Goal: Task Accomplishment & Management: Manage account settings

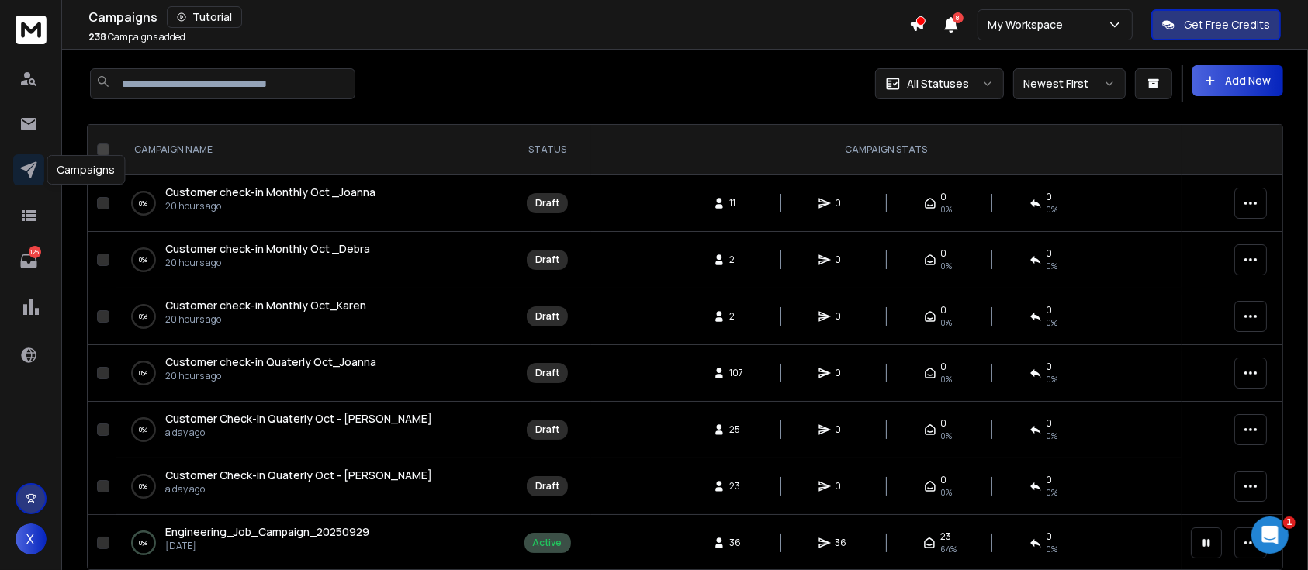
click at [282, 241] on span "Customer check-in Monthly Oct _Debra" at bounding box center [267, 248] width 205 height 15
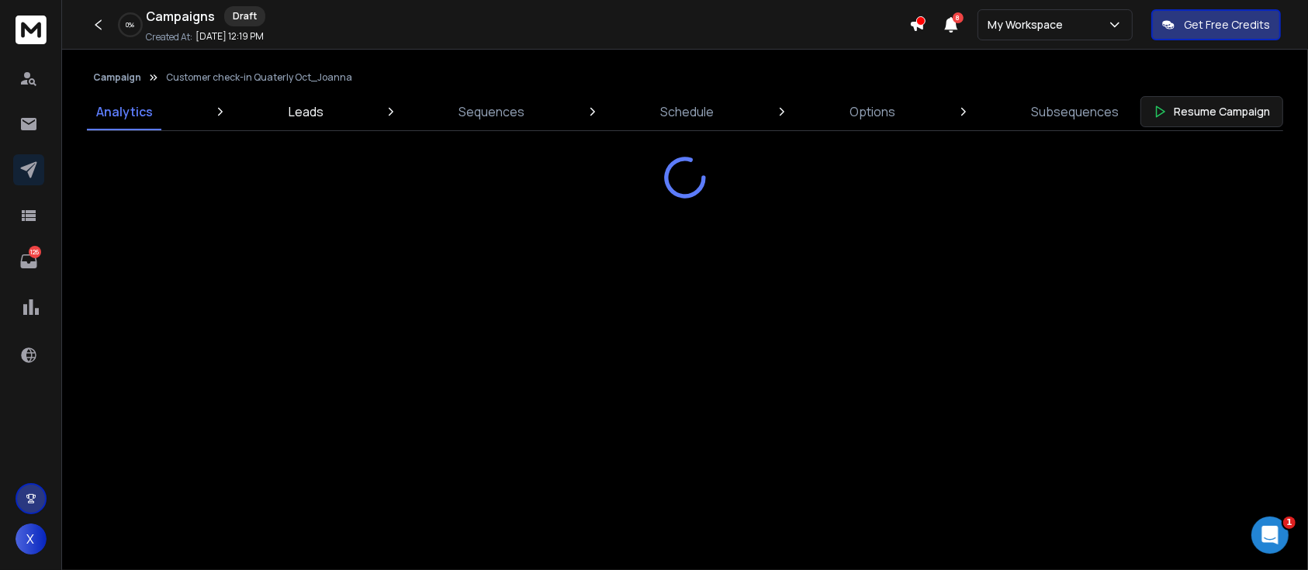
click at [311, 112] on p "Leads" at bounding box center [306, 111] width 35 height 19
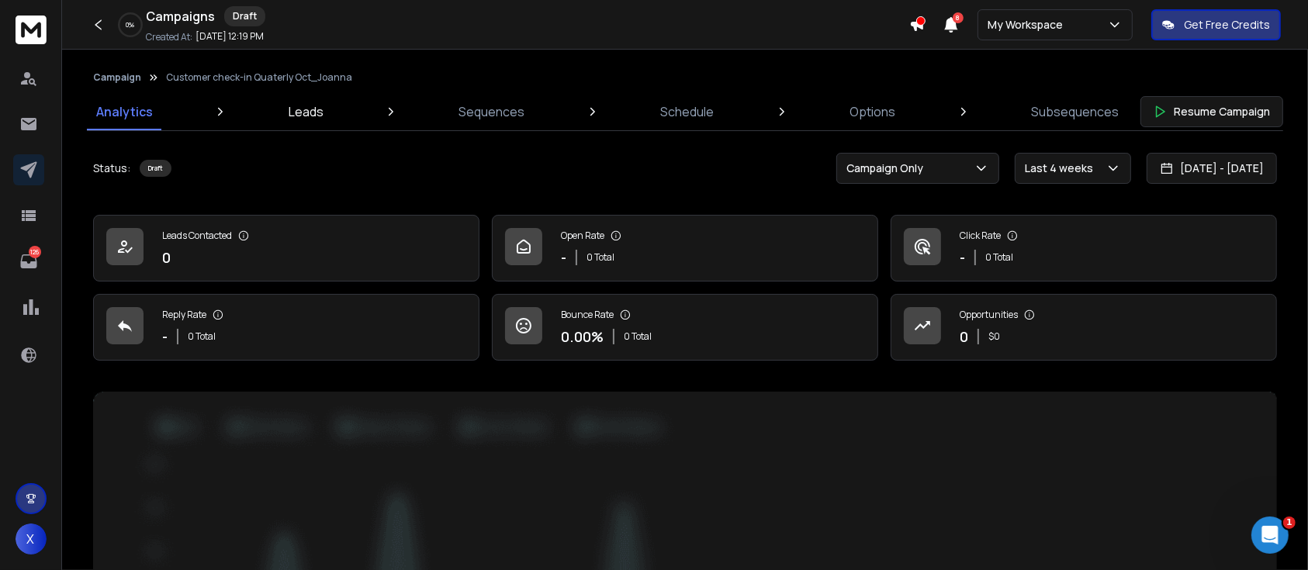
click at [316, 114] on p "Leads" at bounding box center [306, 111] width 35 height 19
click at [309, 114] on p "Leads" at bounding box center [306, 111] width 35 height 19
click at [303, 120] on div "Analytics Leads Sequences Schedule Options Subsequences" at bounding box center [607, 111] width 1041 height 37
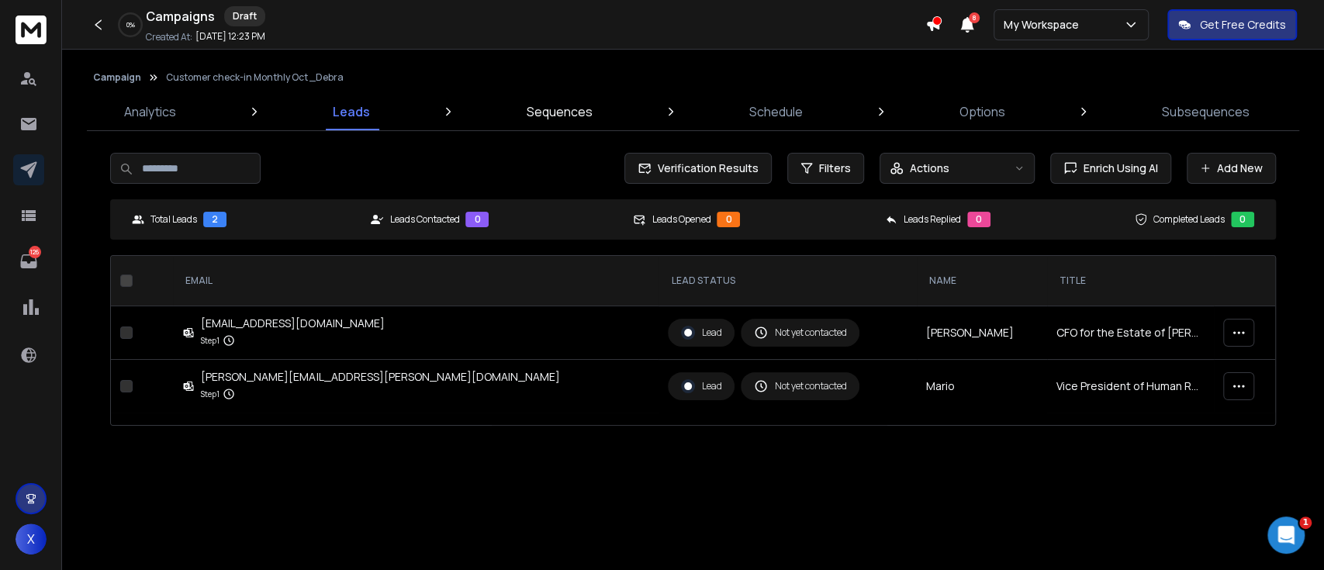
click at [555, 114] on p "Sequences" at bounding box center [560, 111] width 66 height 19
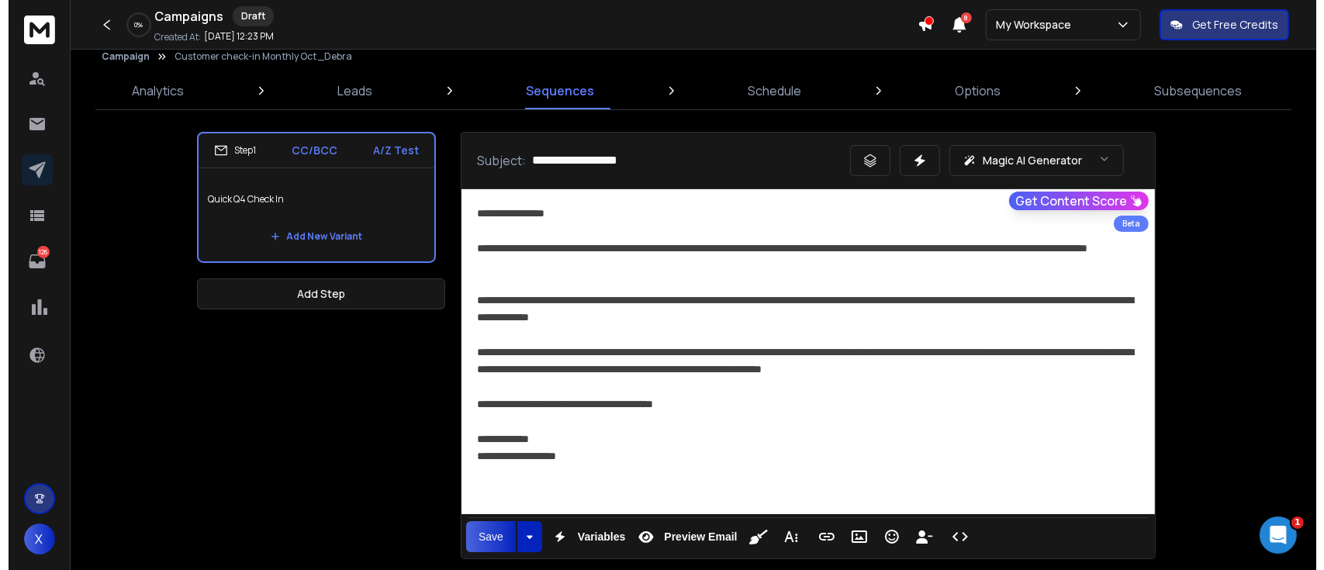
scroll to position [31, 0]
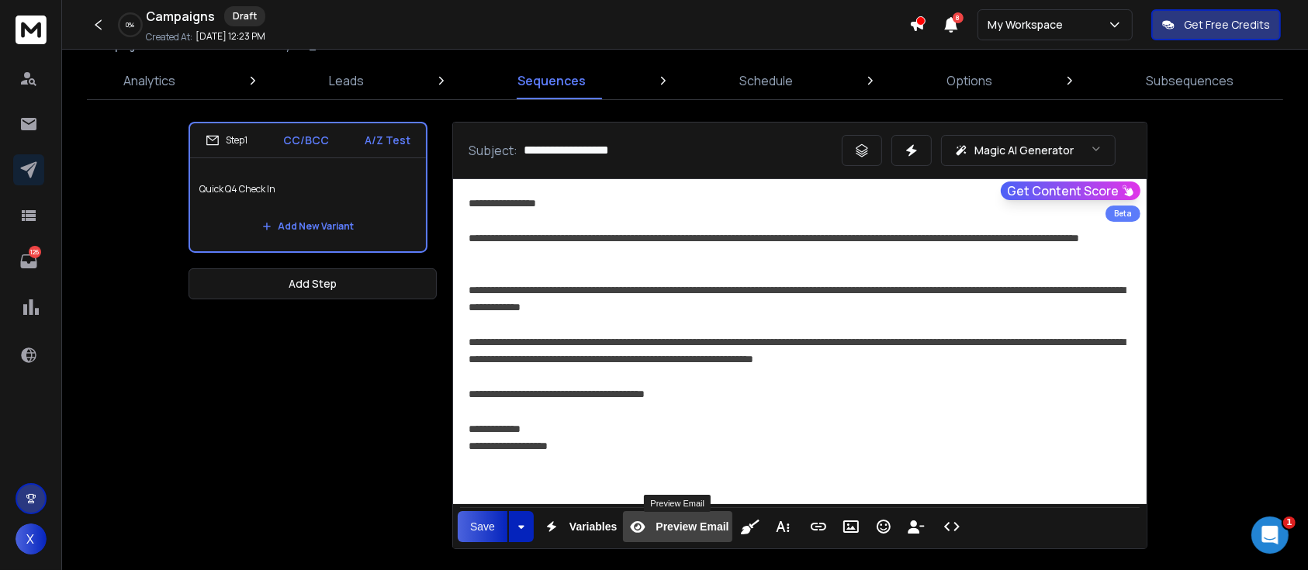
click at [672, 526] on span "Preview Email" at bounding box center [691, 526] width 79 height 13
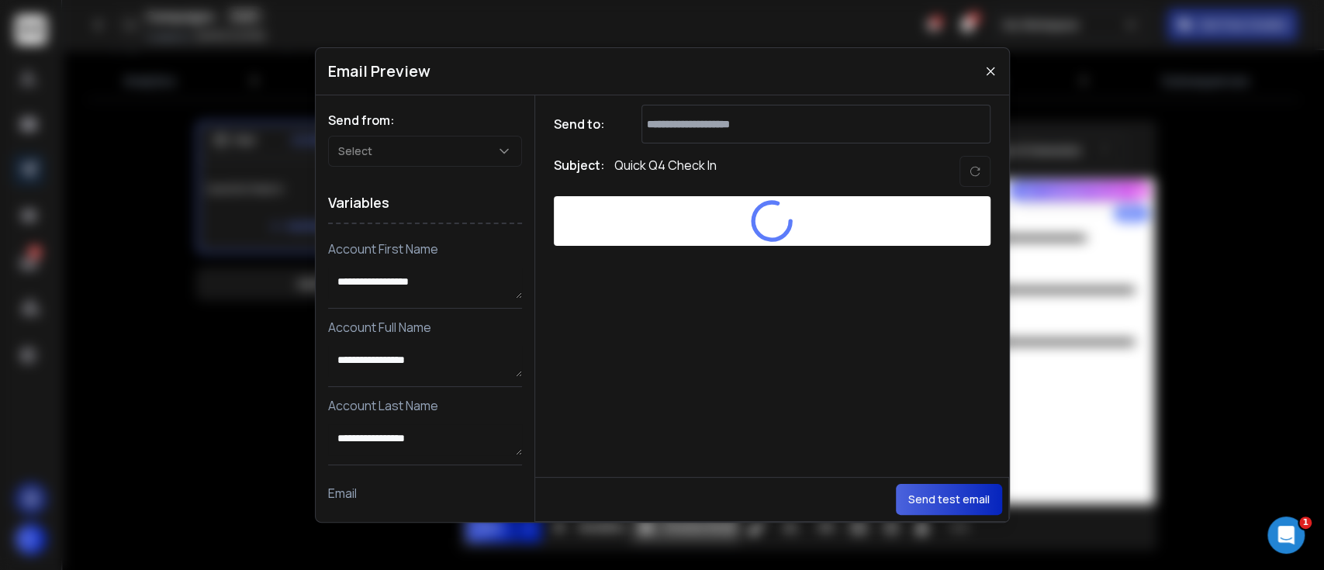
type textarea "**********"
type textarea "*****"
type textarea "**********"
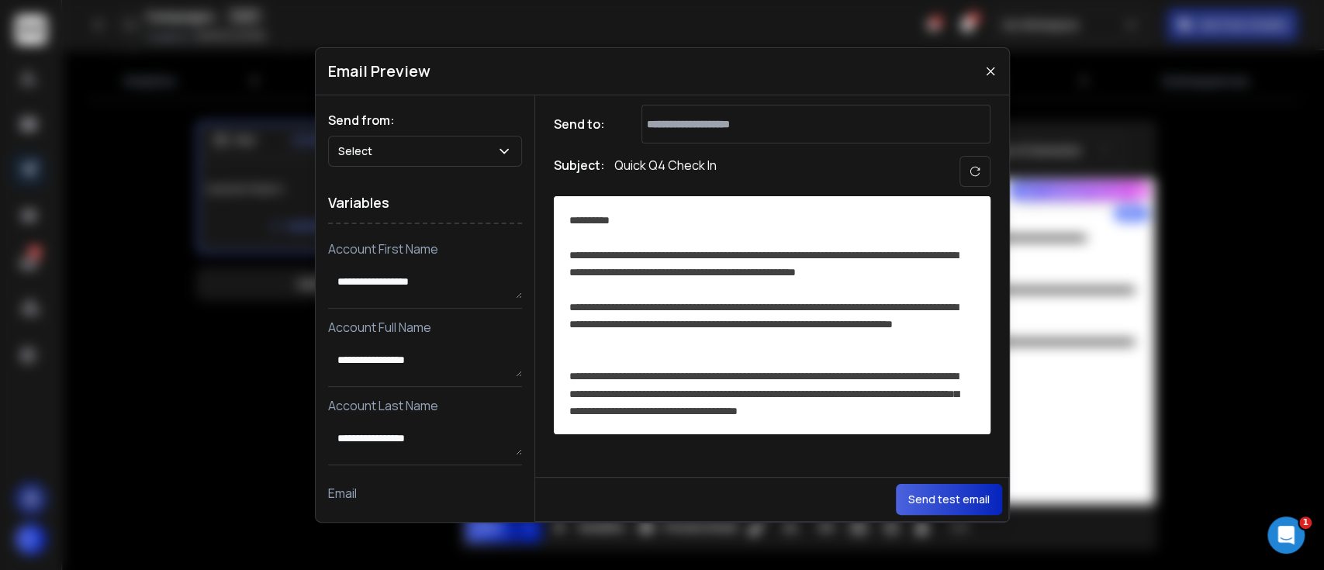
type textarea "***"
type textarea "**********"
type textarea "*******"
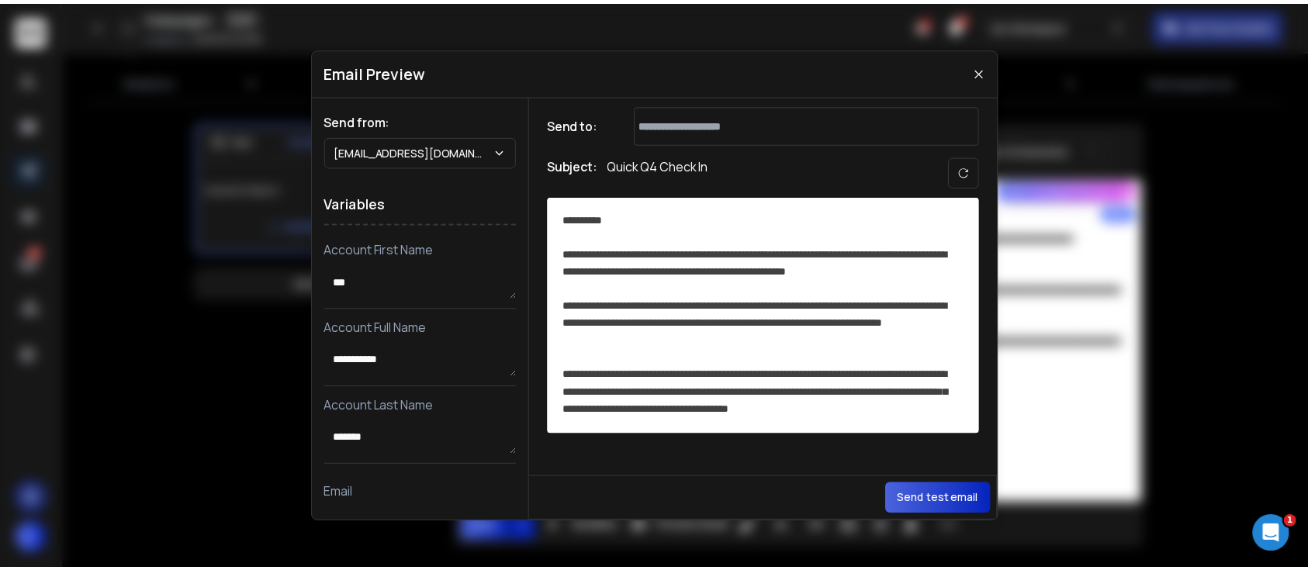
scroll to position [0, 0]
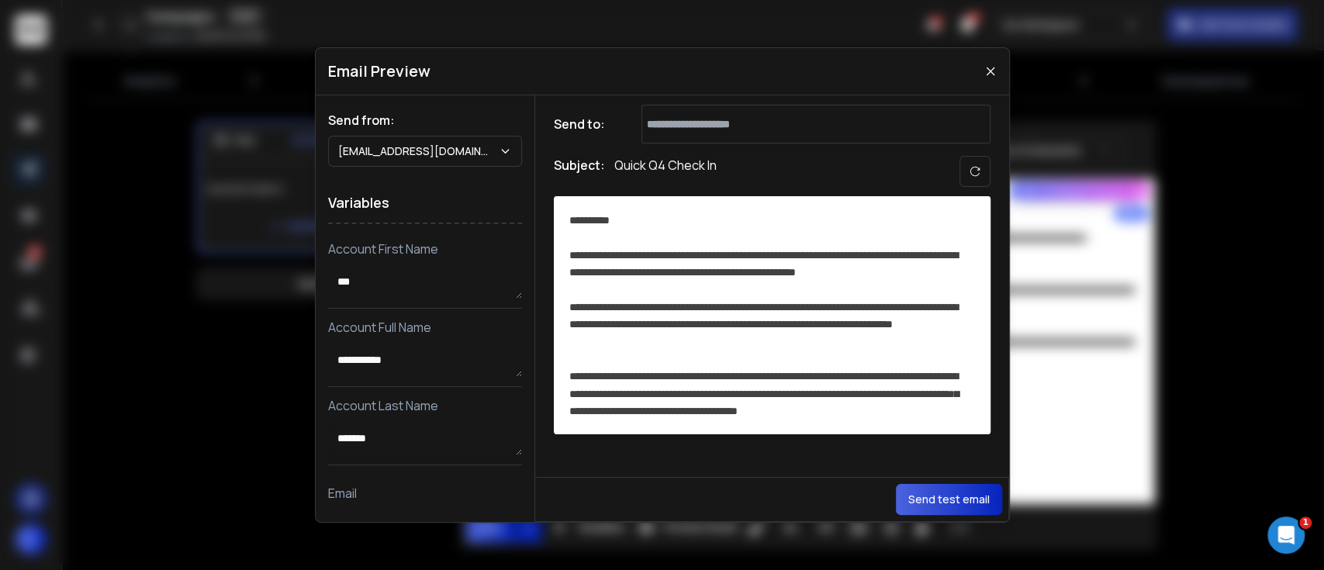
click at [993, 74] on icon at bounding box center [990, 71] width 12 height 12
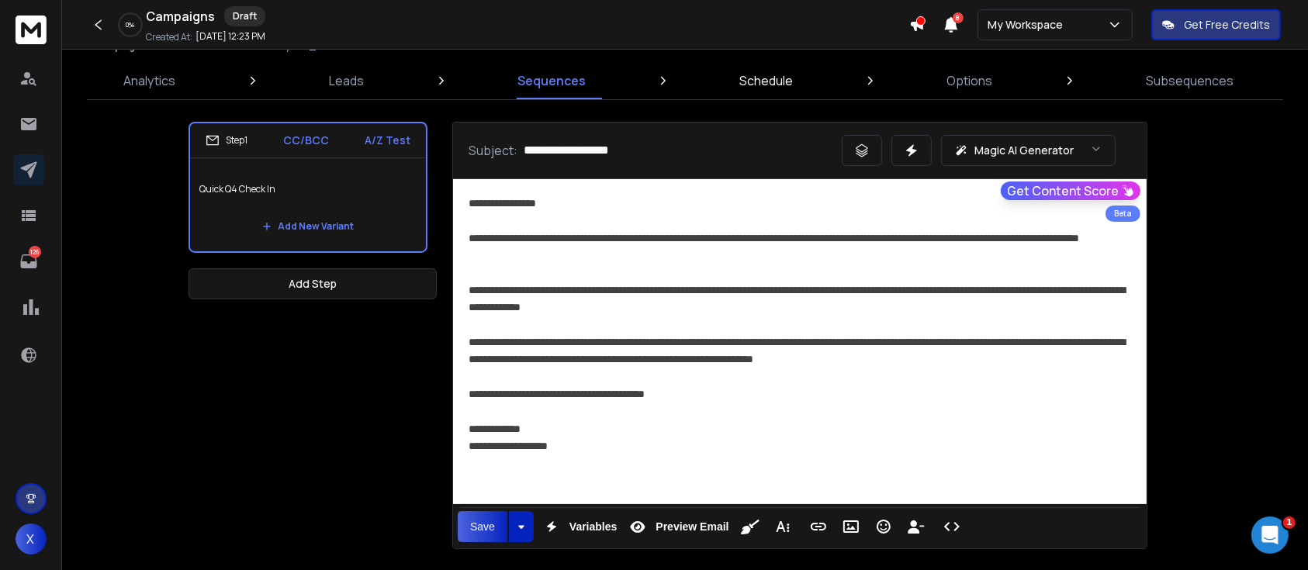
click at [758, 85] on p "Schedule" at bounding box center [767, 80] width 54 height 19
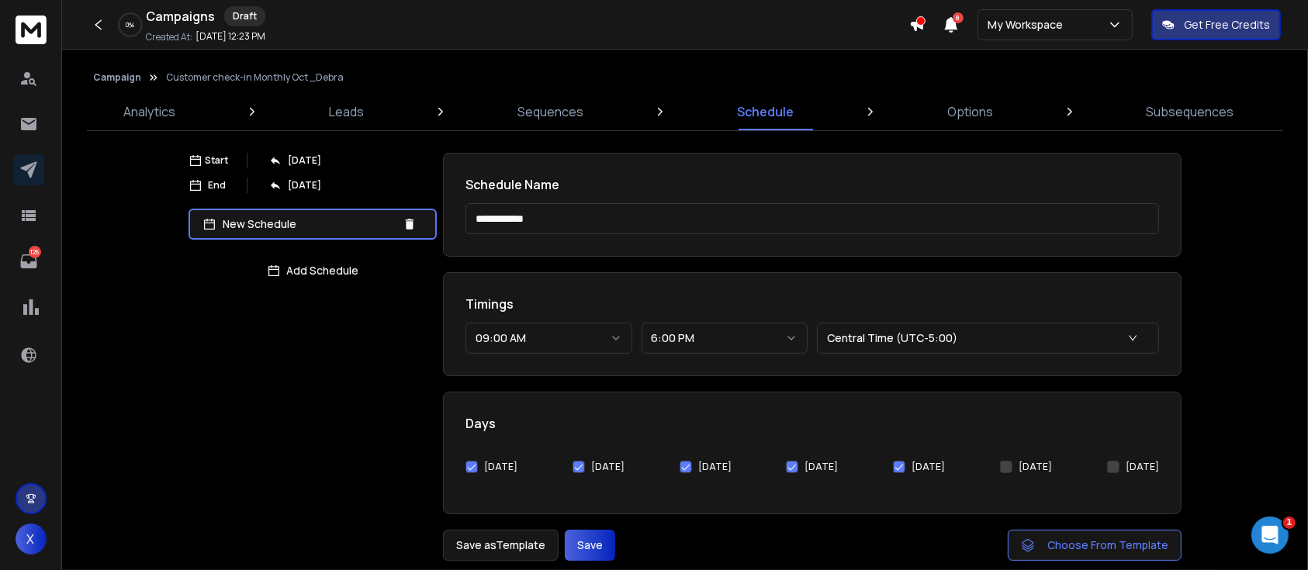
click at [321, 161] on p "[DATE]" at bounding box center [304, 160] width 33 height 12
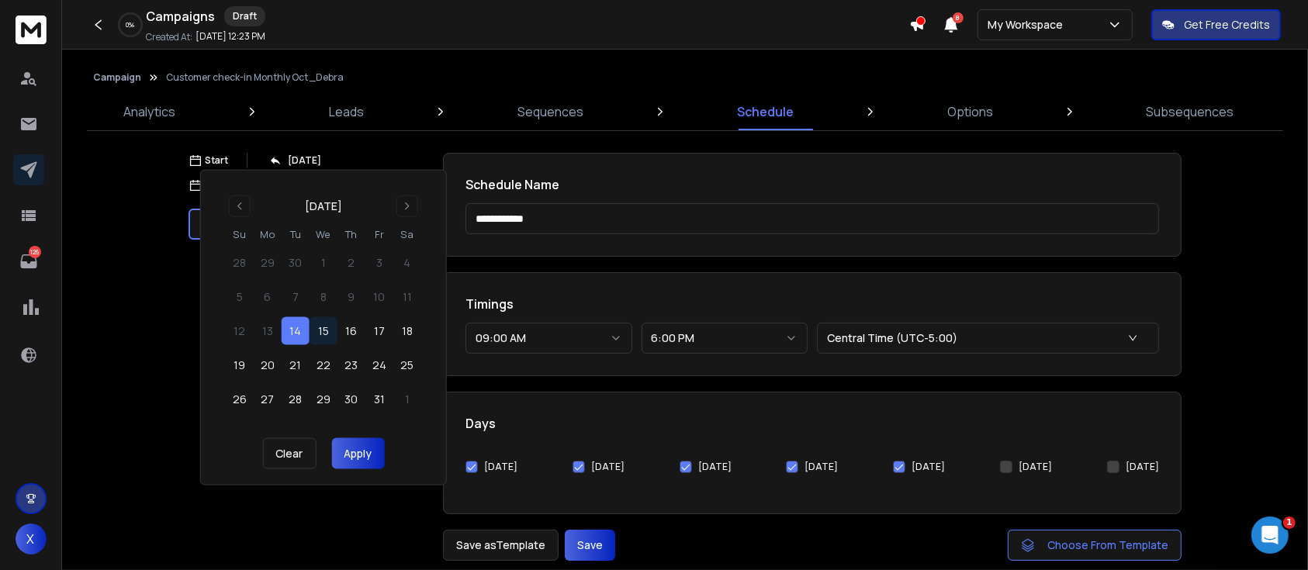
click at [314, 328] on button "15" at bounding box center [323, 331] width 28 height 28
click at [351, 451] on button "Apply" at bounding box center [357, 453] width 53 height 31
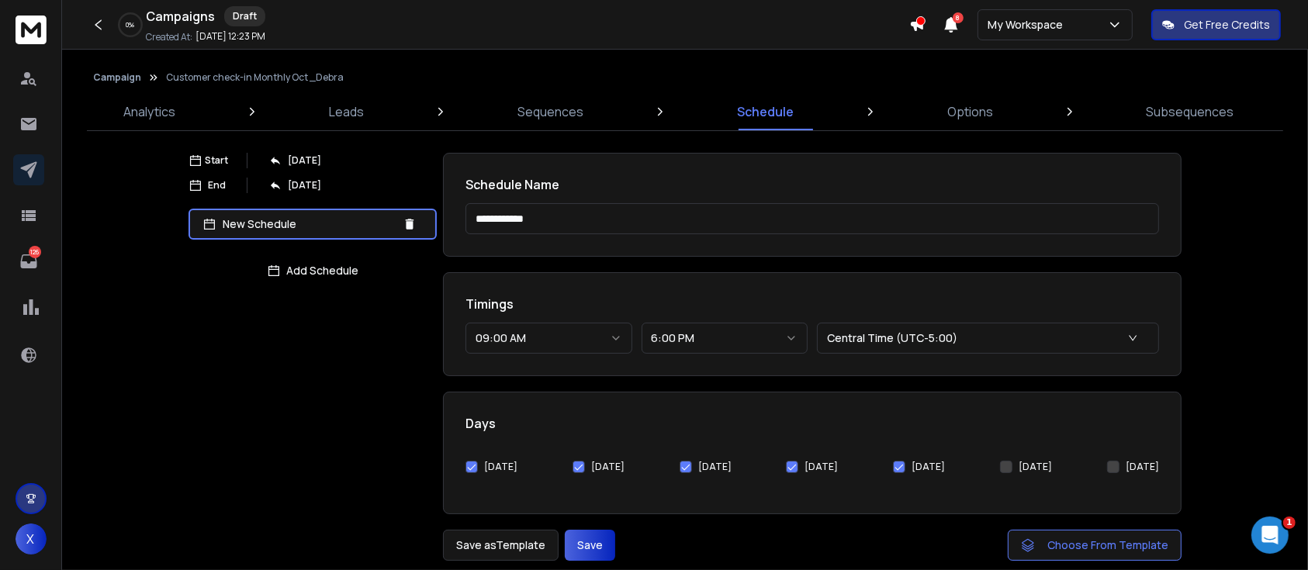
click at [321, 183] on p "[DATE]" at bounding box center [304, 185] width 33 height 12
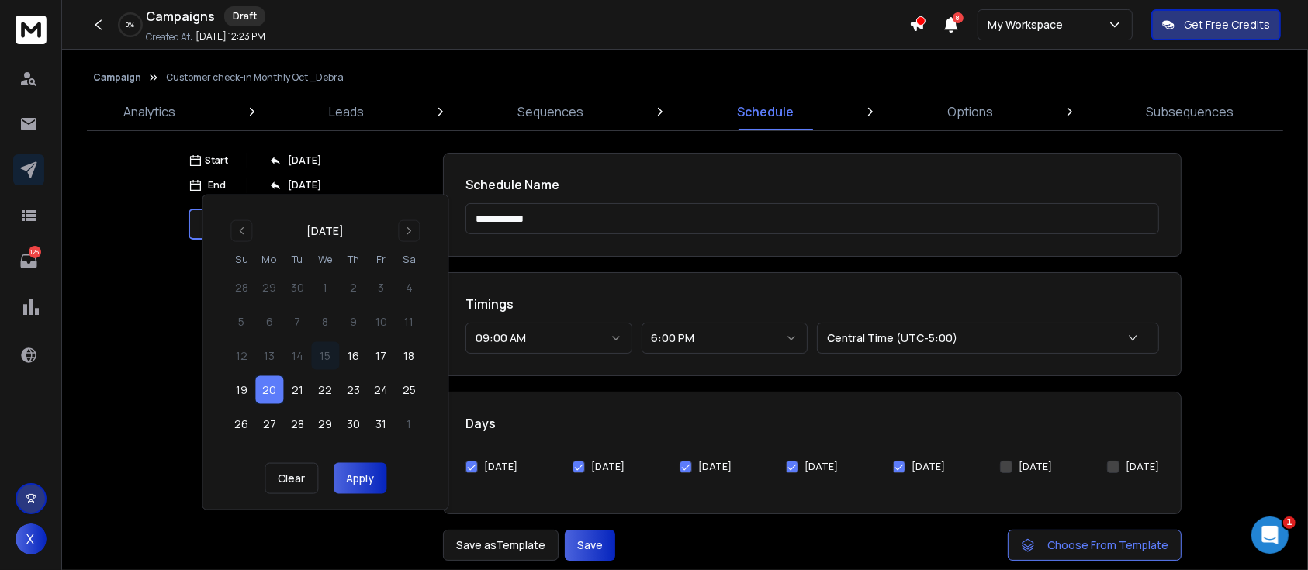
click at [365, 475] on button "Apply" at bounding box center [359, 478] width 53 height 31
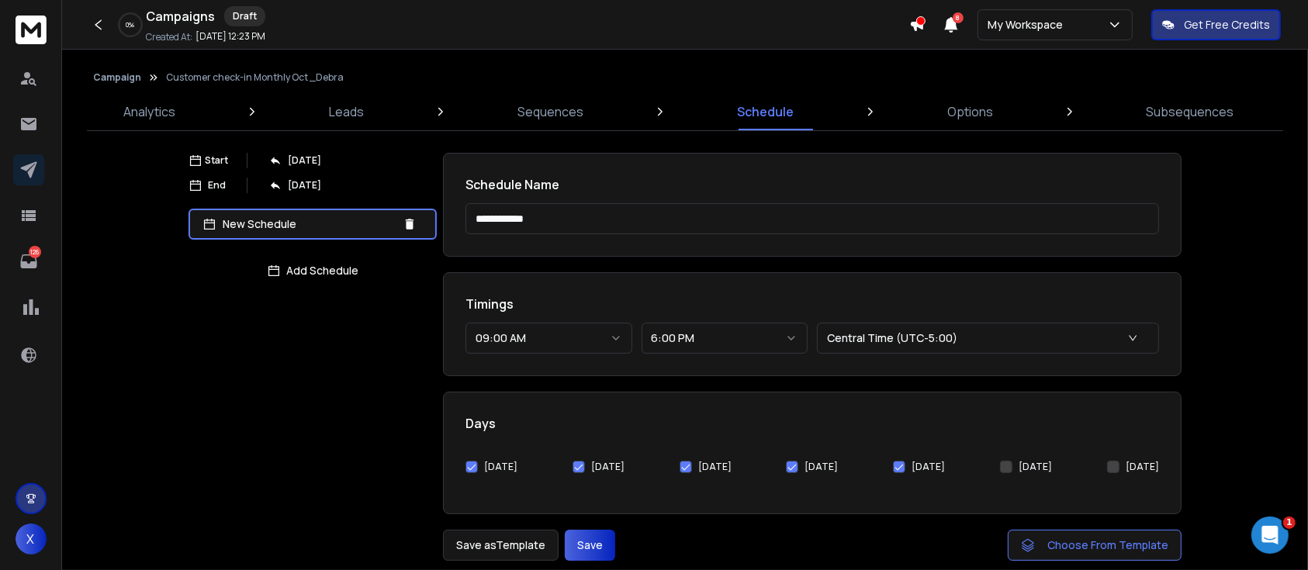
click at [603, 563] on div "**********" at bounding box center [685, 357] width 1196 height 420
click at [601, 555] on button "Save" at bounding box center [590, 545] width 50 height 31
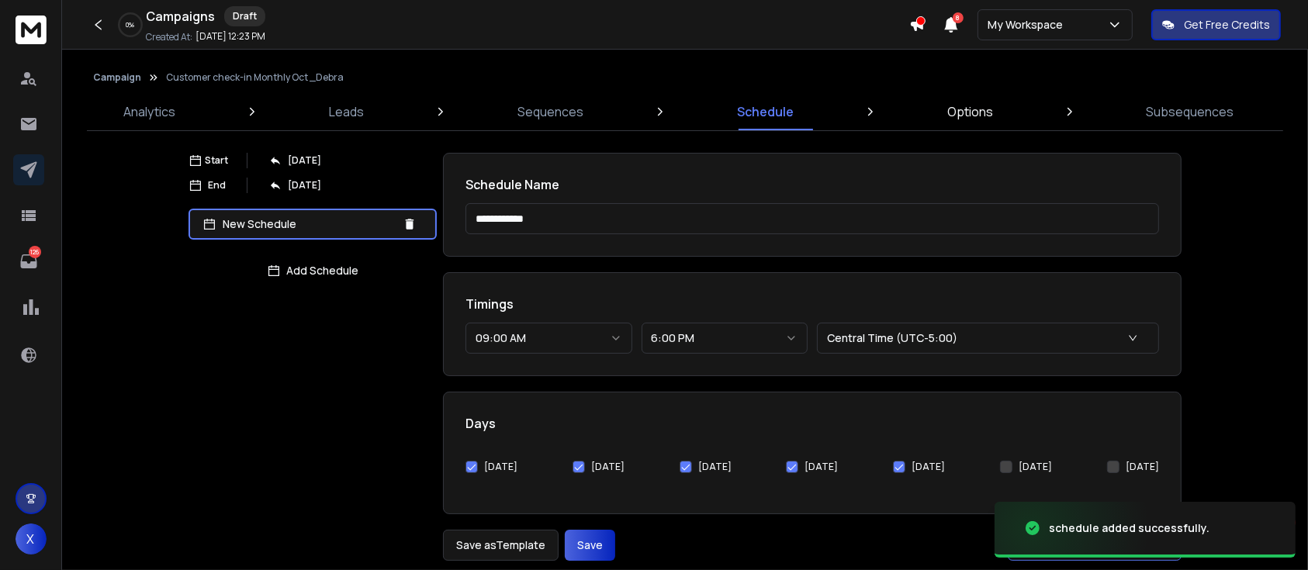
click at [981, 122] on link "Options" at bounding box center [970, 111] width 64 height 37
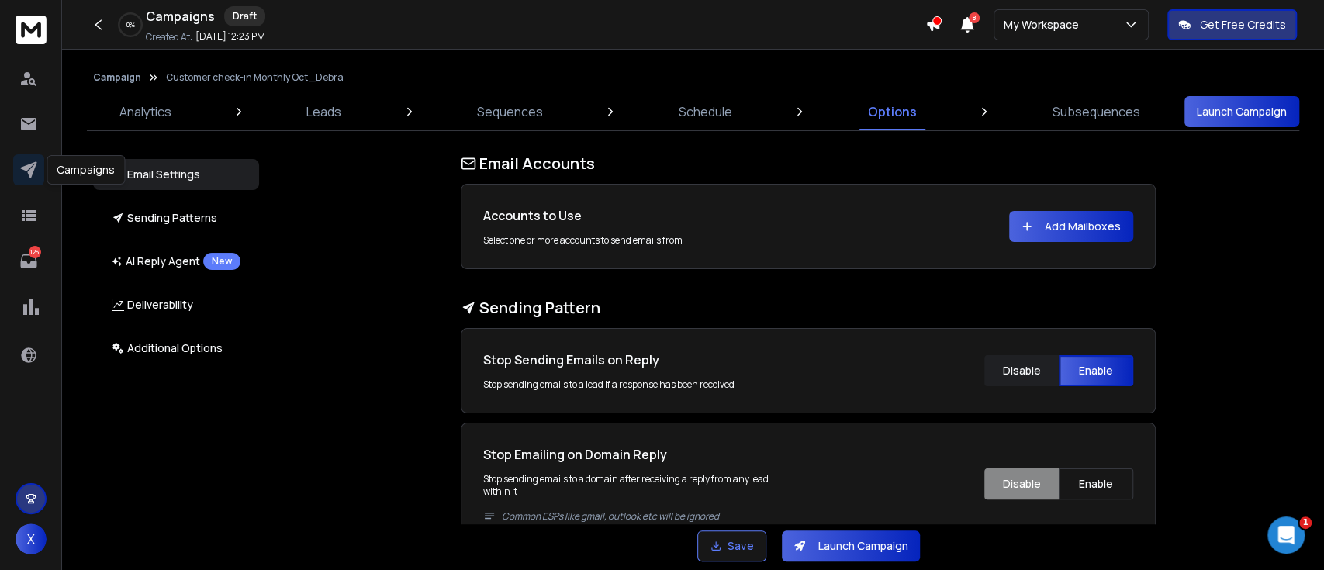
click at [31, 177] on icon at bounding box center [28, 170] width 16 height 16
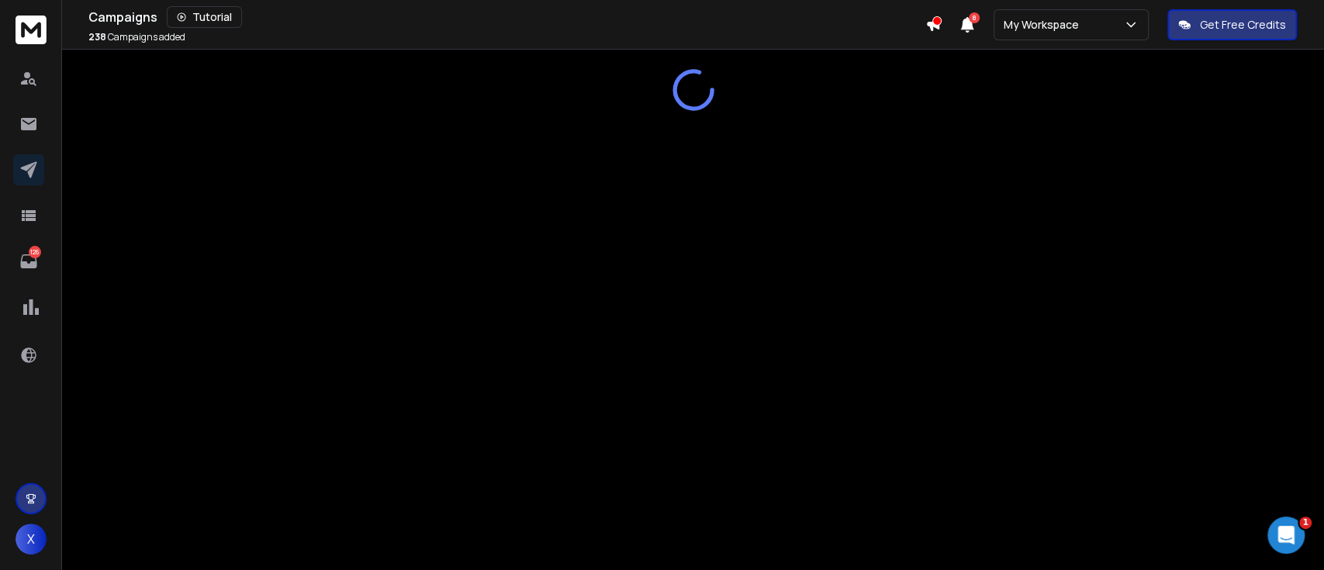
click at [790, 441] on div "ReferralStack Unlock AI-powered affiliate growth Lifetime Deals available! Clai…" at bounding box center [662, 285] width 1324 height 570
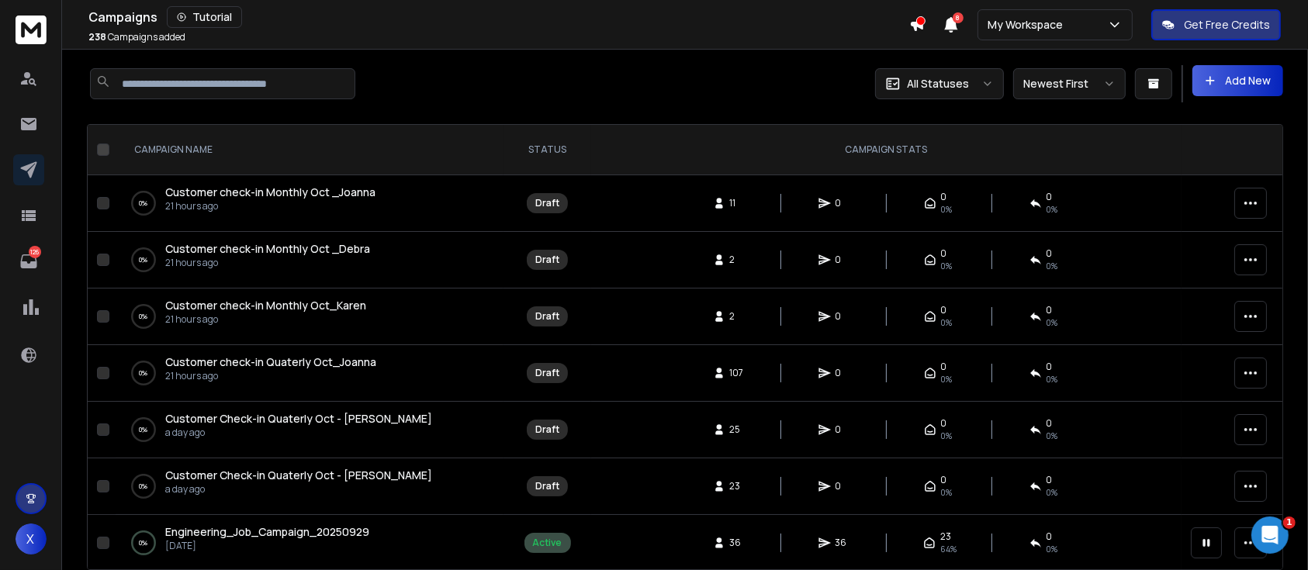
click at [282, 478] on span "Customer Check-in Quaterly Oct - [PERSON_NAME]" at bounding box center [298, 475] width 267 height 15
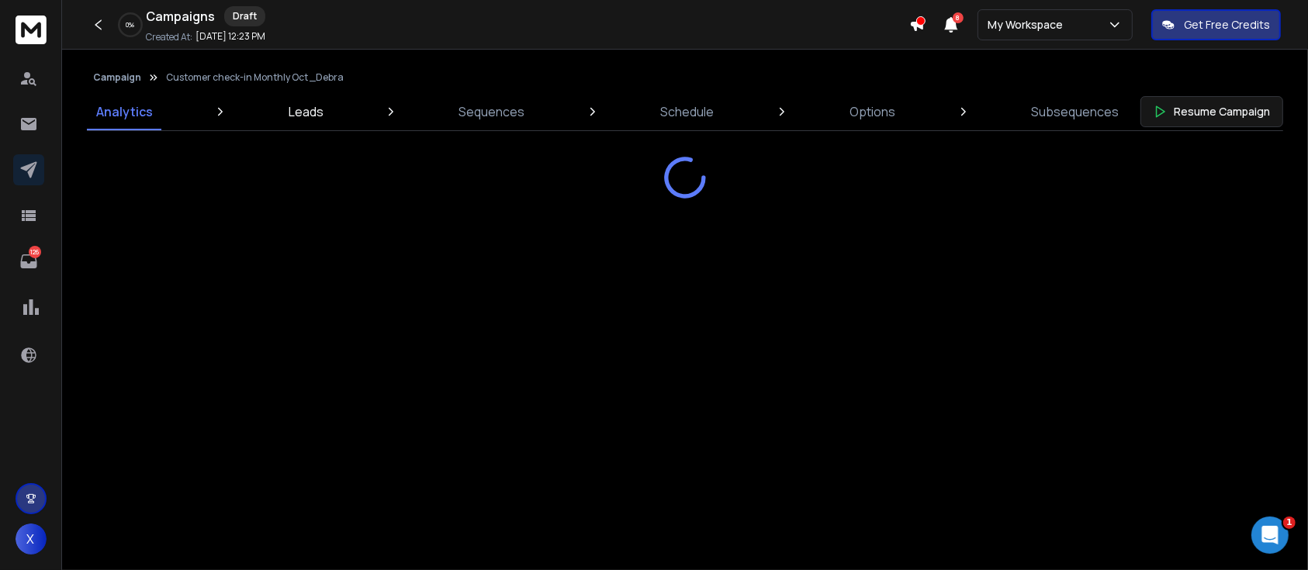
click at [317, 111] on p "Leads" at bounding box center [306, 111] width 35 height 19
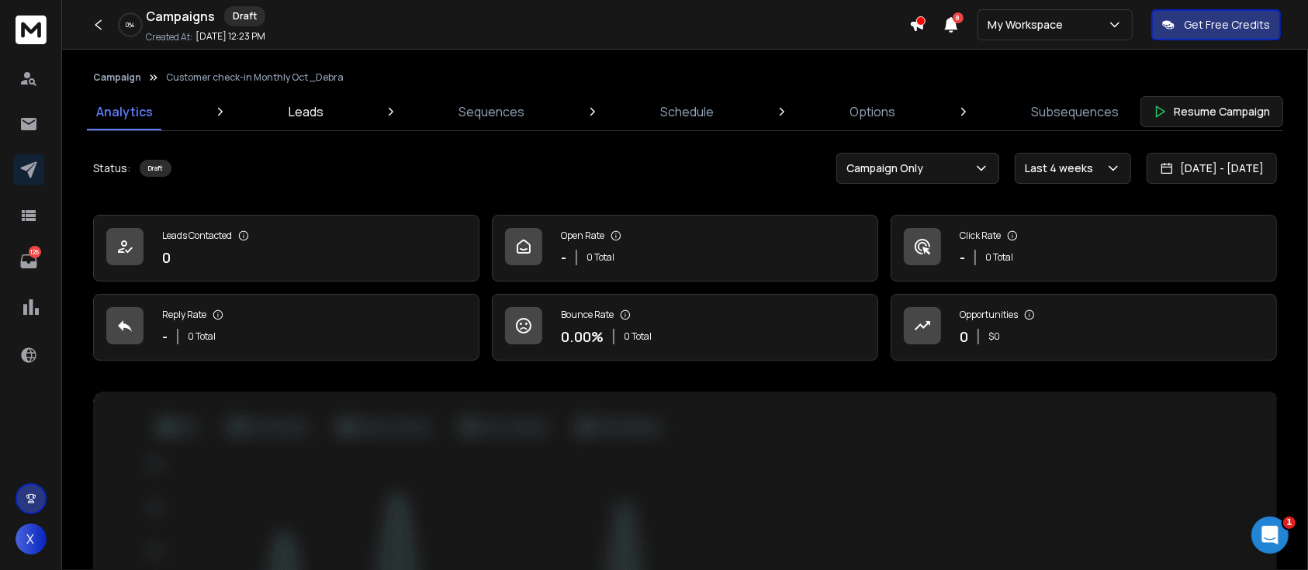
click at [317, 111] on p "Leads" at bounding box center [306, 111] width 35 height 19
click at [311, 111] on p "Leads" at bounding box center [306, 111] width 35 height 19
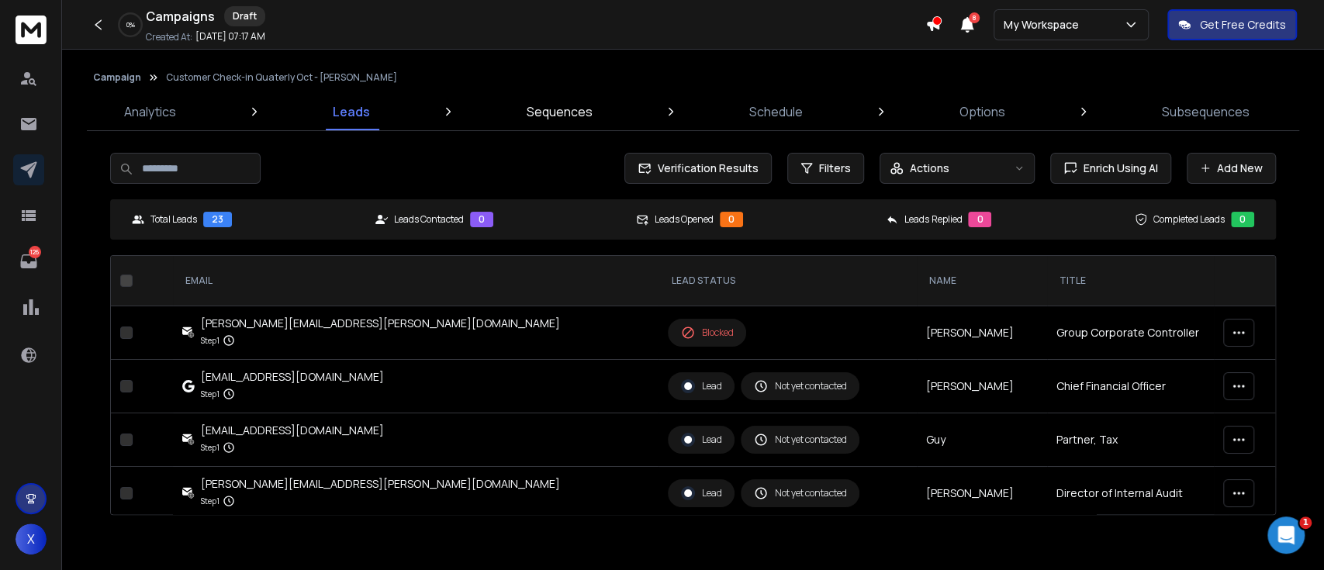
click at [550, 111] on p "Sequences" at bounding box center [560, 111] width 66 height 19
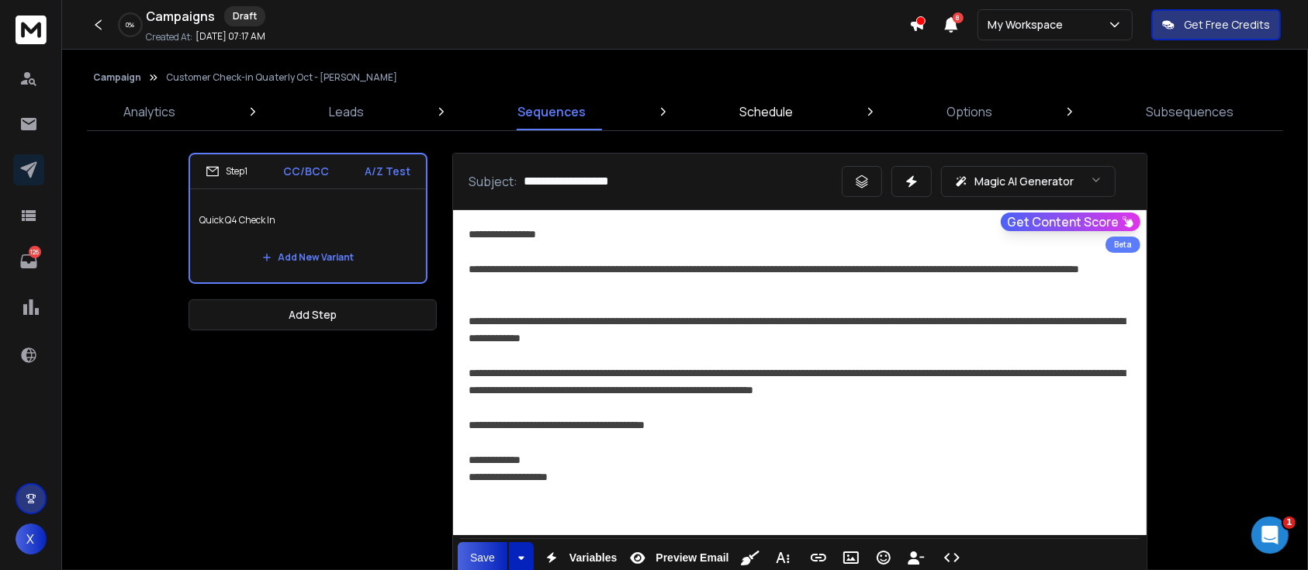
click at [769, 102] on p "Schedule" at bounding box center [767, 111] width 54 height 19
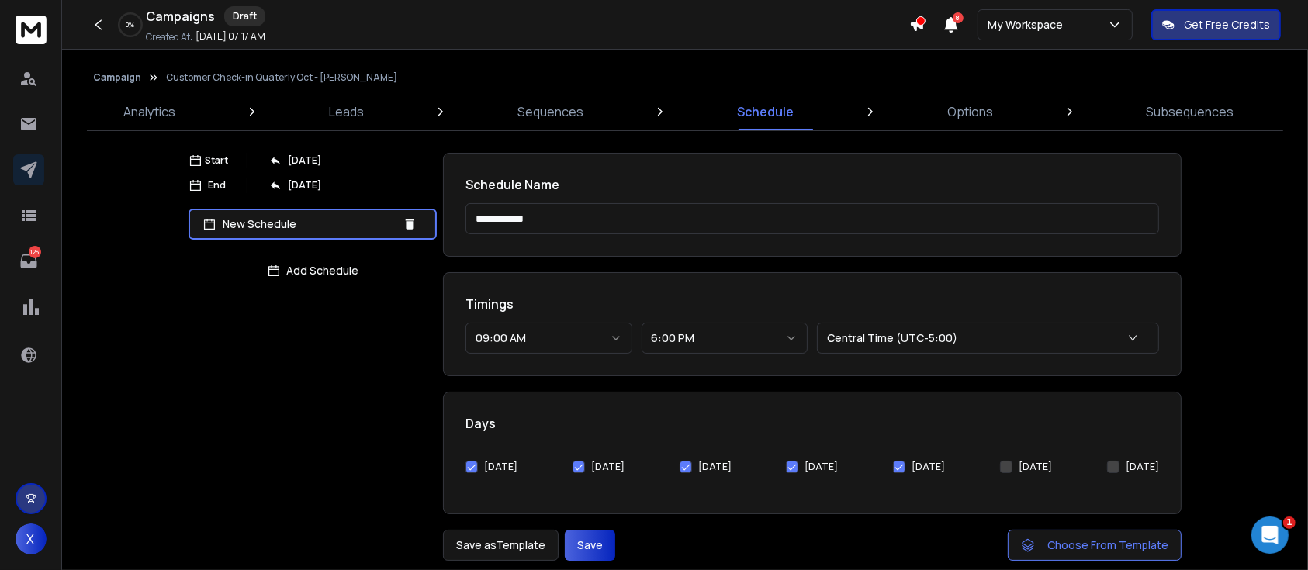
click at [321, 161] on p "[DATE]" at bounding box center [304, 160] width 33 height 12
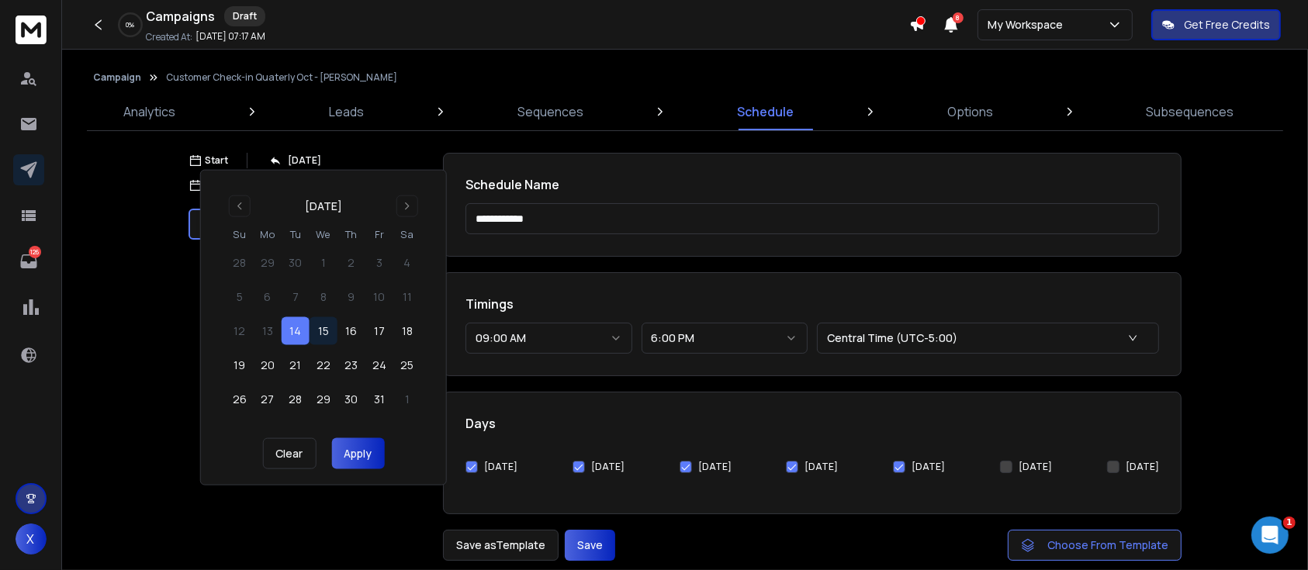
click at [330, 330] on button "15" at bounding box center [323, 331] width 28 height 28
click at [347, 438] on button "Apply" at bounding box center [357, 453] width 53 height 31
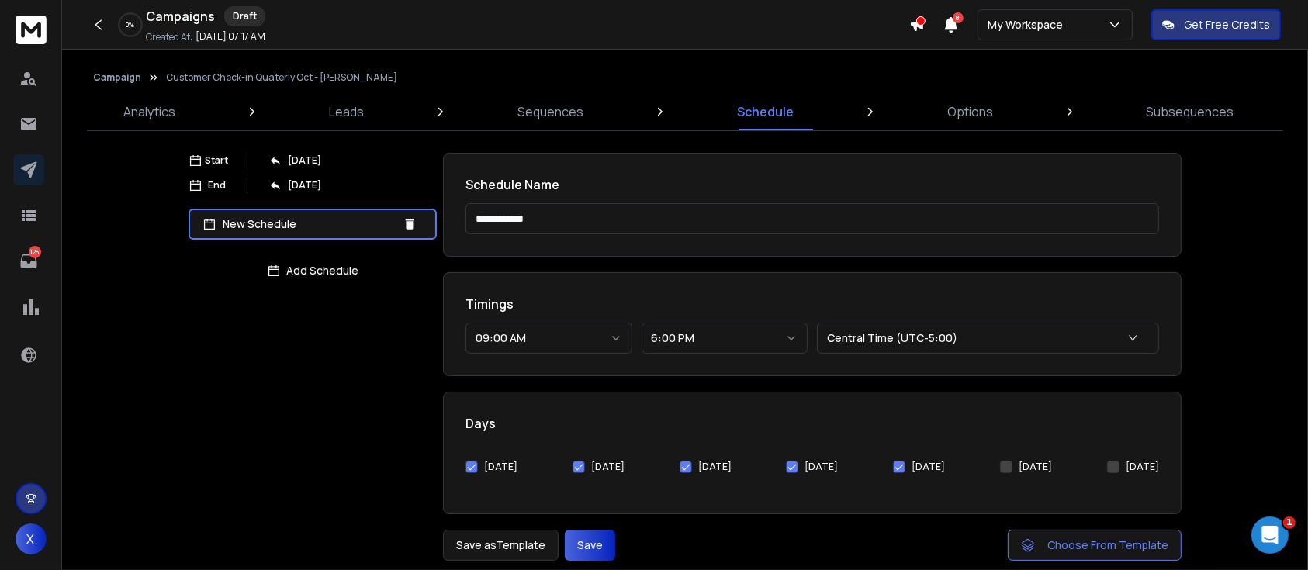
click at [595, 538] on button "Save" at bounding box center [590, 545] width 50 height 31
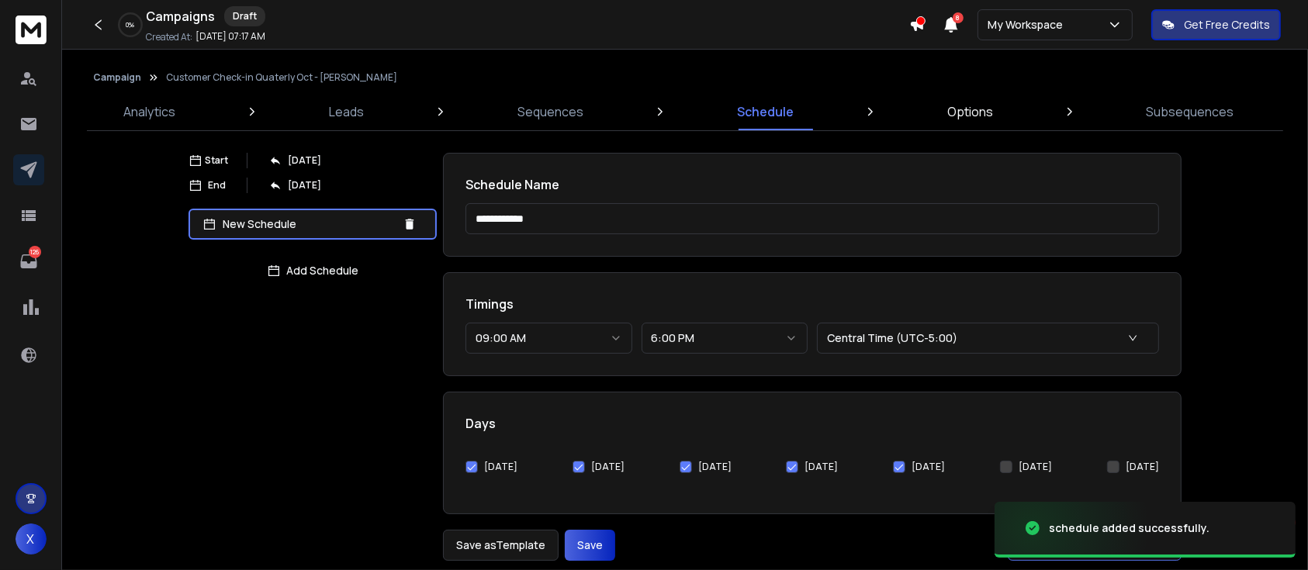
click at [959, 119] on p "Options" at bounding box center [970, 111] width 46 height 19
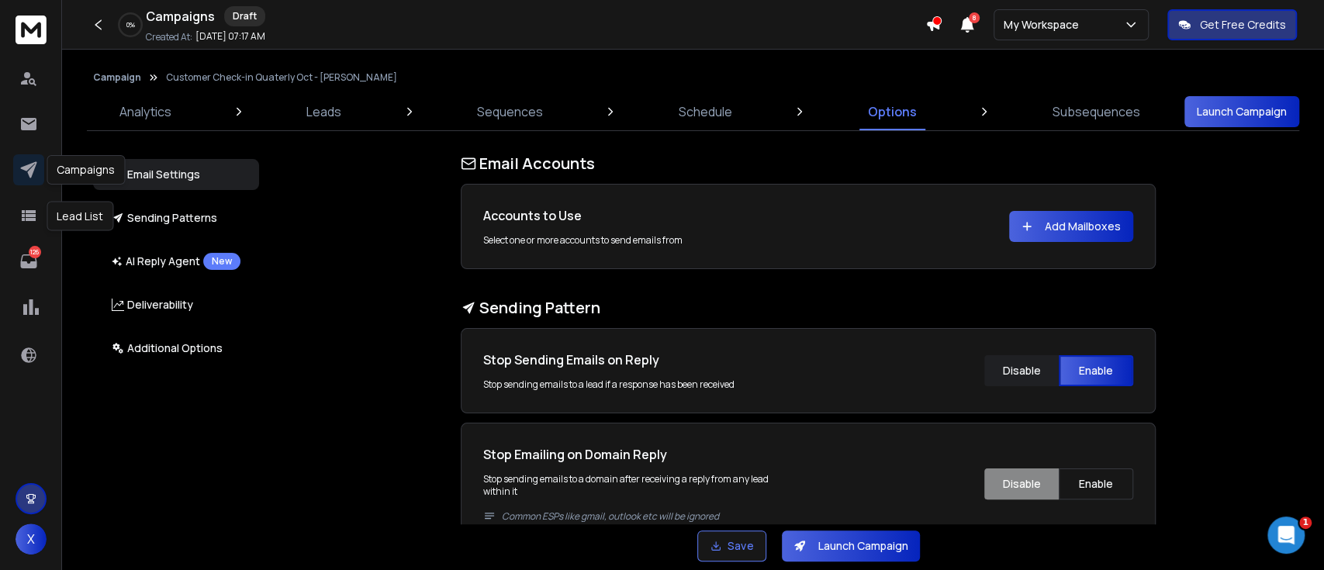
click at [16, 177] on link at bounding box center [28, 169] width 31 height 31
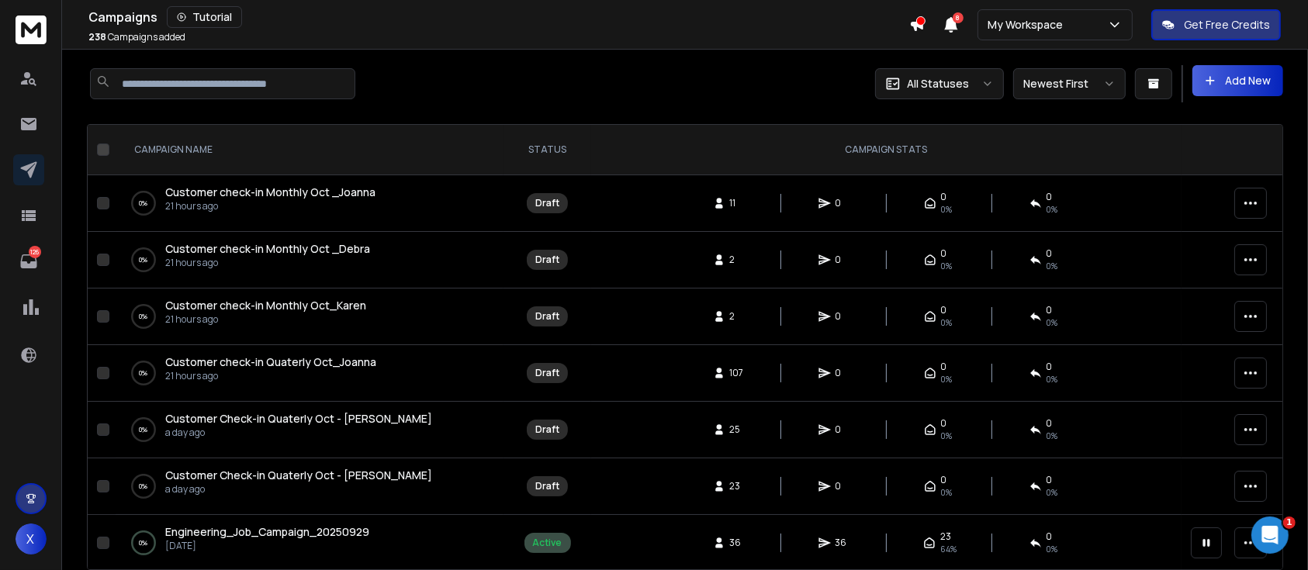
click at [272, 191] on span "Customer check-in Monthly Oct _Joanna" at bounding box center [270, 192] width 210 height 15
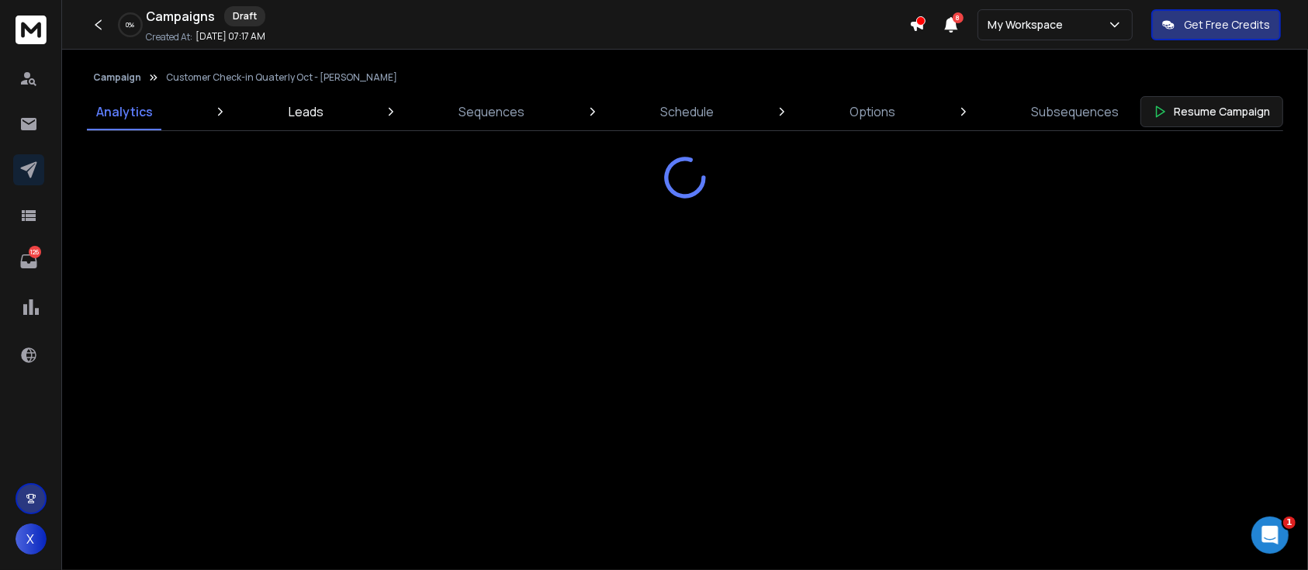
click at [292, 116] on p "Leads" at bounding box center [306, 111] width 35 height 19
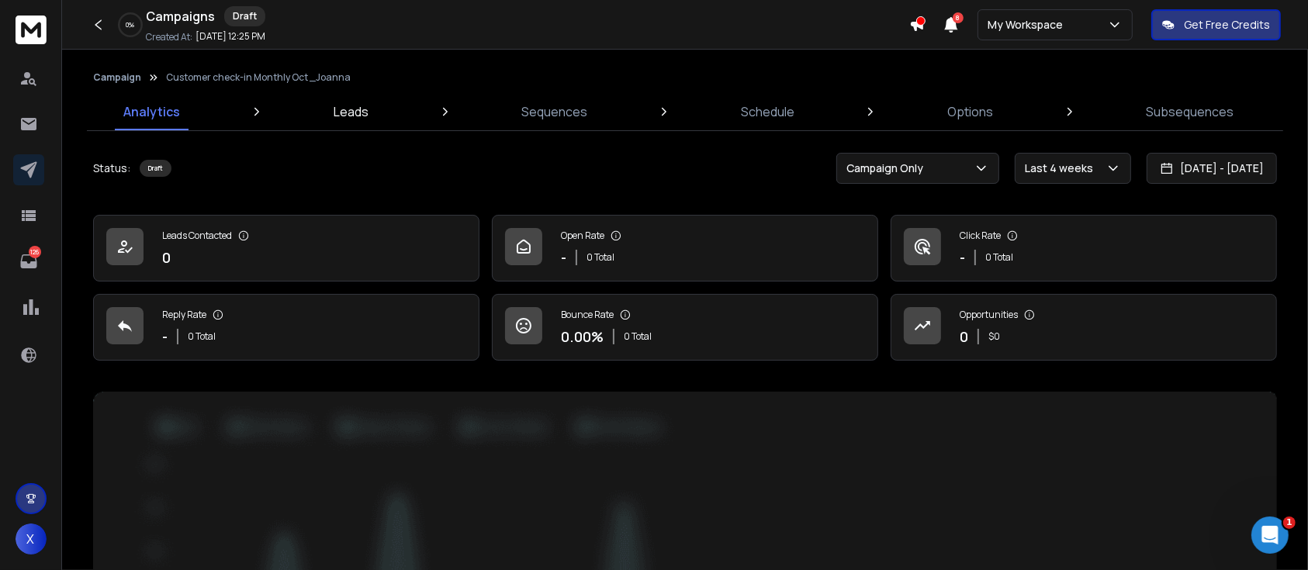
click at [333, 112] on link "Leads" at bounding box center [351, 111] width 54 height 37
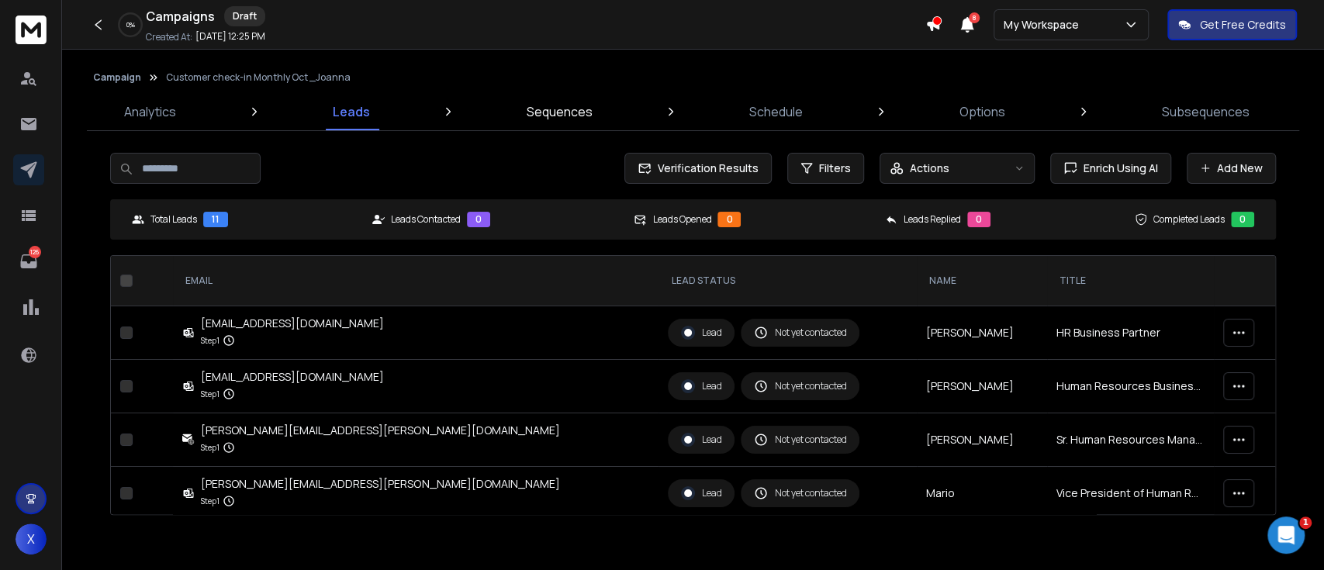
click at [553, 110] on p "Sequences" at bounding box center [560, 111] width 66 height 19
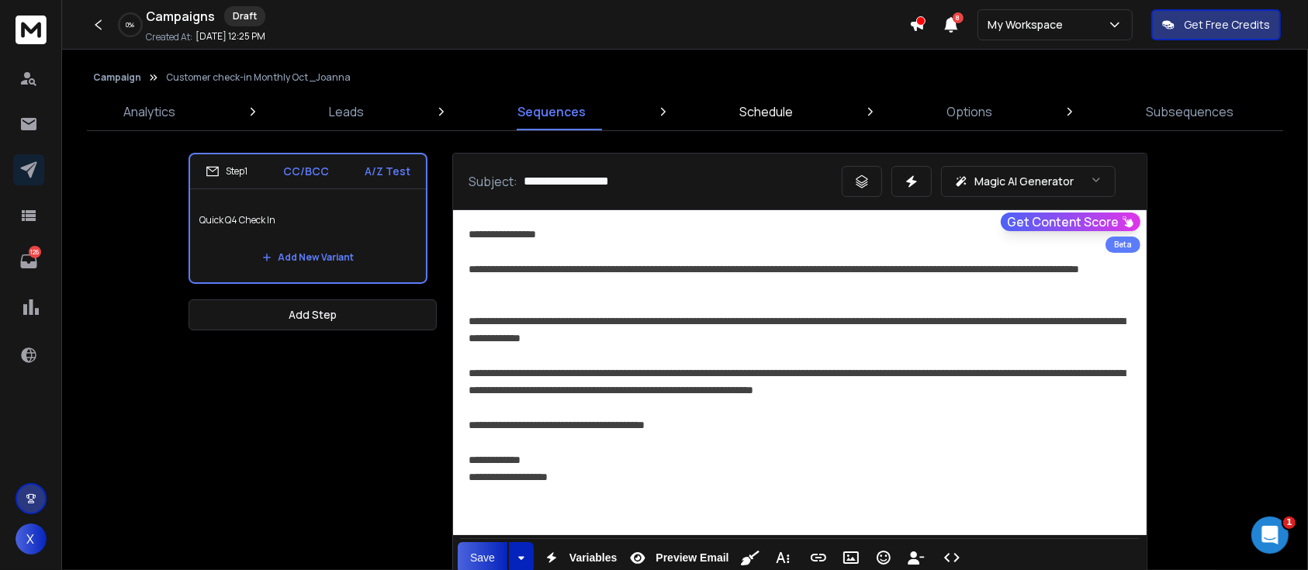
click at [758, 110] on p "Schedule" at bounding box center [767, 111] width 54 height 19
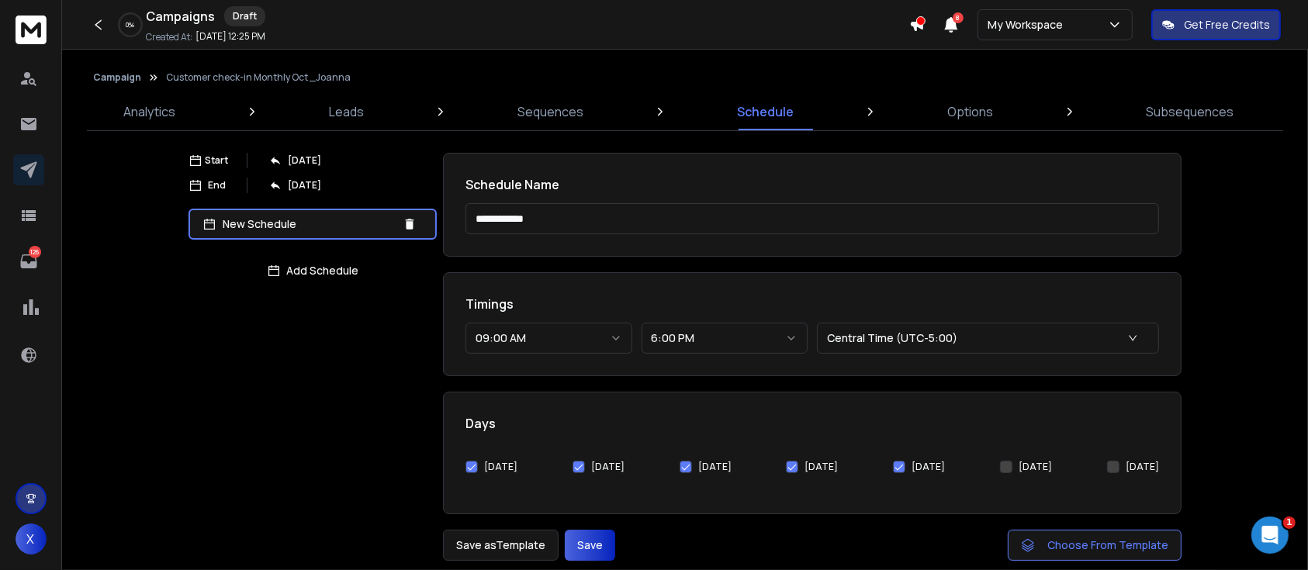
click at [321, 156] on p "[DATE]" at bounding box center [304, 160] width 33 height 12
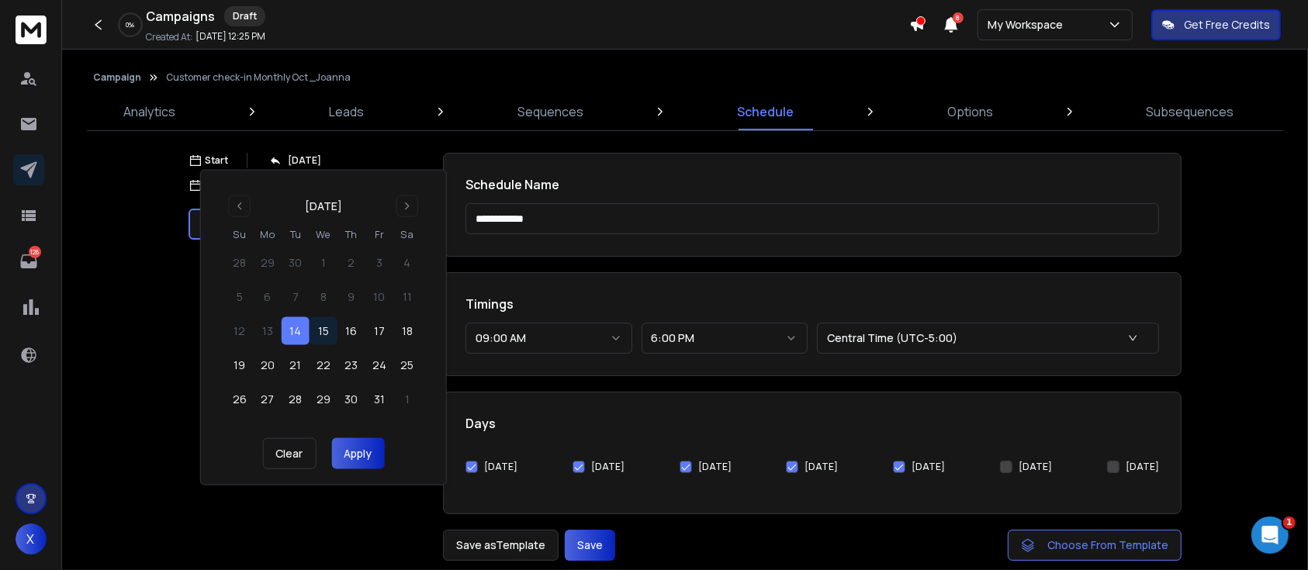
drag, startPoint x: 324, startPoint y: 321, endPoint x: 325, endPoint y: 349, distance: 27.9
click at [324, 322] on button "15" at bounding box center [323, 331] width 28 height 28
click at [358, 450] on button "Apply" at bounding box center [357, 453] width 53 height 31
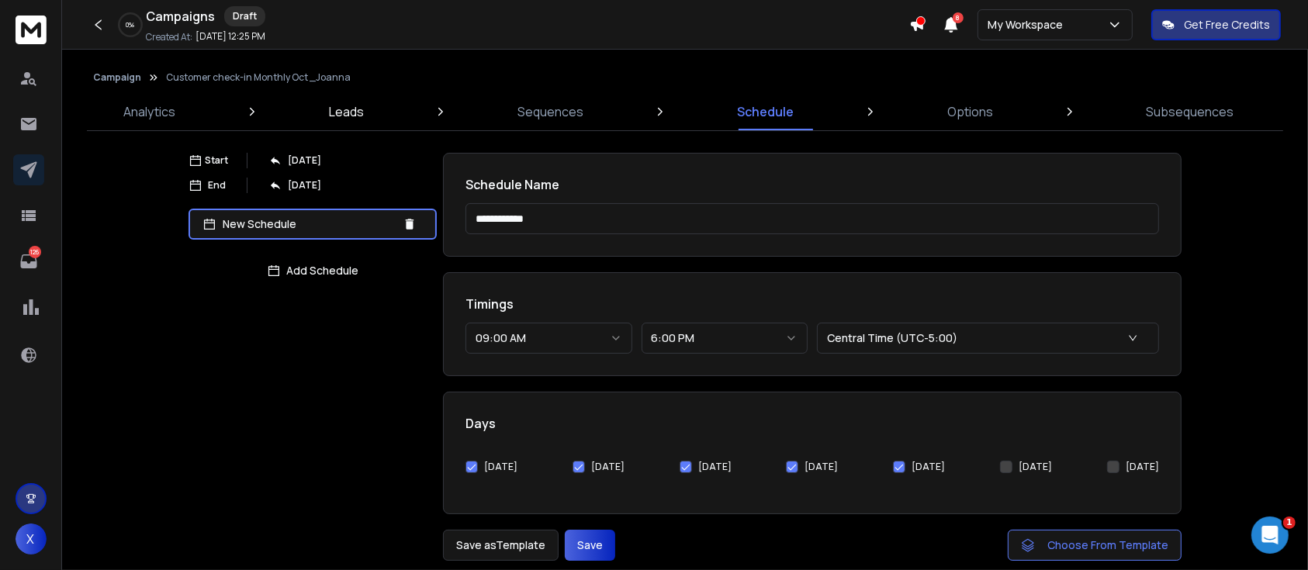
click at [350, 114] on p "Leads" at bounding box center [346, 111] width 35 height 19
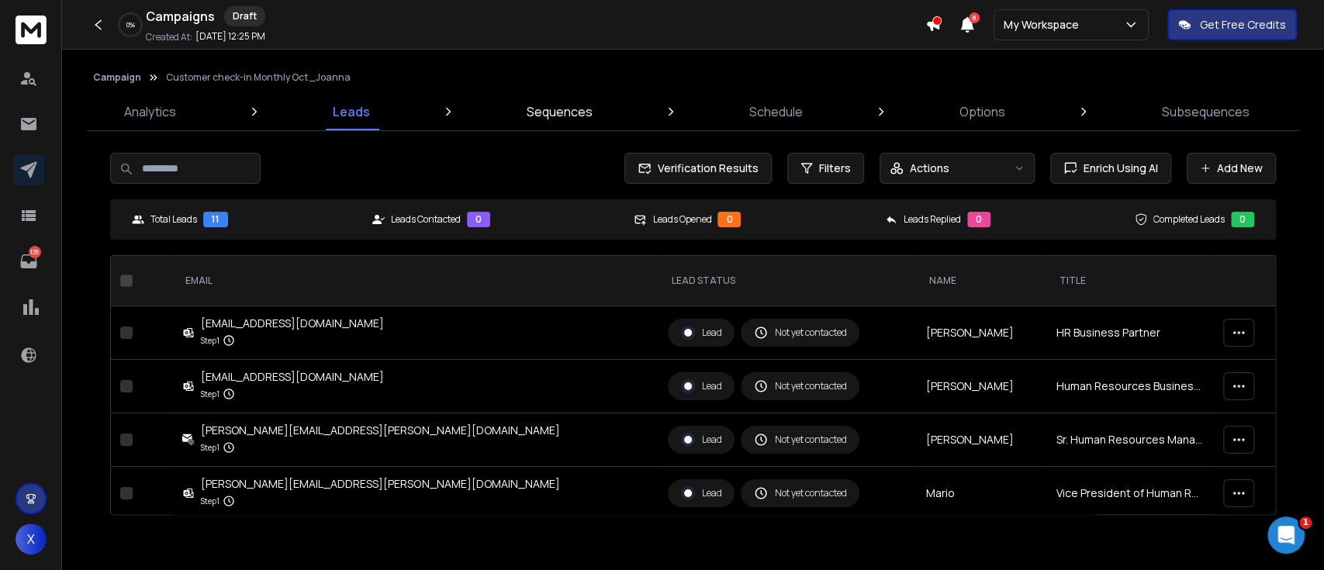
click at [555, 111] on p "Sequences" at bounding box center [560, 111] width 66 height 19
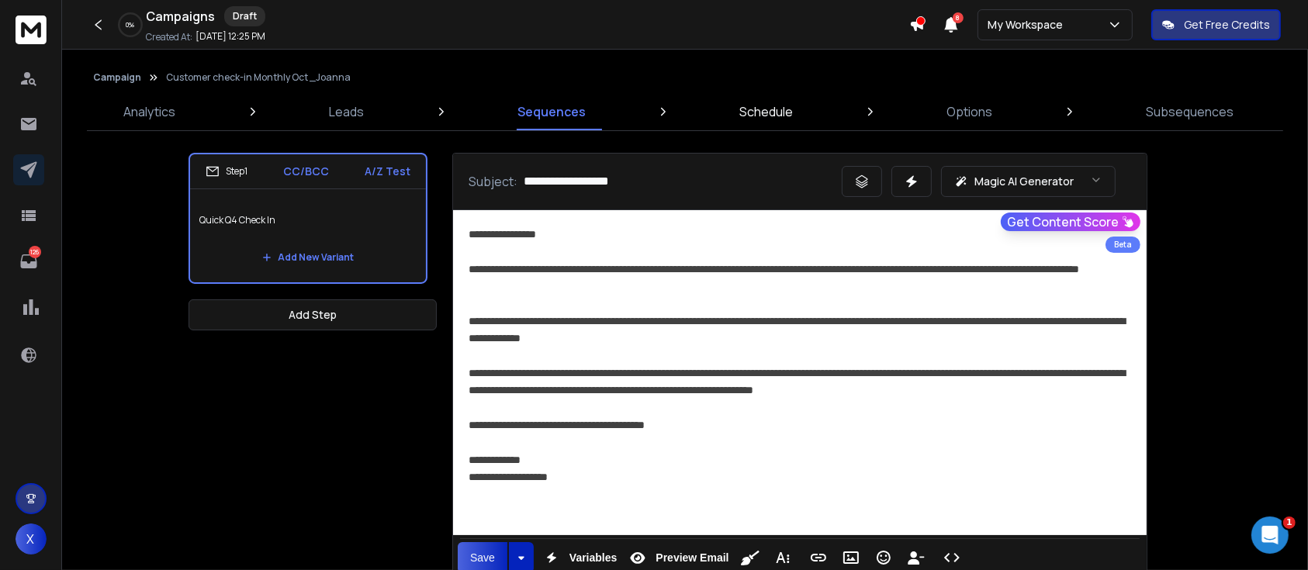
click at [770, 116] on p "Schedule" at bounding box center [767, 111] width 54 height 19
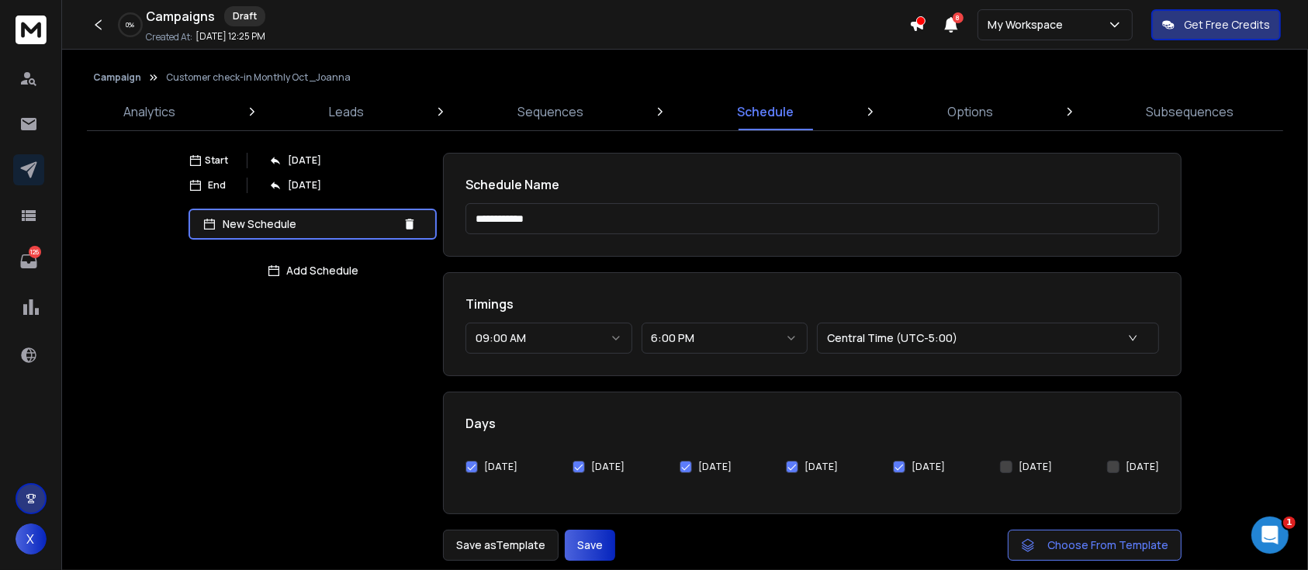
click at [321, 157] on p "[DATE]" at bounding box center [304, 160] width 33 height 12
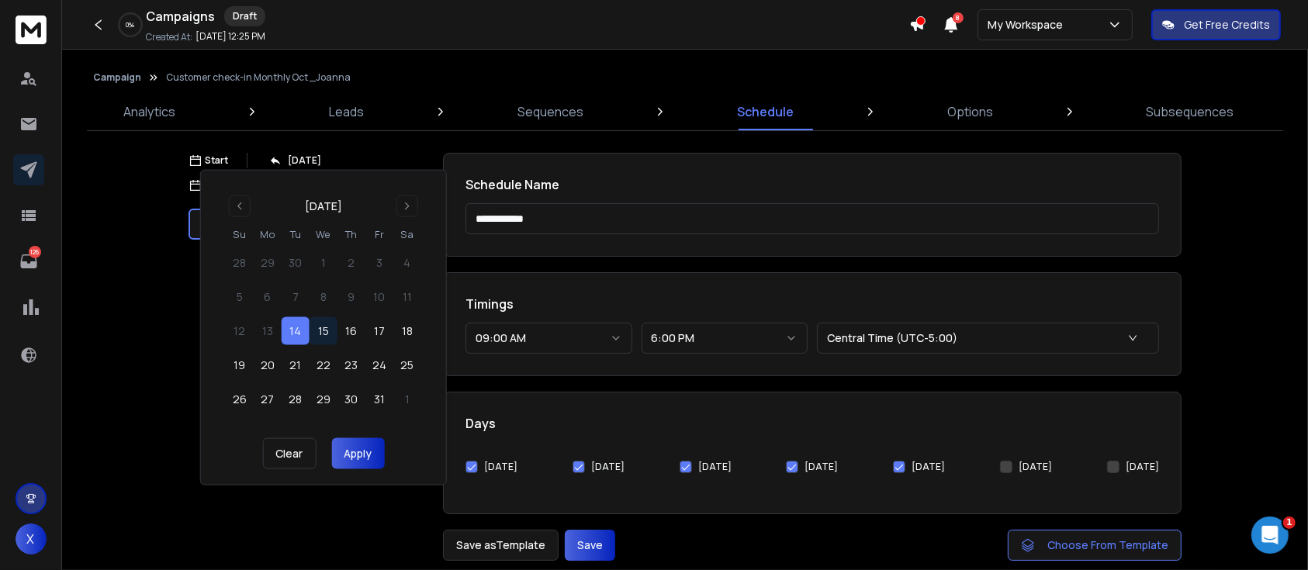
click at [320, 335] on button "15" at bounding box center [323, 331] width 28 height 28
click at [581, 534] on button "Save" at bounding box center [590, 545] width 50 height 31
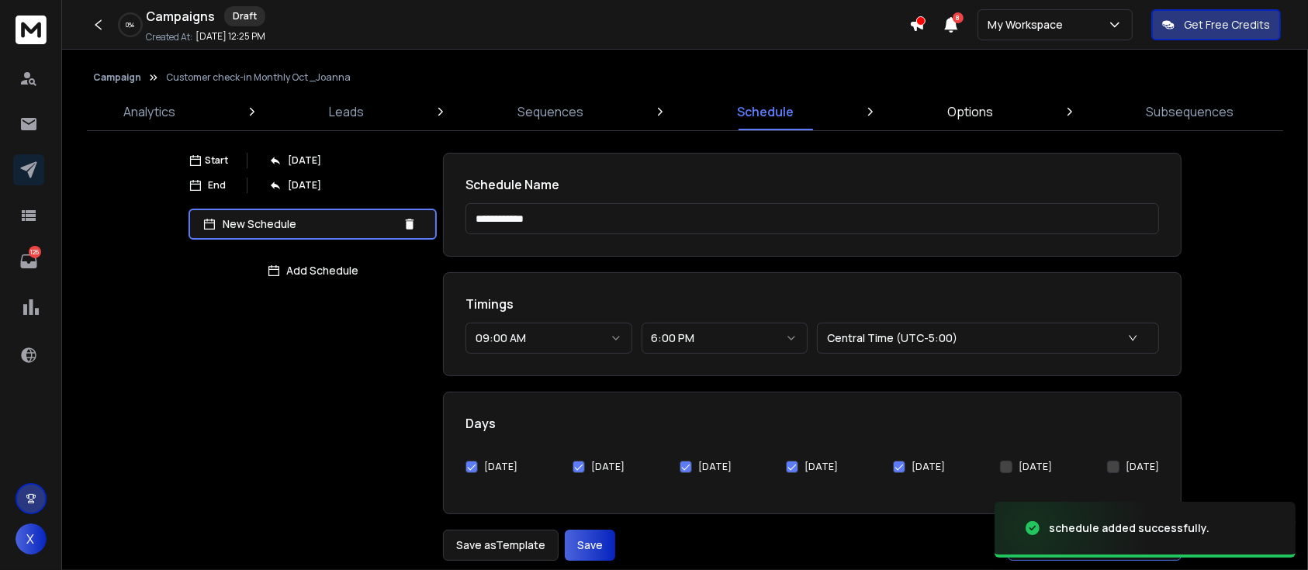
click at [962, 109] on p "Options" at bounding box center [970, 111] width 46 height 19
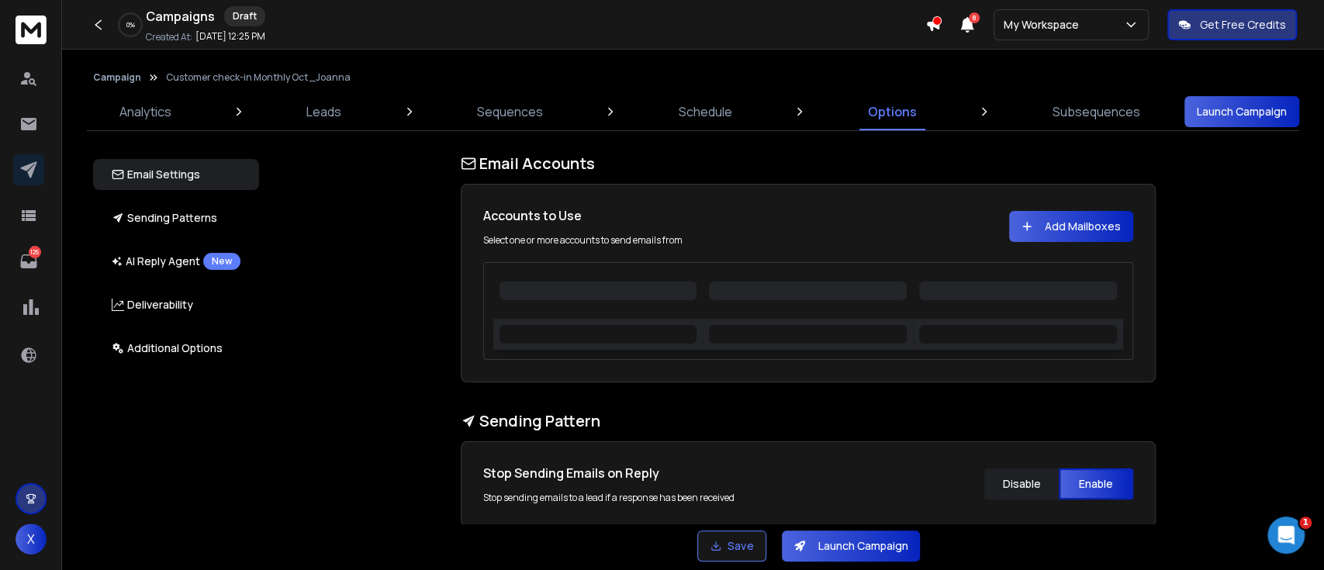
click at [1038, 233] on button "Add Mailboxes" at bounding box center [1071, 226] width 124 height 31
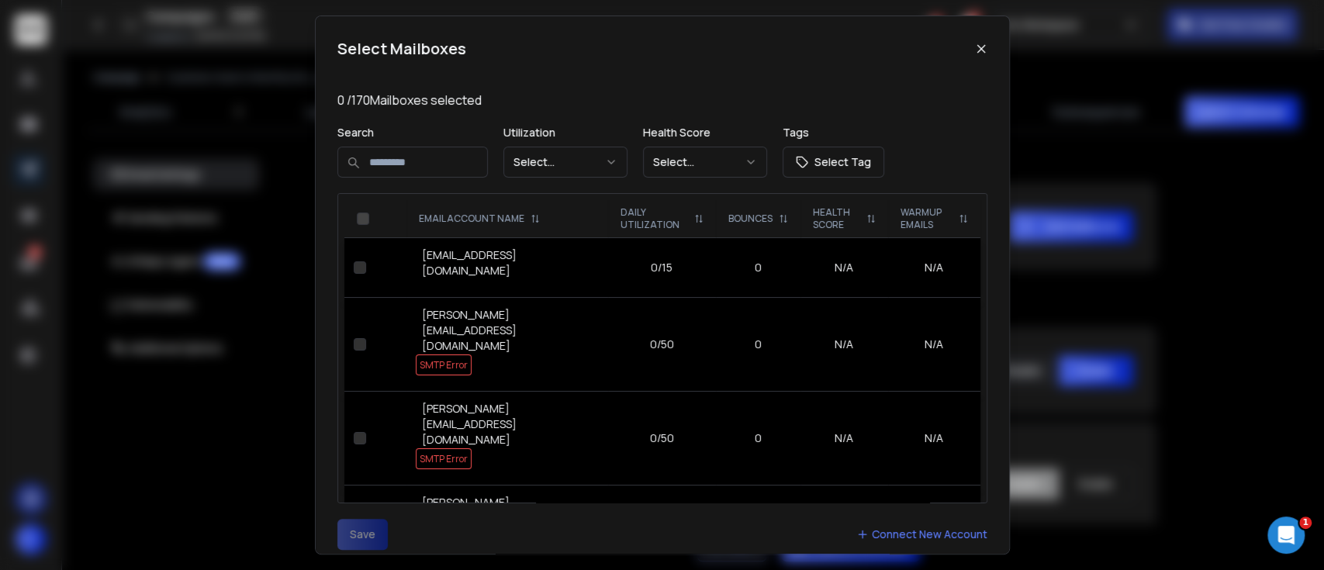
click at [458, 164] on input at bounding box center [412, 162] width 150 height 31
type input "******"
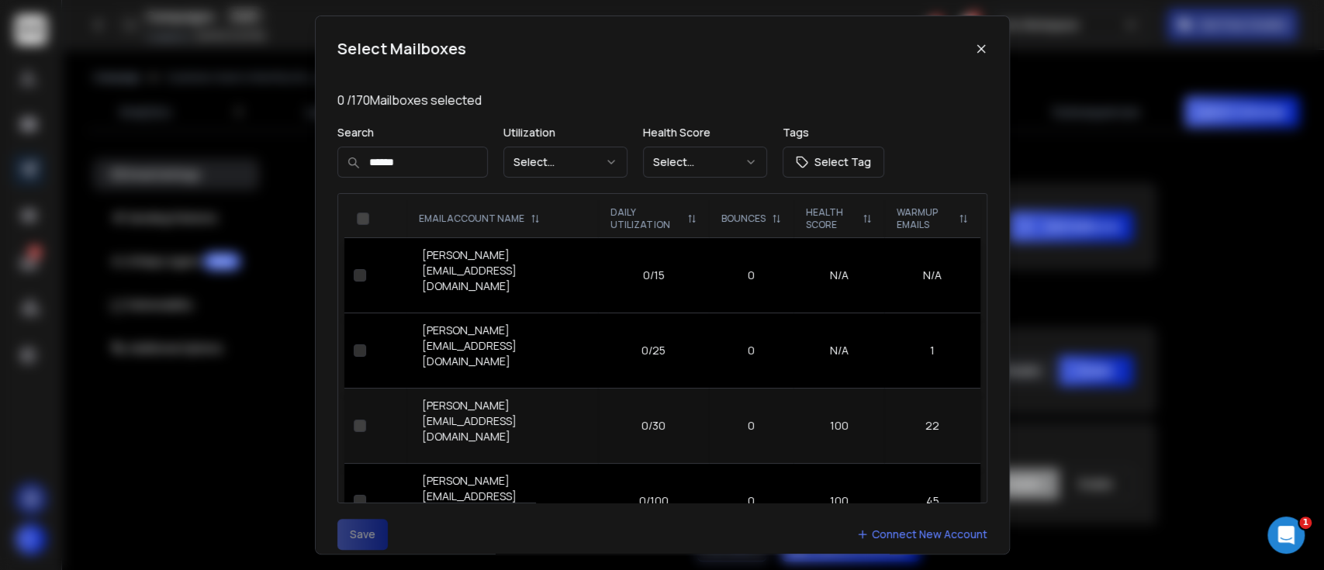
click at [355, 420] on button "button" at bounding box center [360, 426] width 12 height 12
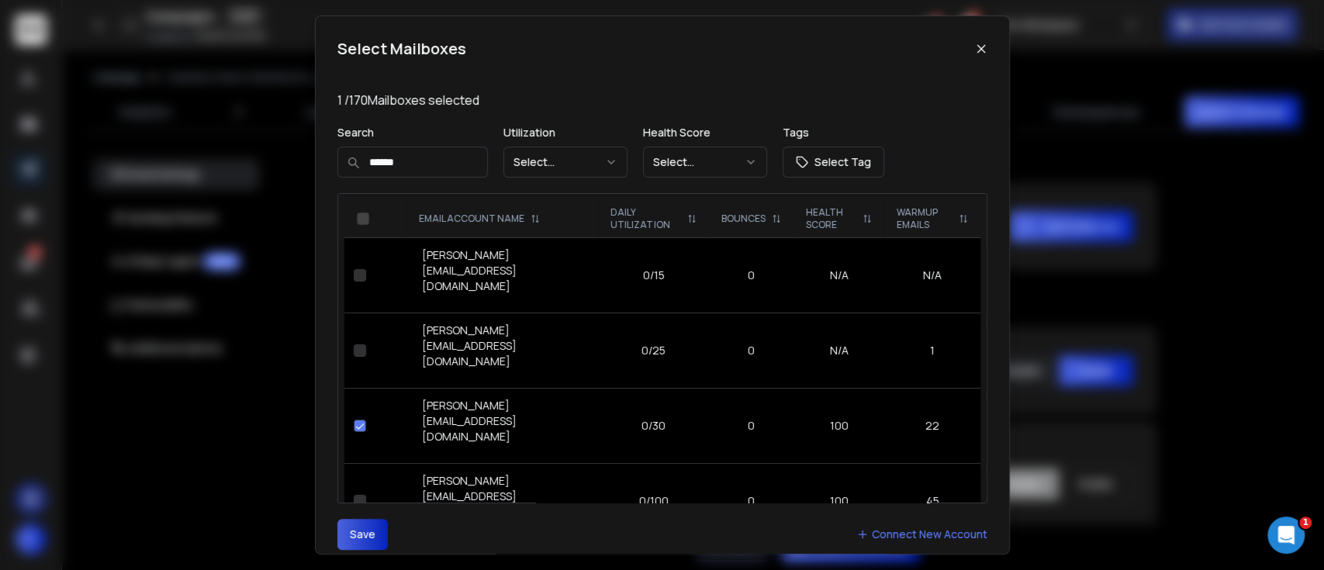
click at [356, 529] on button "Save" at bounding box center [362, 534] width 50 height 31
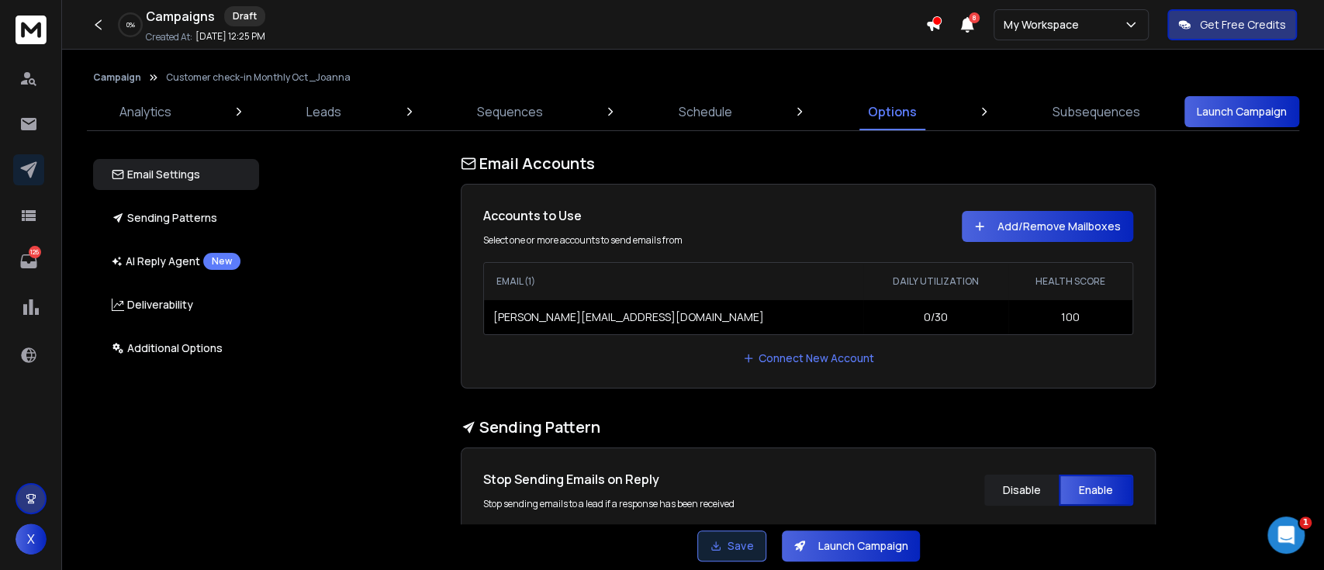
click at [740, 546] on button "Save" at bounding box center [731, 545] width 69 height 31
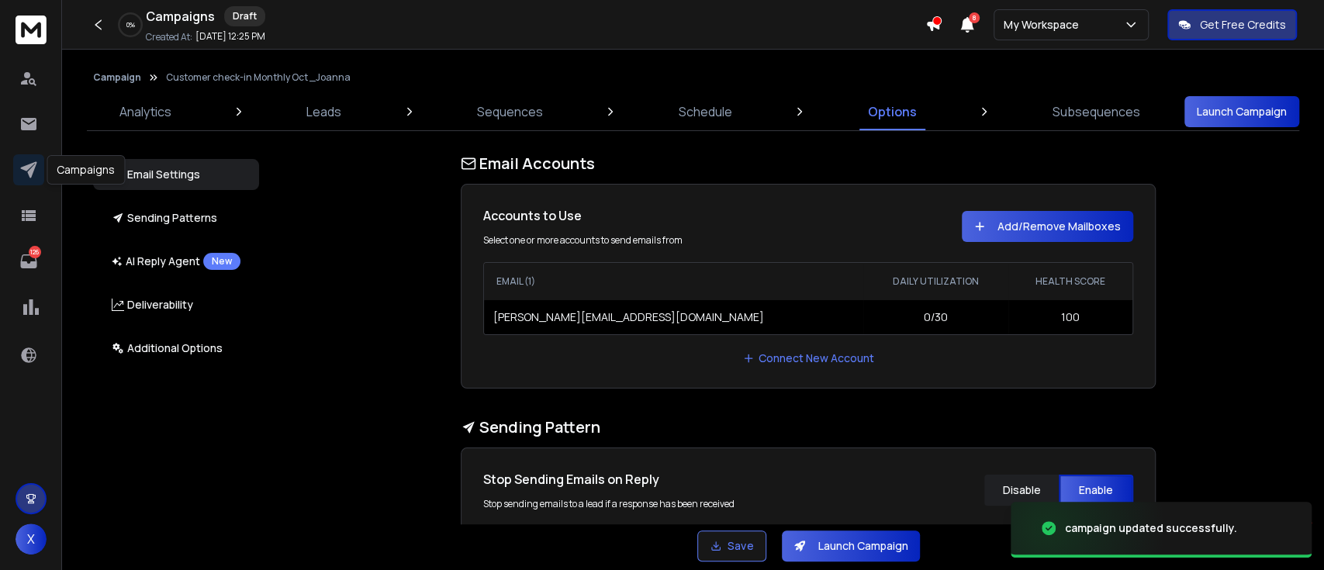
click at [29, 168] on icon at bounding box center [28, 170] width 16 height 16
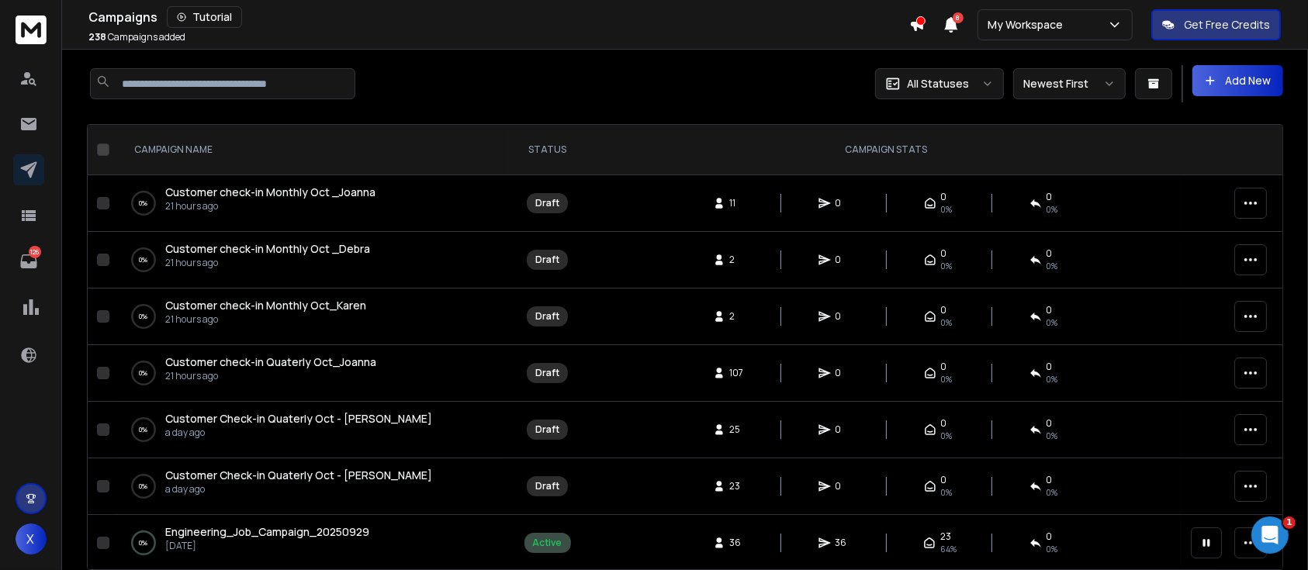
click at [1242, 371] on icon "button" at bounding box center [1250, 373] width 16 height 16
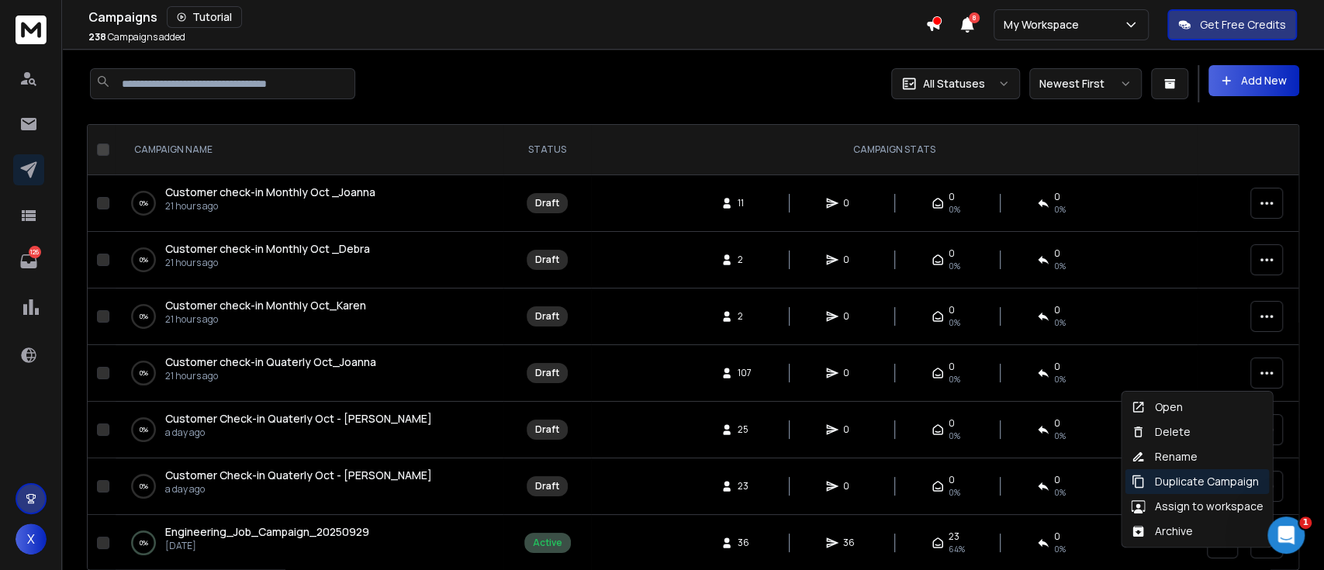
click at [1185, 478] on div "Duplicate Campaign" at bounding box center [1194, 482] width 127 height 16
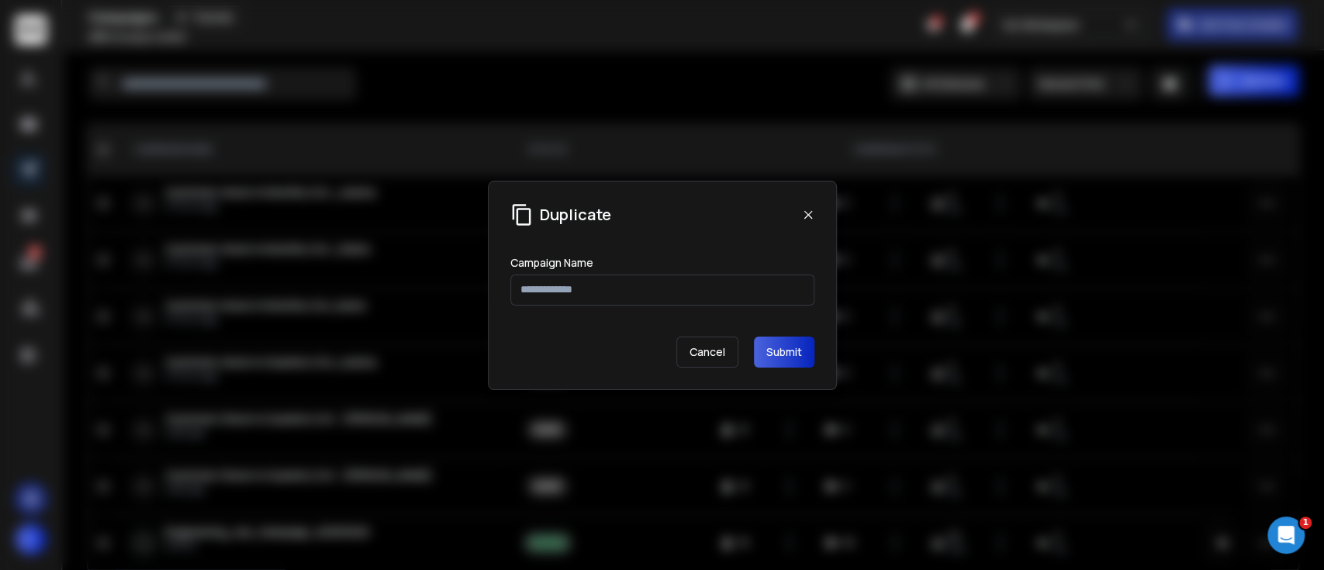
click at [645, 291] on input "text" at bounding box center [662, 290] width 304 height 31
click at [627, 283] on input "********" at bounding box center [662, 290] width 304 height 31
click at [613, 290] on input "**********" at bounding box center [662, 290] width 304 height 31
click at [600, 288] on input "**********" at bounding box center [662, 290] width 304 height 31
click at [602, 291] on input "**********" at bounding box center [662, 290] width 304 height 31
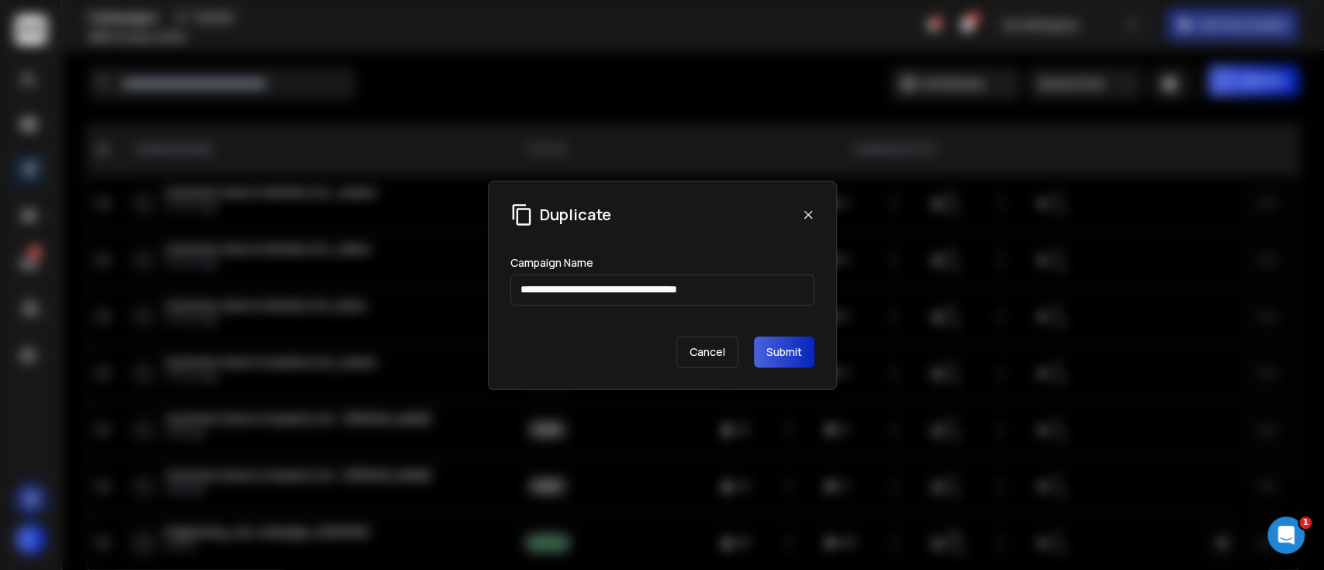
type input "**********"
click at [778, 346] on button "Submit" at bounding box center [784, 352] width 60 height 31
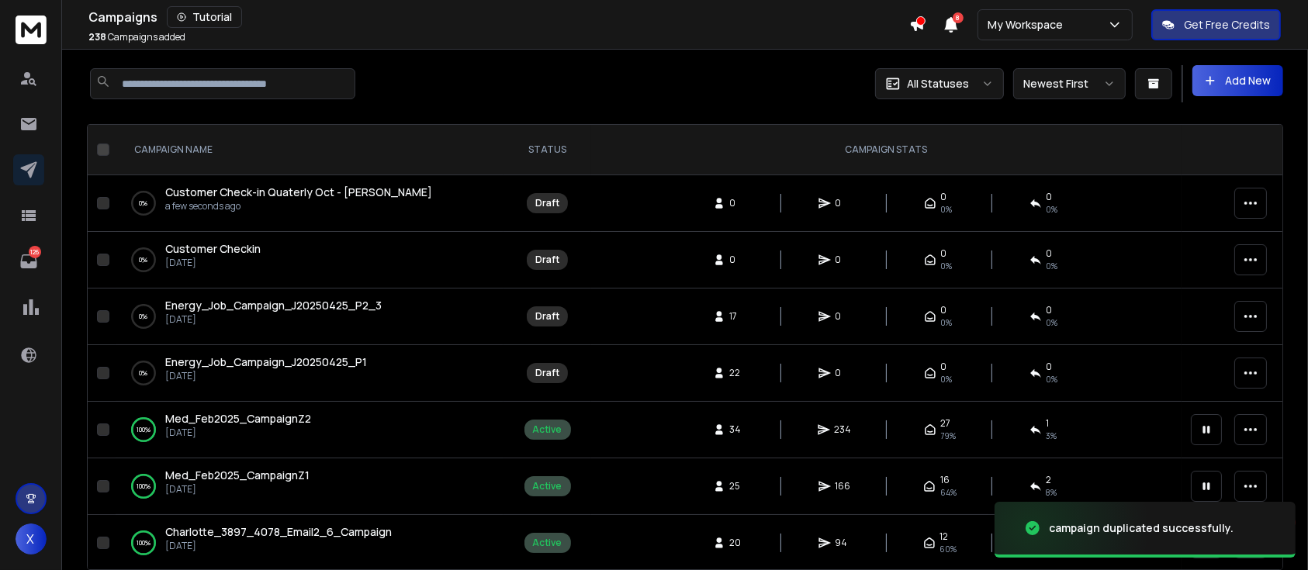
click at [293, 195] on span "Customer Check-in Quaterly Oct - [PERSON_NAME]" at bounding box center [298, 192] width 267 height 15
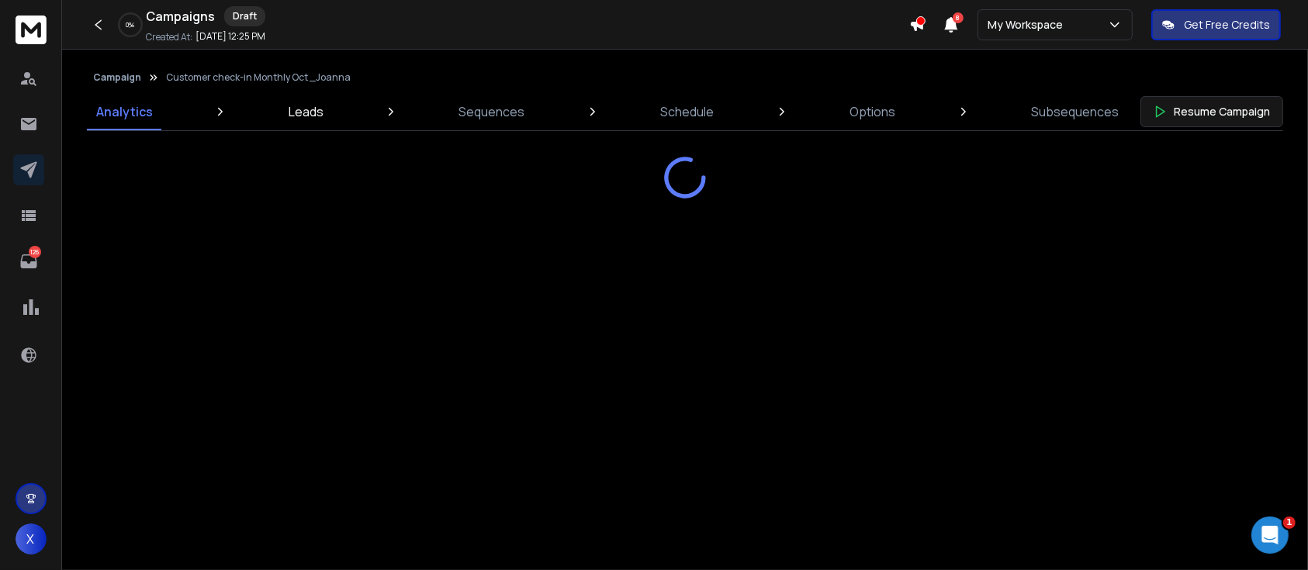
click at [311, 115] on p "Leads" at bounding box center [306, 111] width 35 height 19
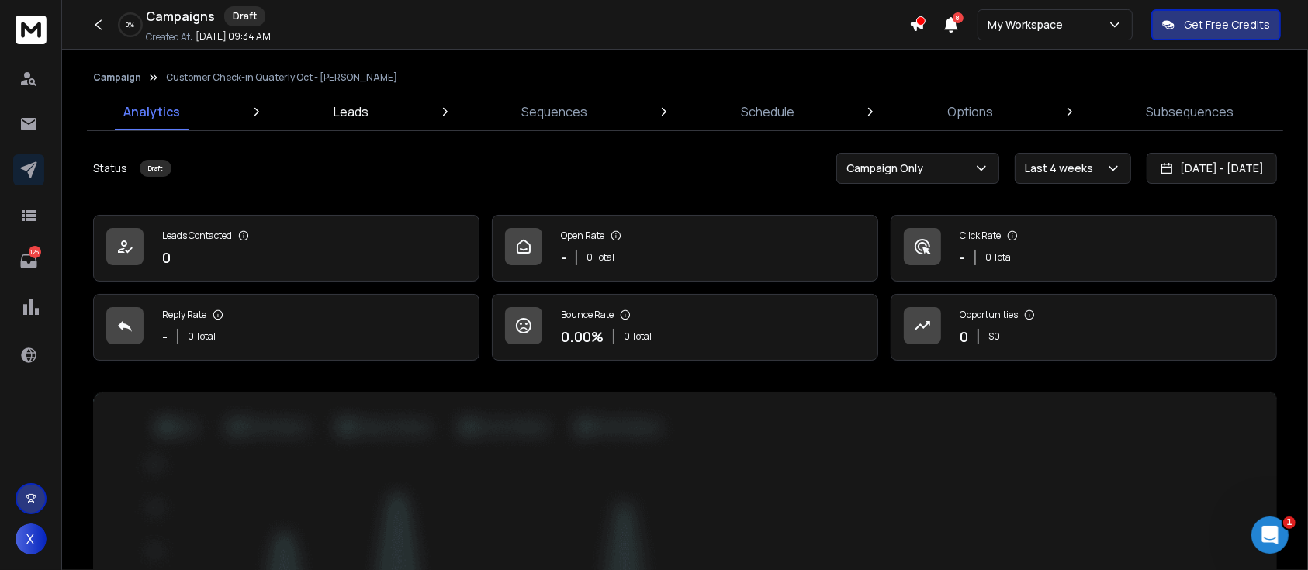
click at [353, 116] on p "Leads" at bounding box center [350, 111] width 35 height 19
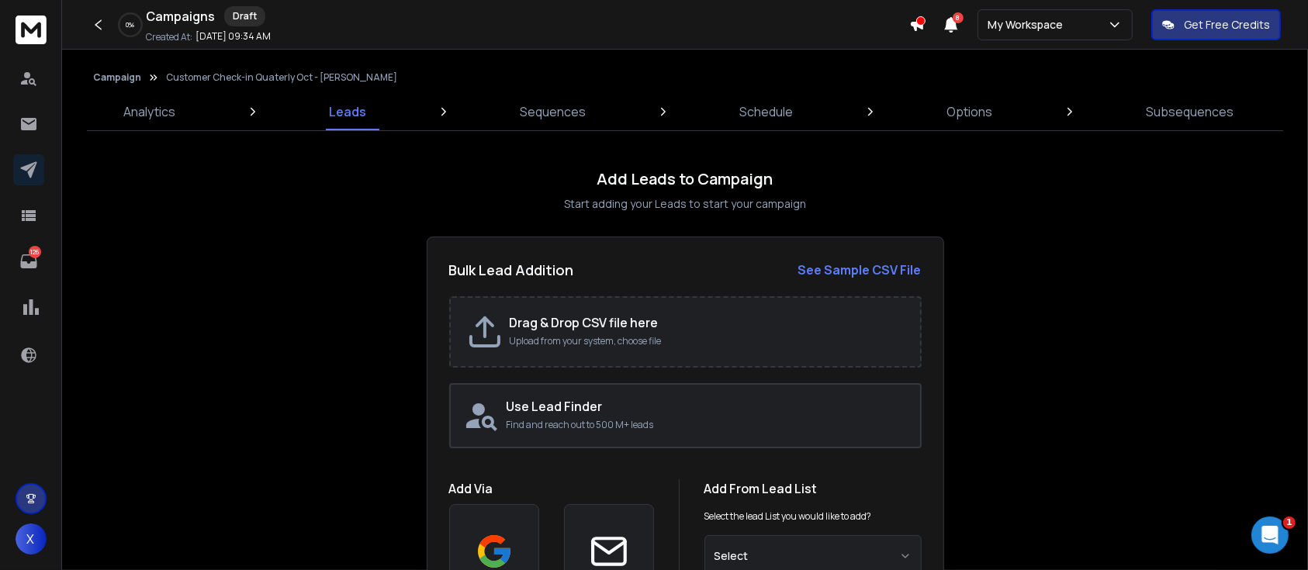
click at [672, 337] on p "Upload from your system, choose file" at bounding box center [707, 341] width 395 height 12
type input "**********"
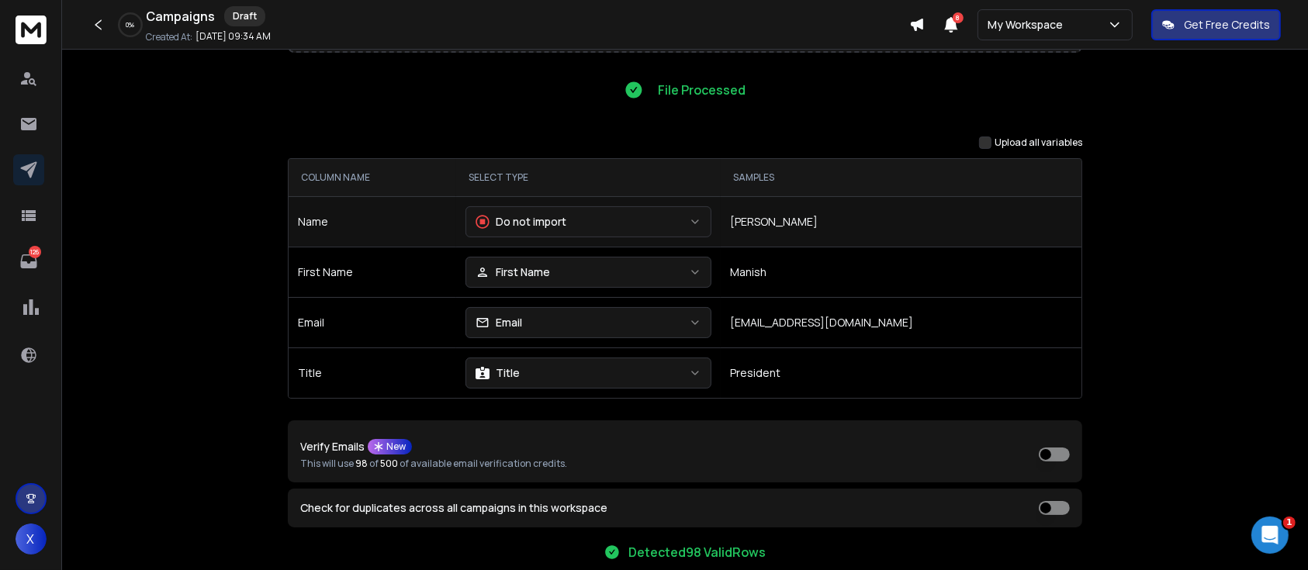
scroll to position [198, 0]
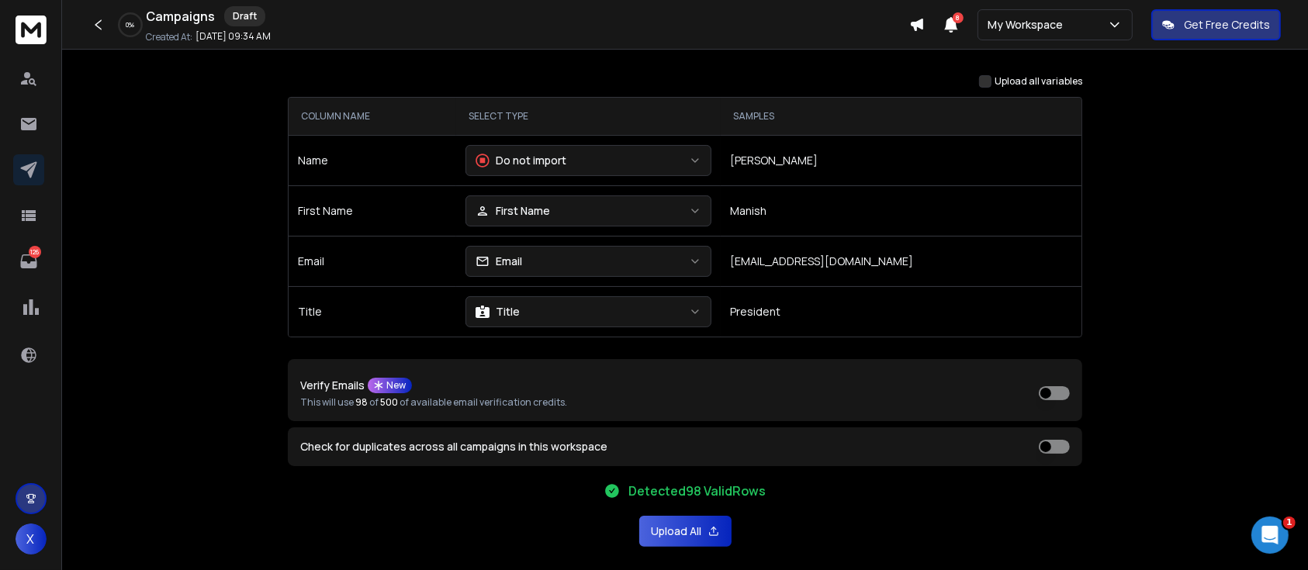
click at [705, 530] on button "Upload All" at bounding box center [685, 531] width 92 height 31
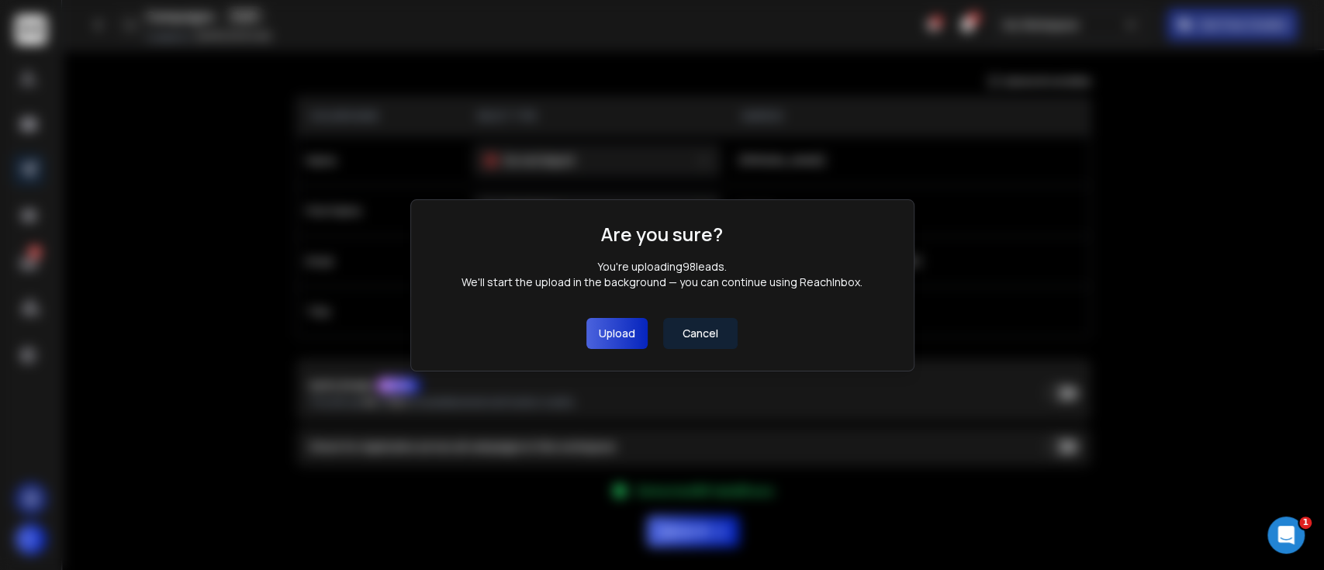
click at [628, 336] on button "Upload" at bounding box center [616, 333] width 61 height 31
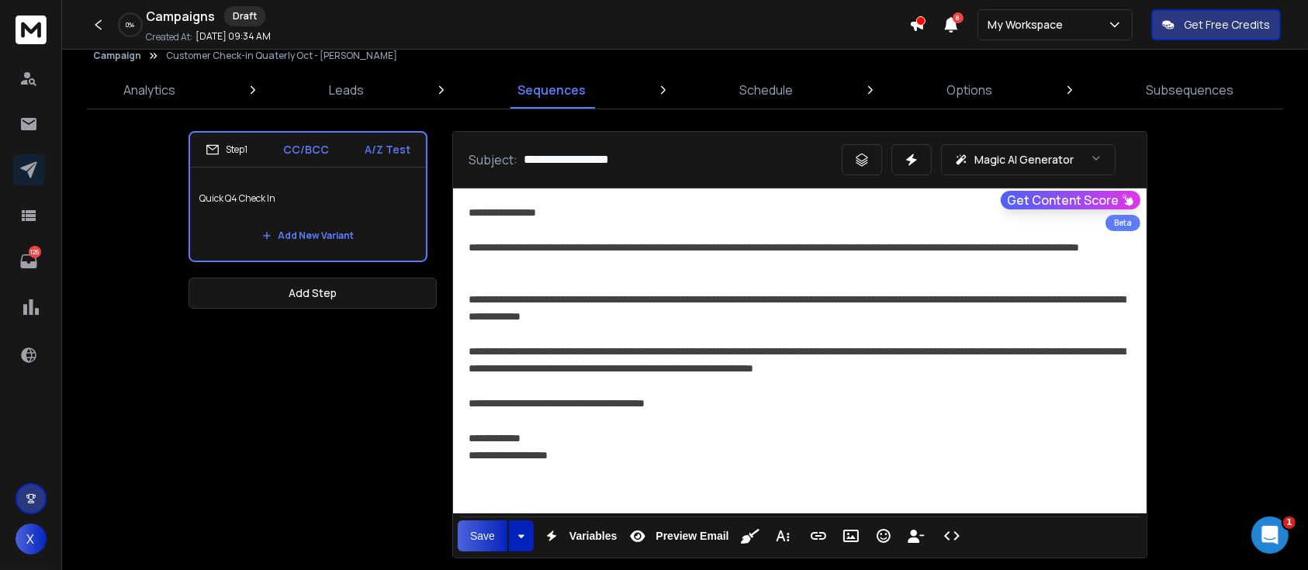
scroll to position [31, 0]
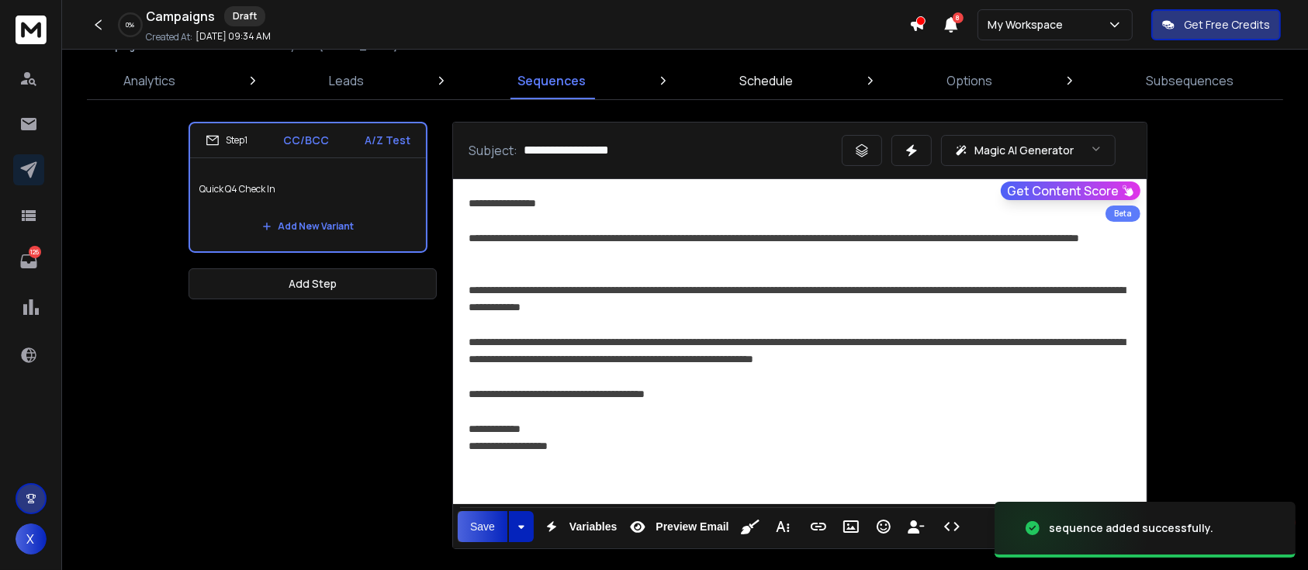
click at [766, 78] on p "Schedule" at bounding box center [767, 80] width 54 height 19
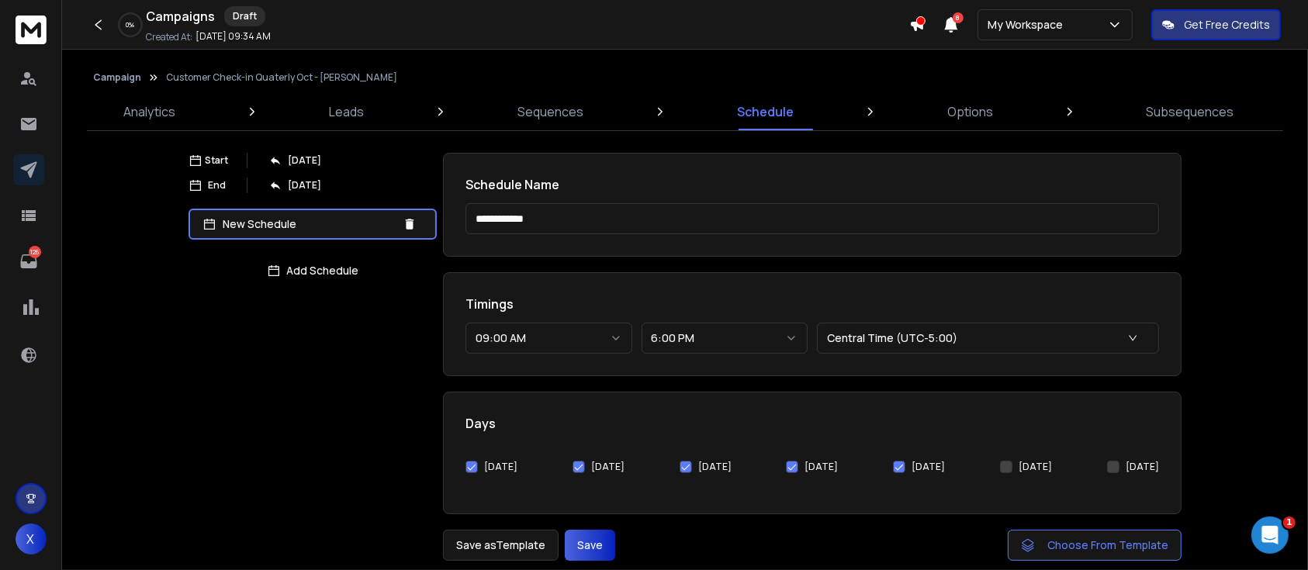
click at [321, 163] on p "[DATE]" at bounding box center [304, 160] width 33 height 12
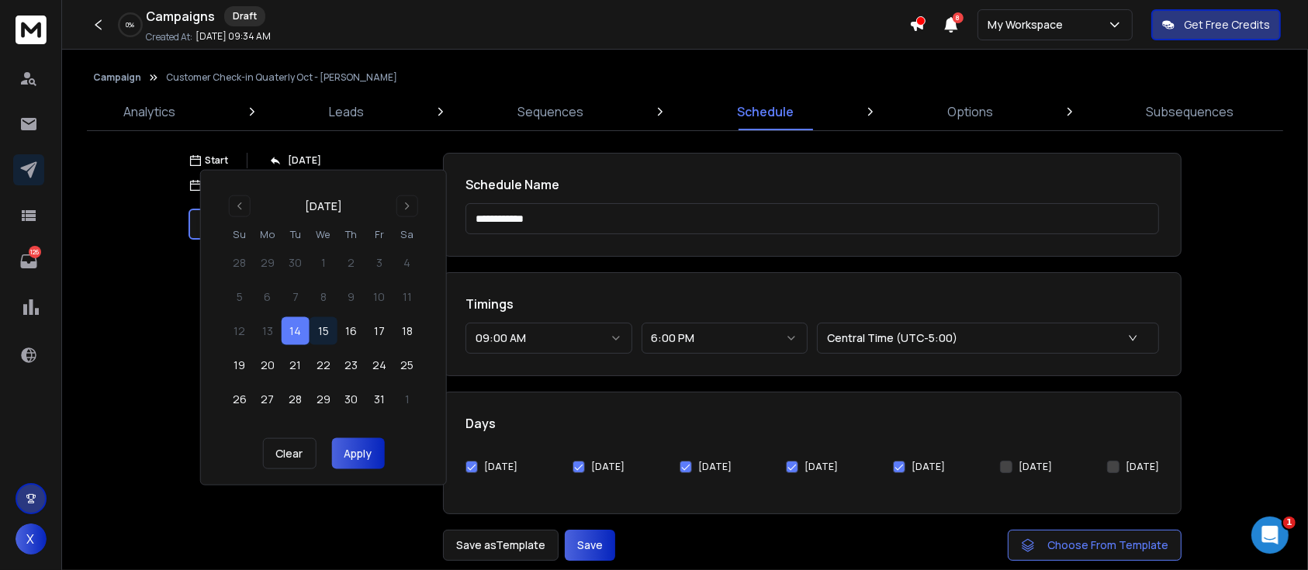
click at [323, 326] on button "15" at bounding box center [323, 331] width 28 height 28
click at [344, 450] on button "Apply" at bounding box center [357, 453] width 53 height 31
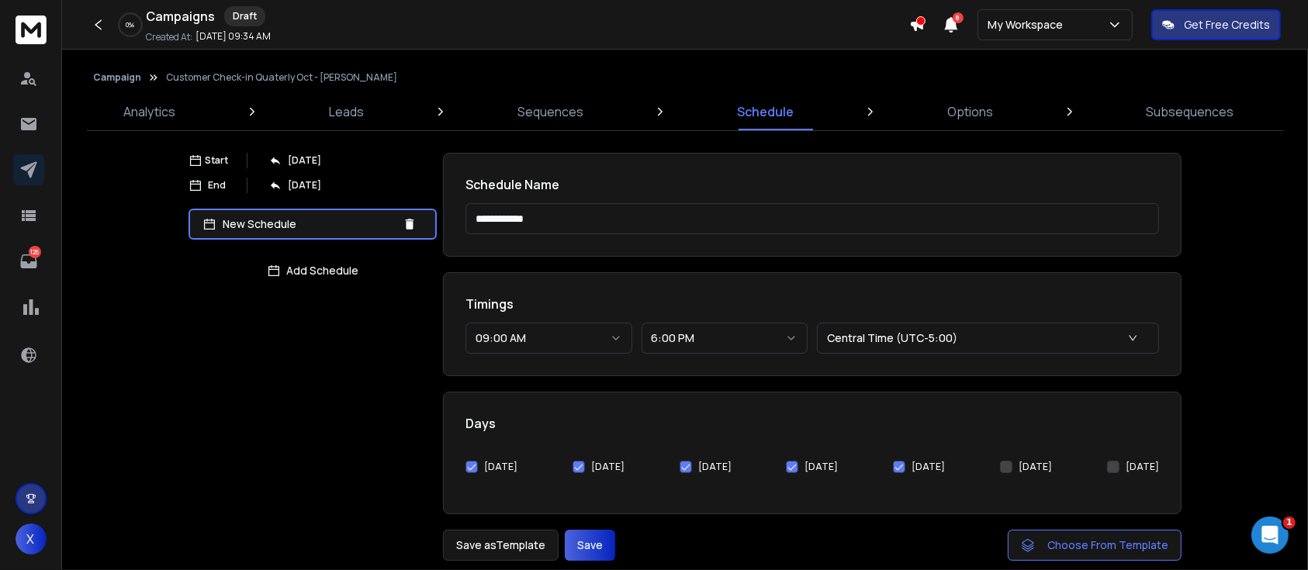
click at [576, 545] on button "Save" at bounding box center [590, 545] width 50 height 31
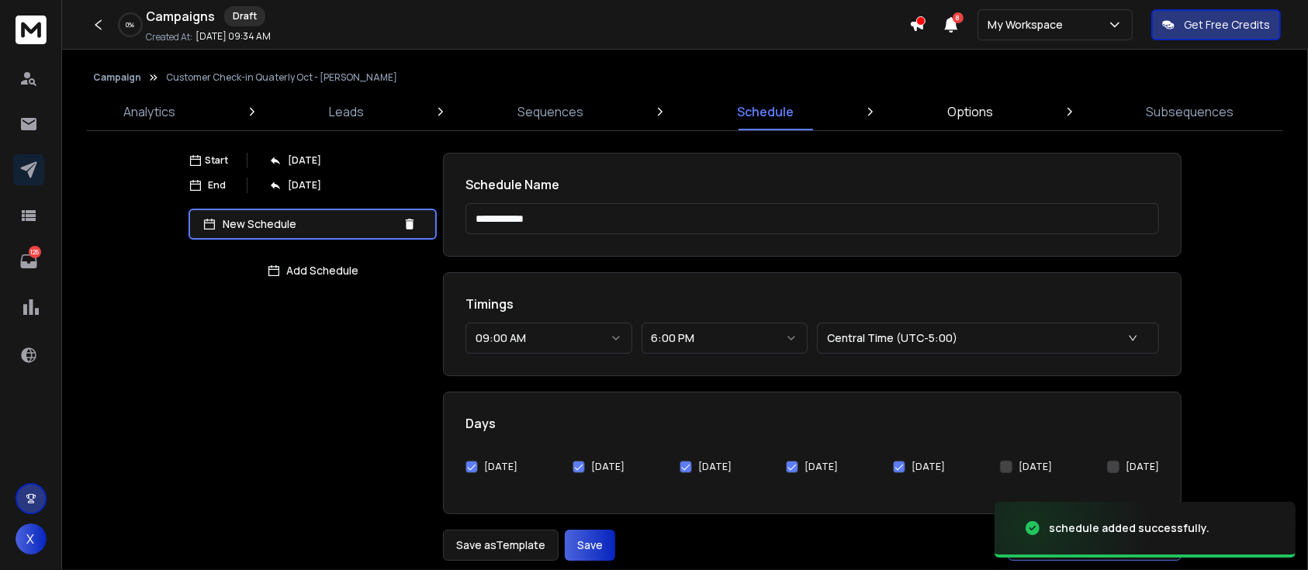
click at [974, 105] on p "Options" at bounding box center [970, 111] width 46 height 19
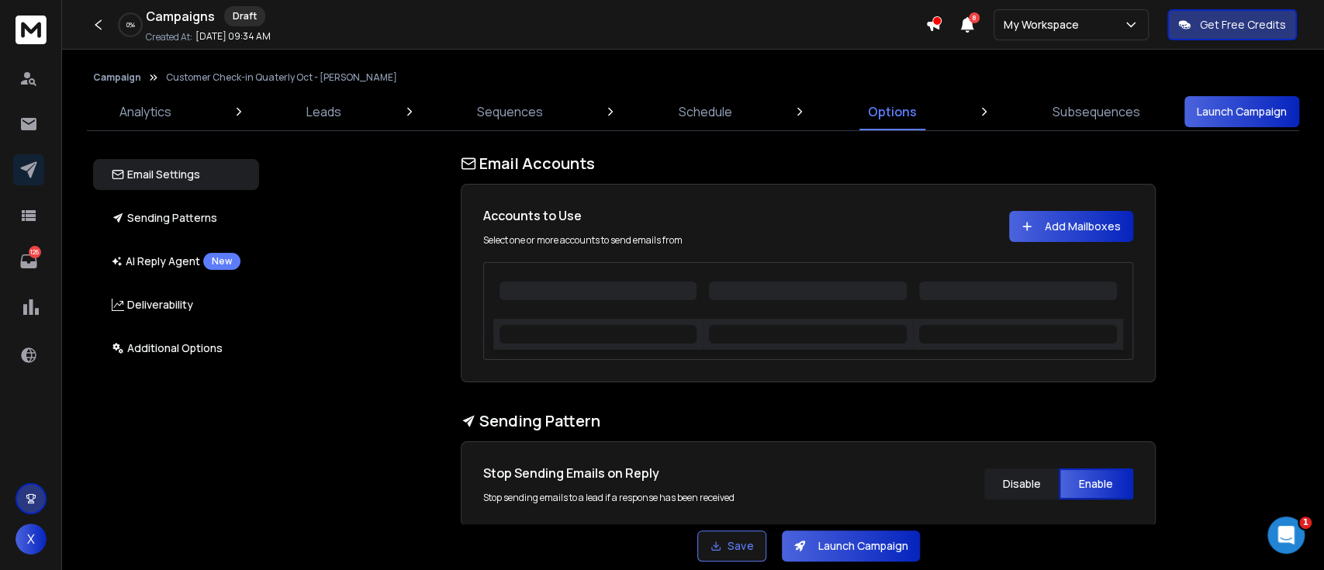
click at [1021, 230] on icon "button" at bounding box center [1026, 226] width 11 height 11
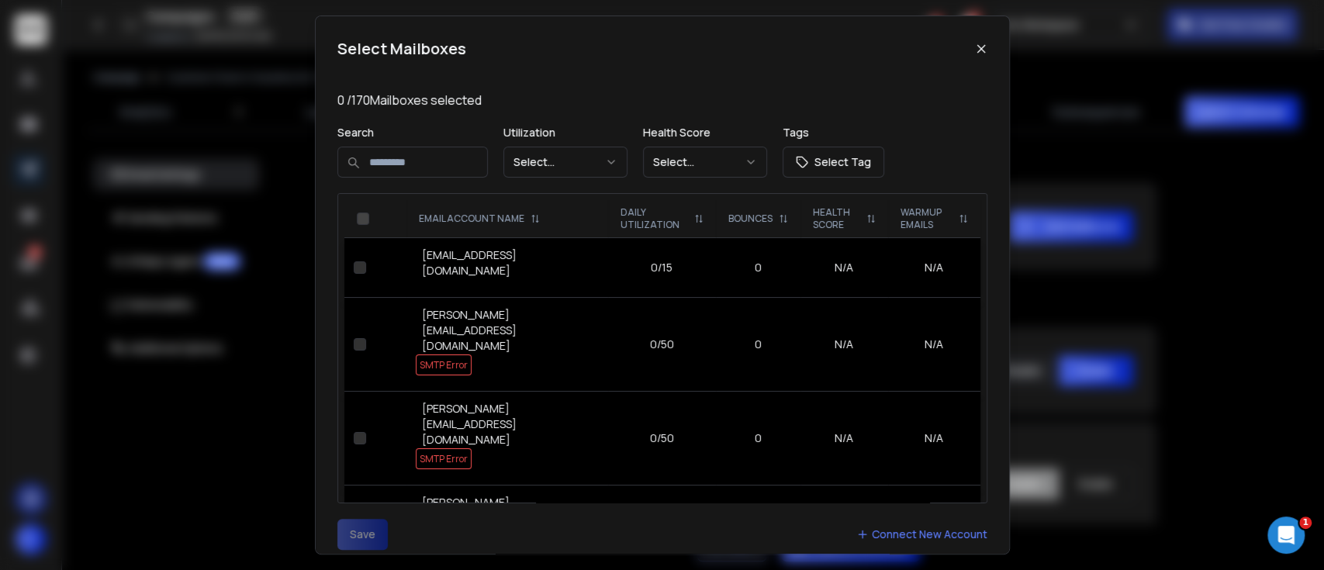
click at [454, 167] on input at bounding box center [412, 162] width 150 height 31
type input "******"
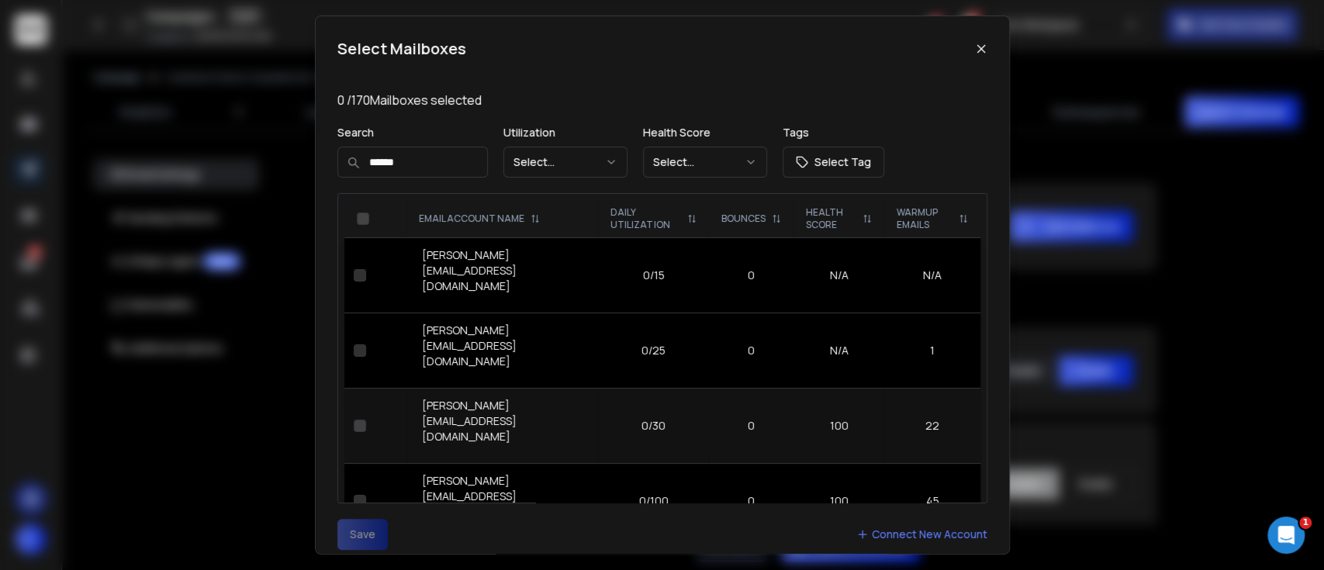
click at [358, 420] on button "button" at bounding box center [360, 426] width 12 height 12
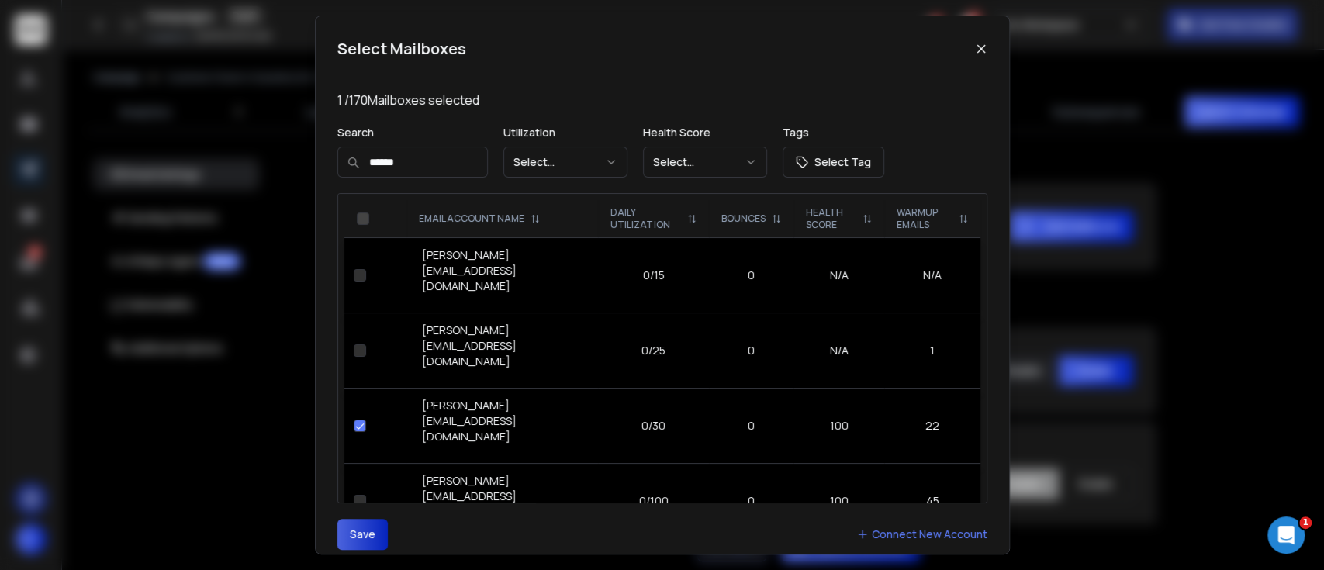
click at [361, 535] on button "Save" at bounding box center [362, 534] width 50 height 31
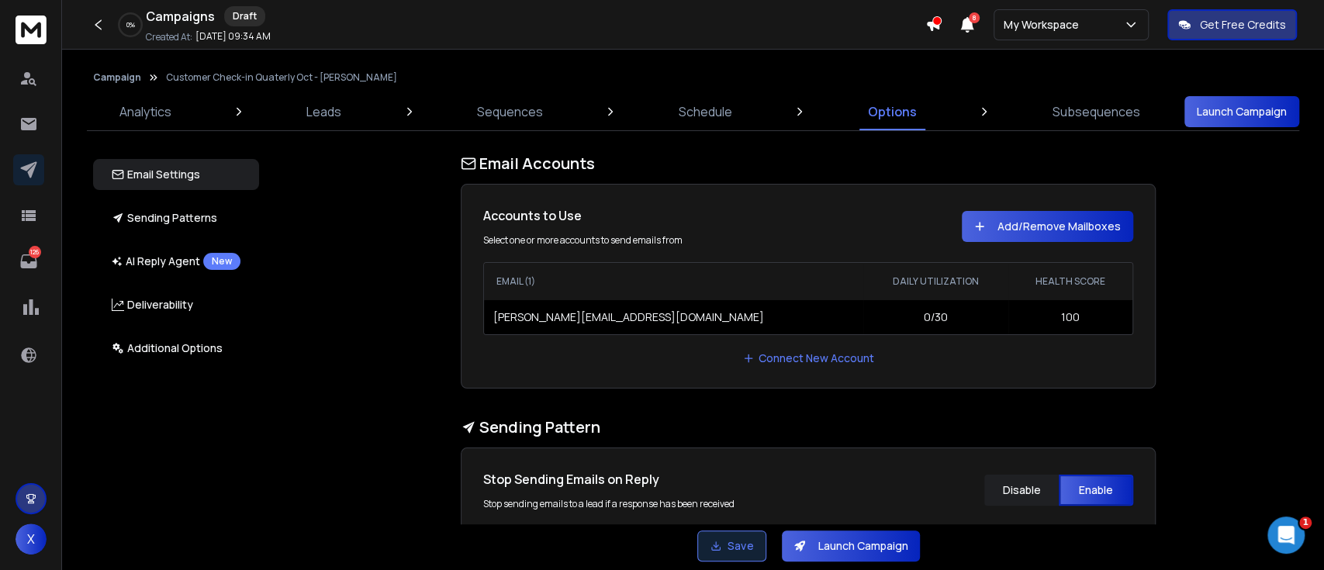
click at [741, 555] on button "Save" at bounding box center [731, 545] width 69 height 31
click at [22, 162] on icon at bounding box center [28, 170] width 19 height 19
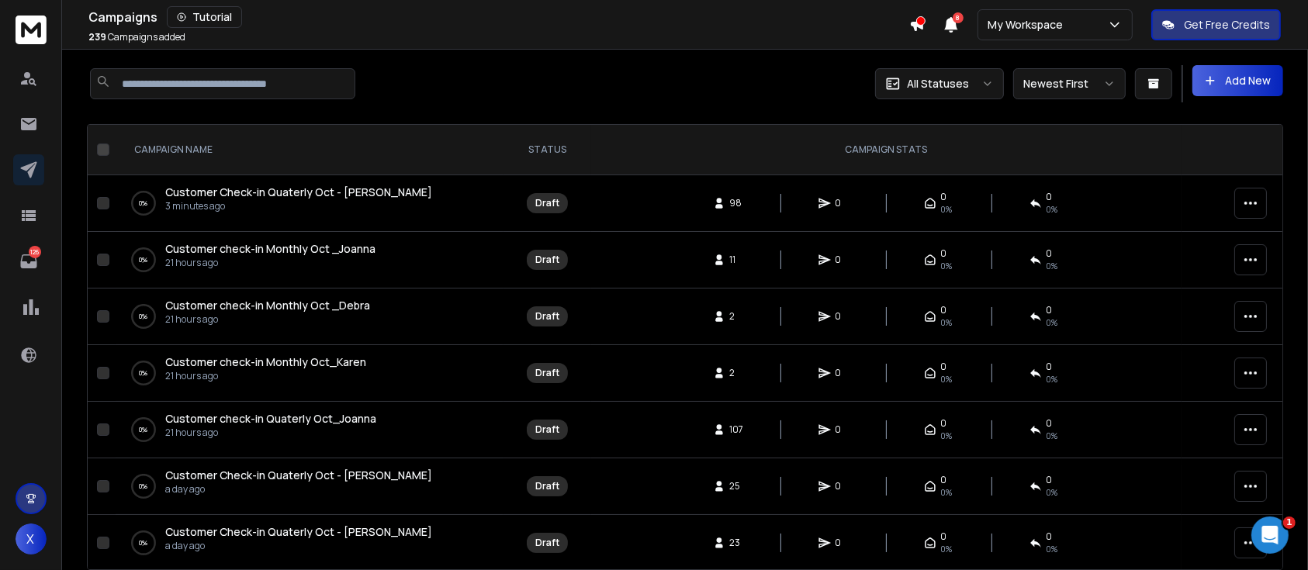
click at [289, 359] on span "Customer check-in Monthly Oct_Karen" at bounding box center [265, 361] width 201 height 15
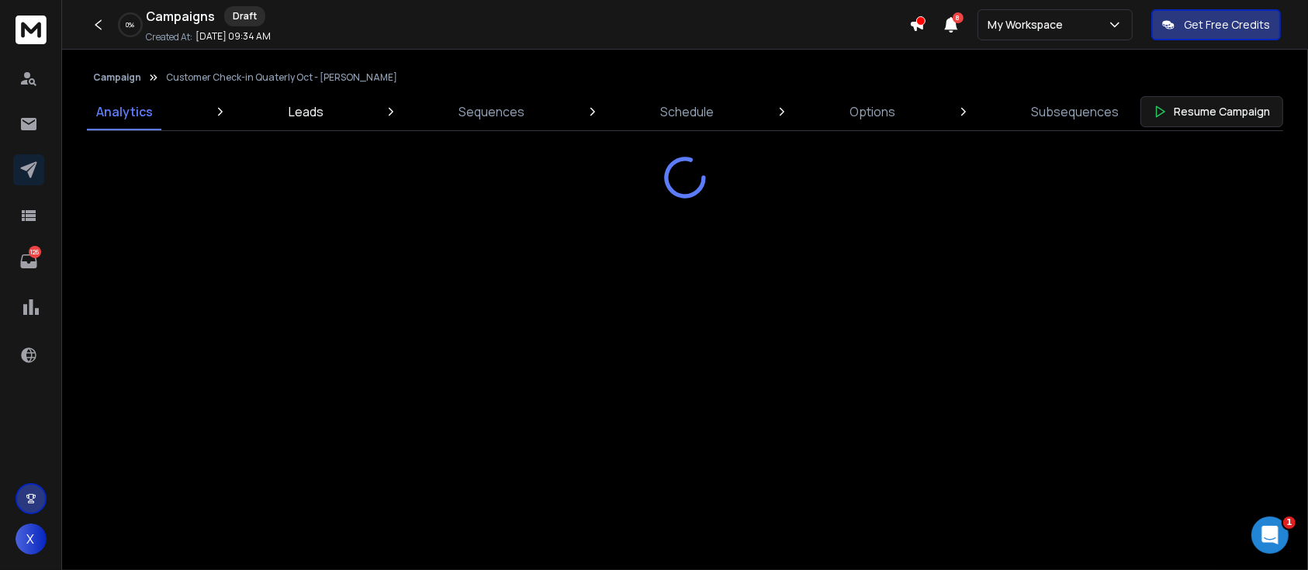
click at [299, 111] on p "Leads" at bounding box center [306, 111] width 35 height 19
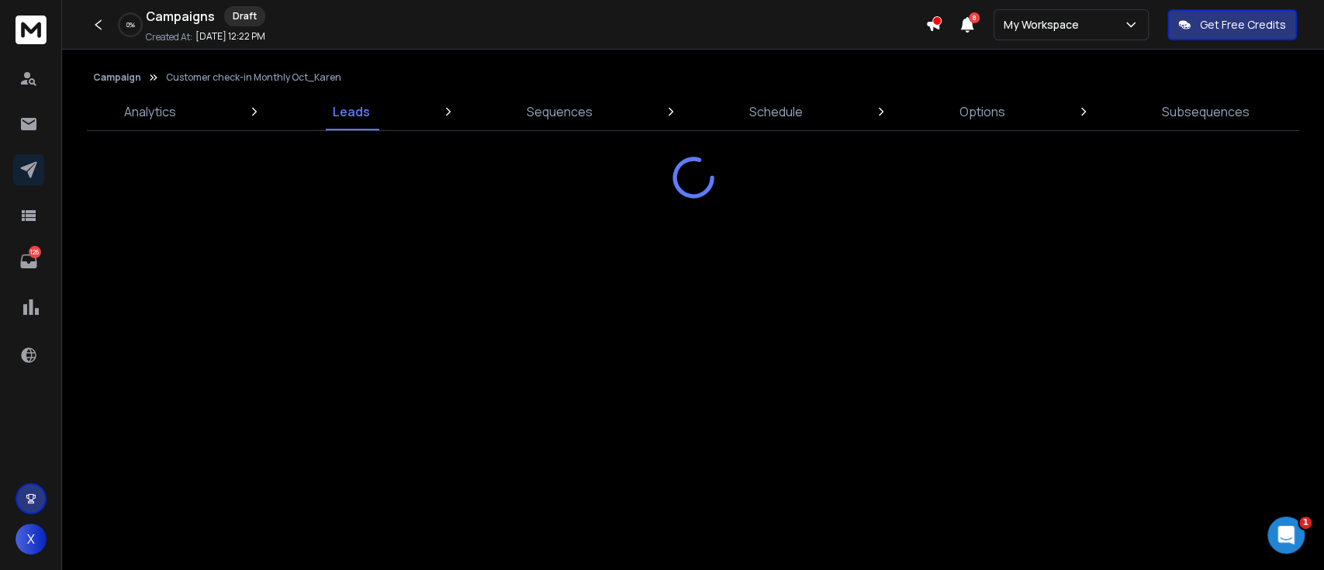
click at [337, 112] on p "Leads" at bounding box center [351, 111] width 37 height 19
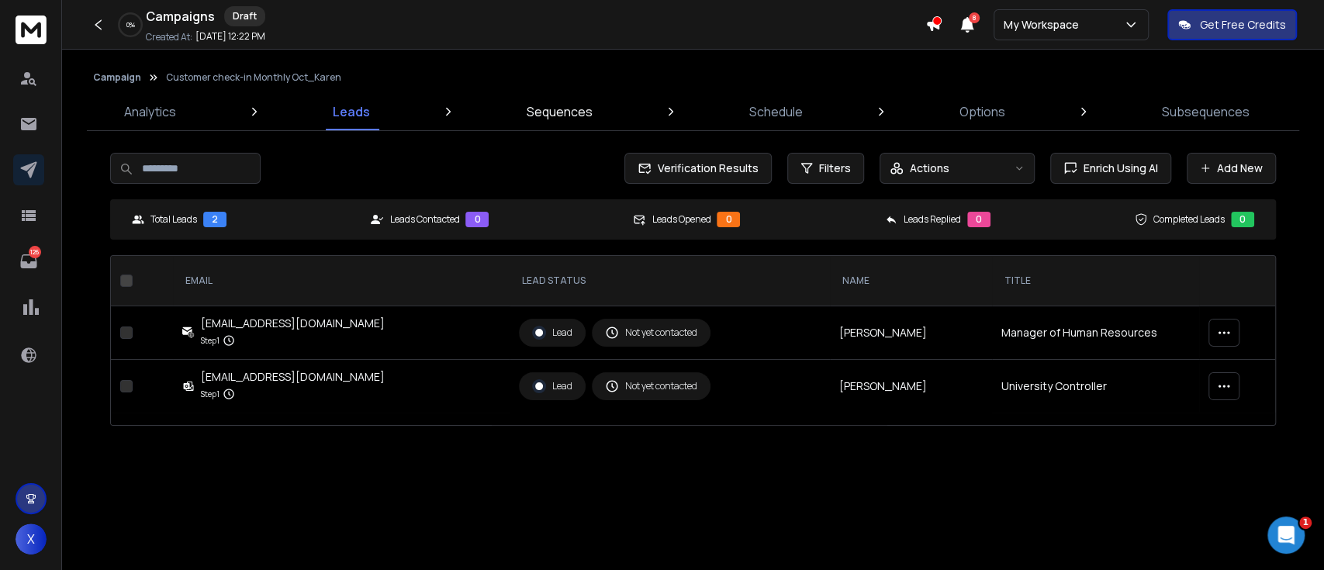
click at [530, 110] on p "Sequences" at bounding box center [560, 111] width 66 height 19
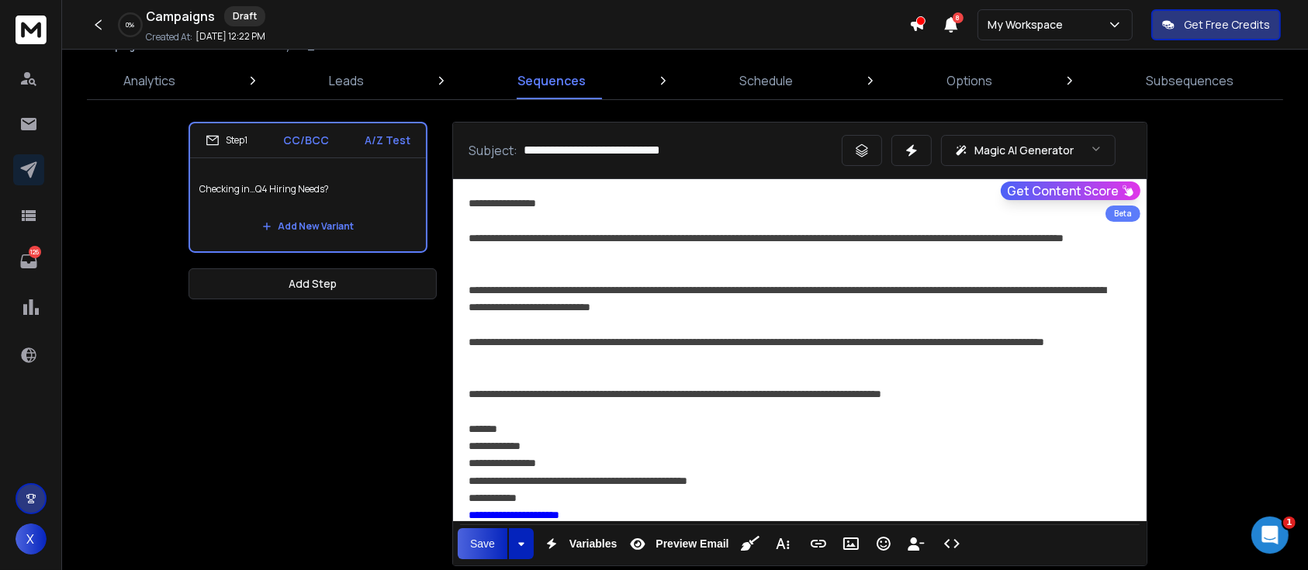
scroll to position [48, 0]
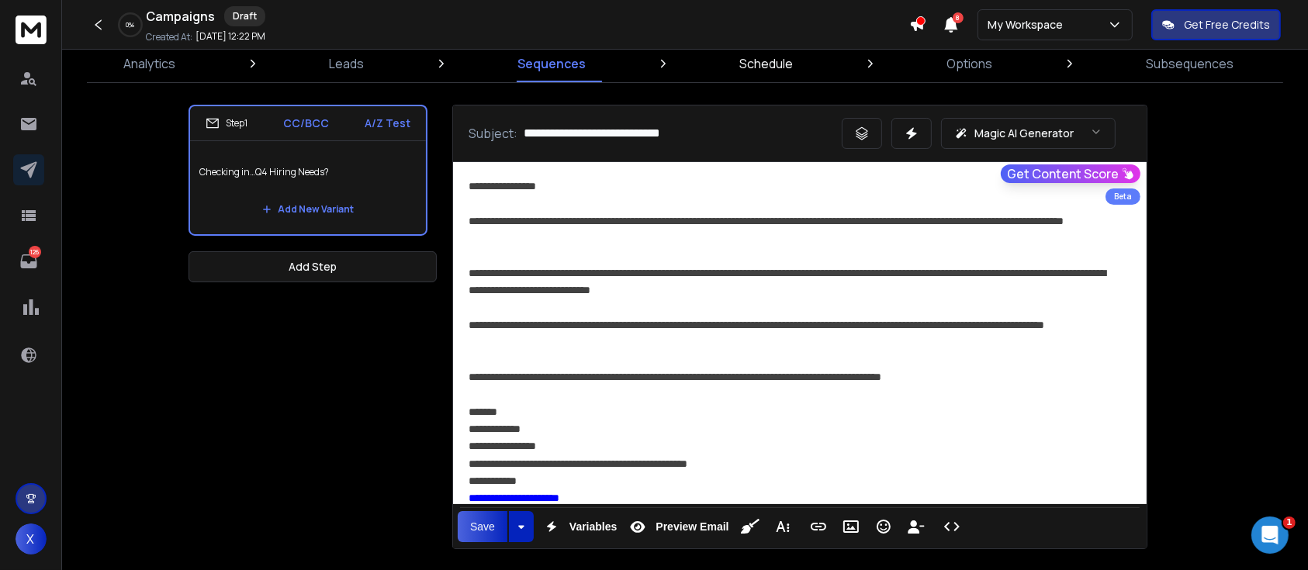
click at [761, 66] on p "Schedule" at bounding box center [767, 63] width 54 height 19
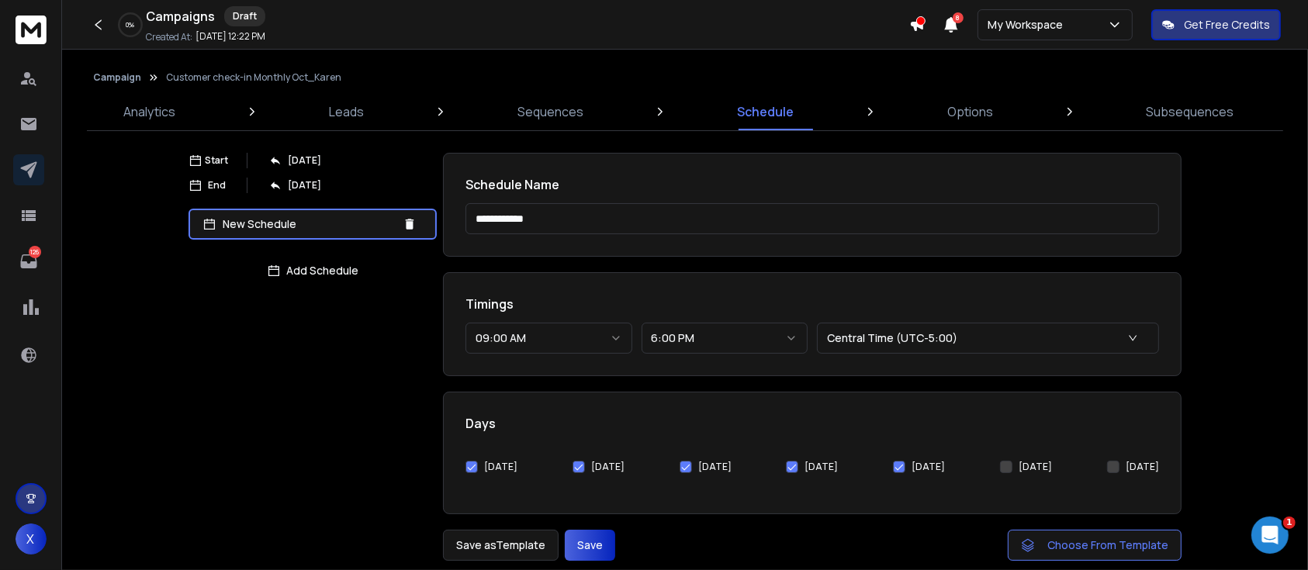
click at [321, 164] on p "[DATE]" at bounding box center [304, 160] width 33 height 12
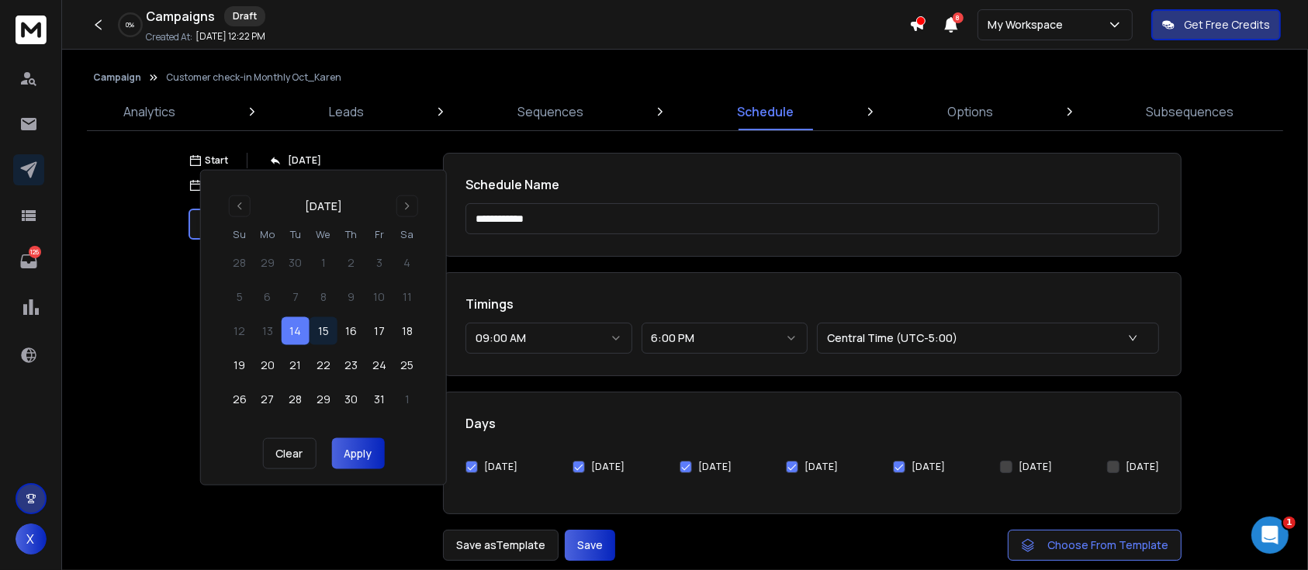
click at [324, 330] on button "15" at bounding box center [323, 331] width 28 height 28
click at [365, 448] on button "Apply" at bounding box center [357, 453] width 53 height 31
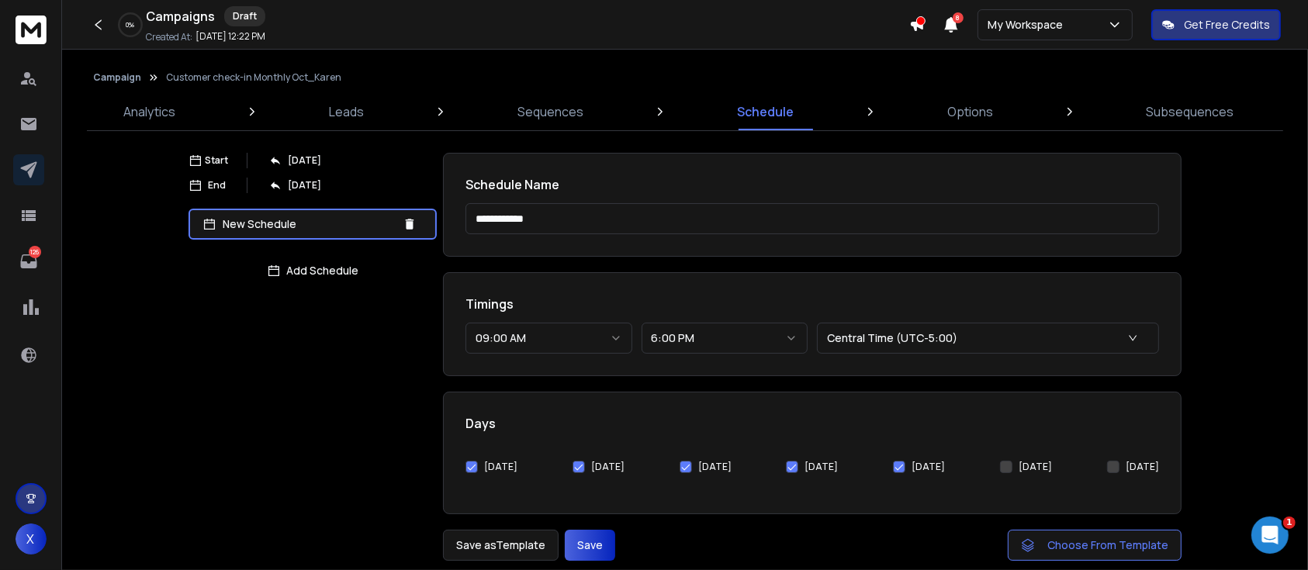
click at [591, 535] on button "Save" at bounding box center [590, 545] width 50 height 31
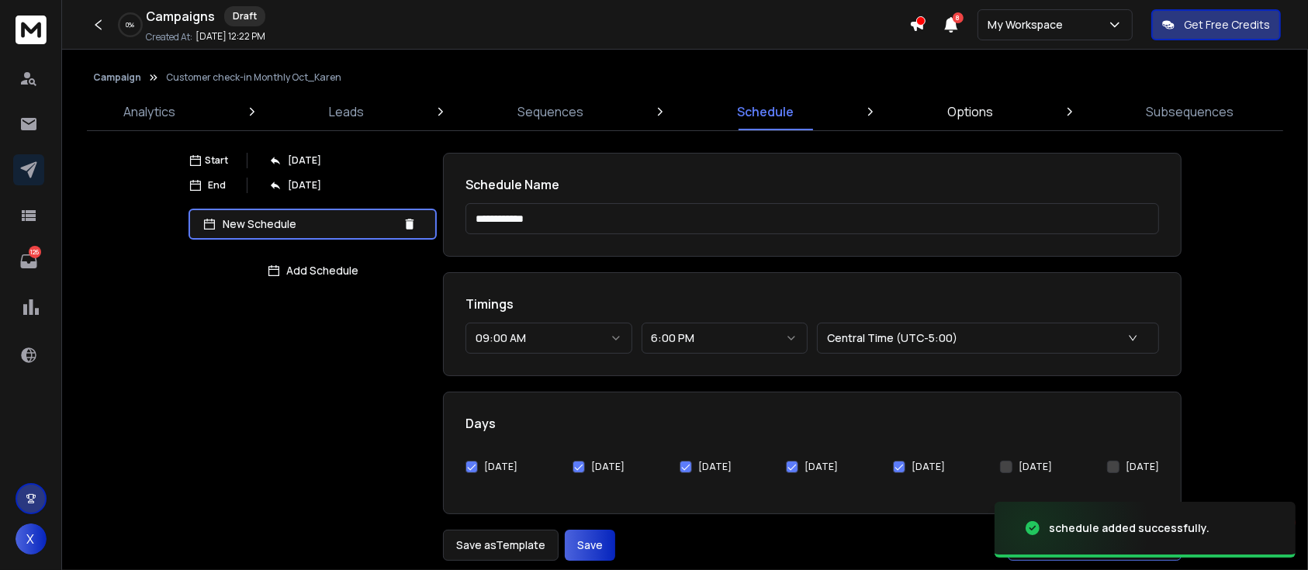
click at [970, 106] on p "Options" at bounding box center [970, 111] width 46 height 19
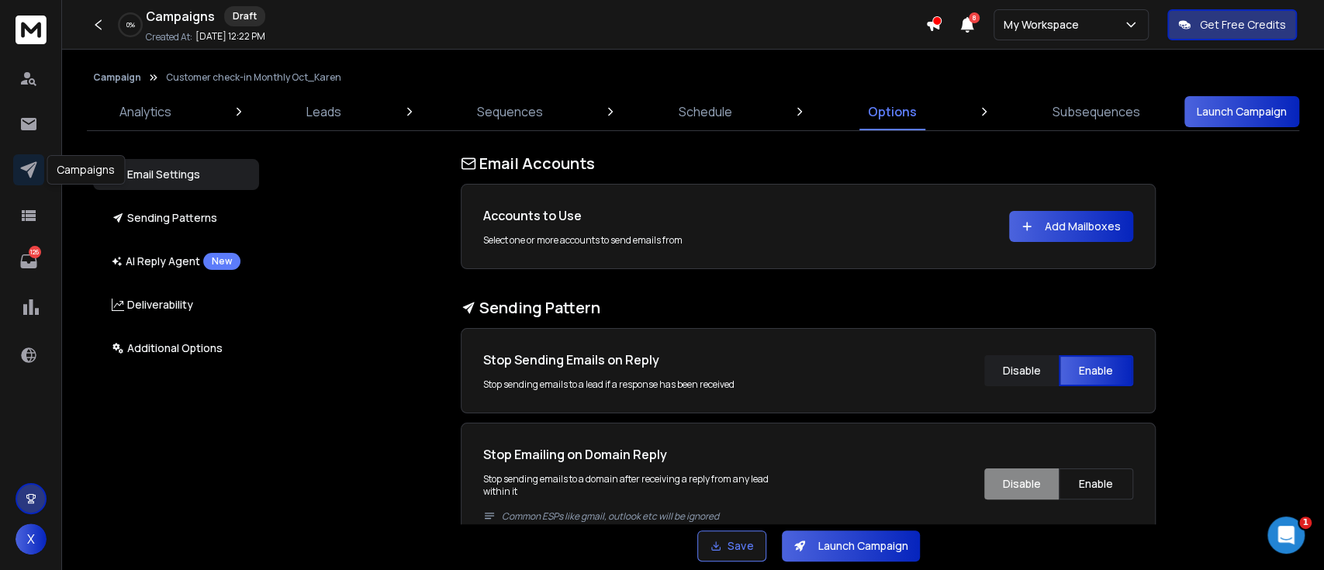
click at [26, 177] on icon at bounding box center [28, 170] width 19 height 19
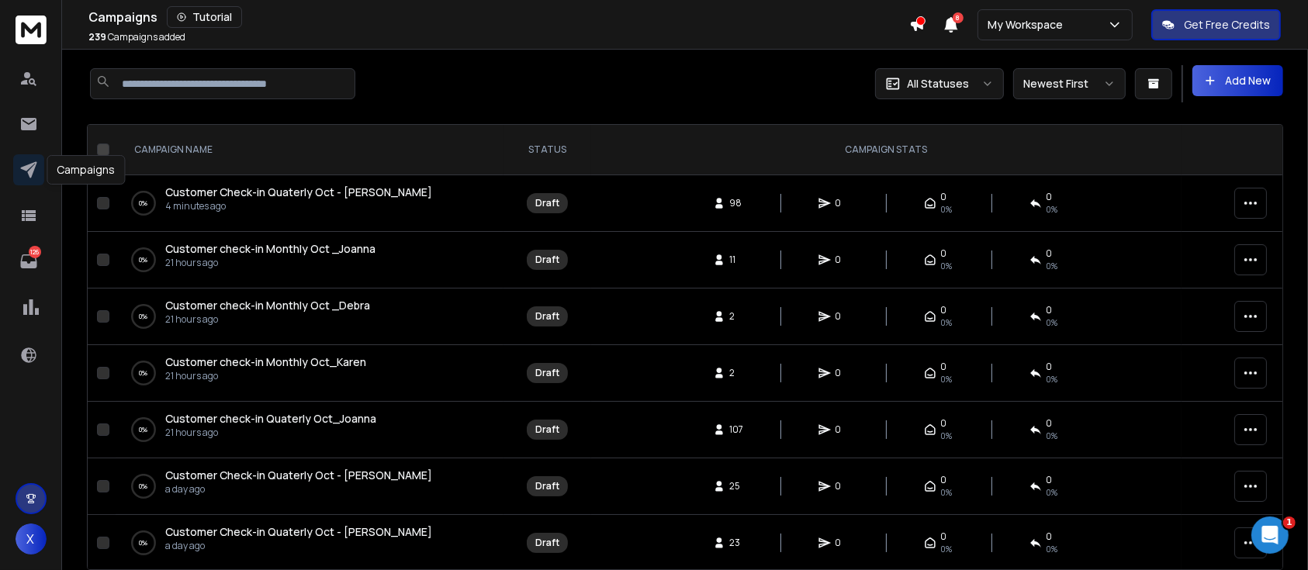
click at [322, 475] on span "Customer Check-in Quaterly Oct - [PERSON_NAME]" at bounding box center [298, 475] width 267 height 15
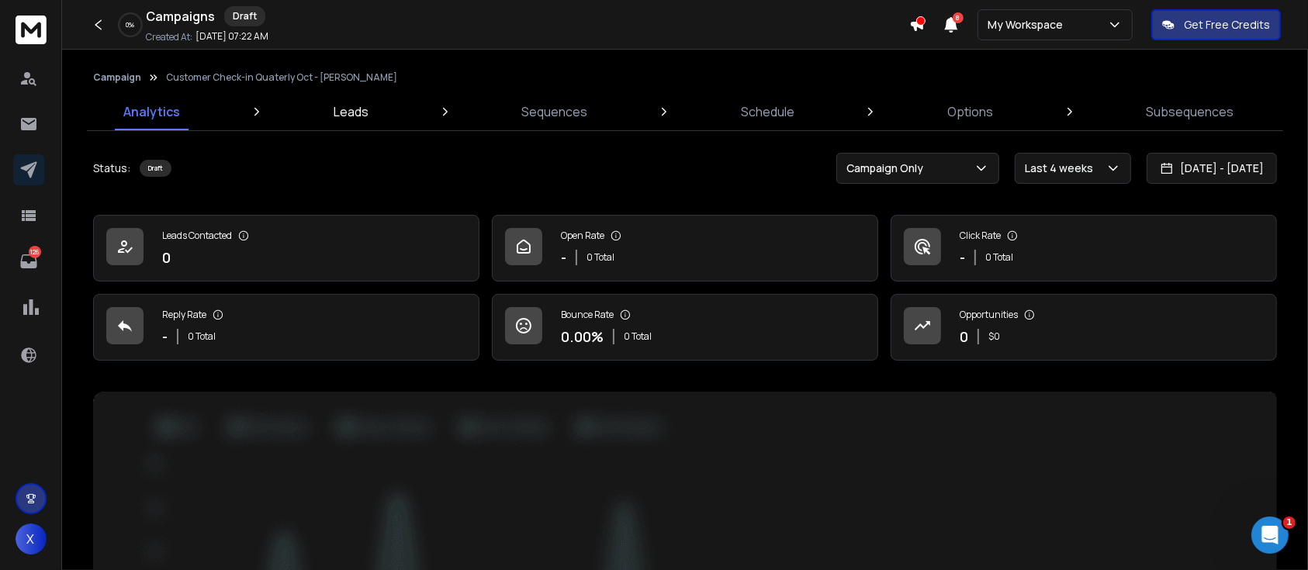
click at [333, 112] on p "Leads" at bounding box center [350, 111] width 35 height 19
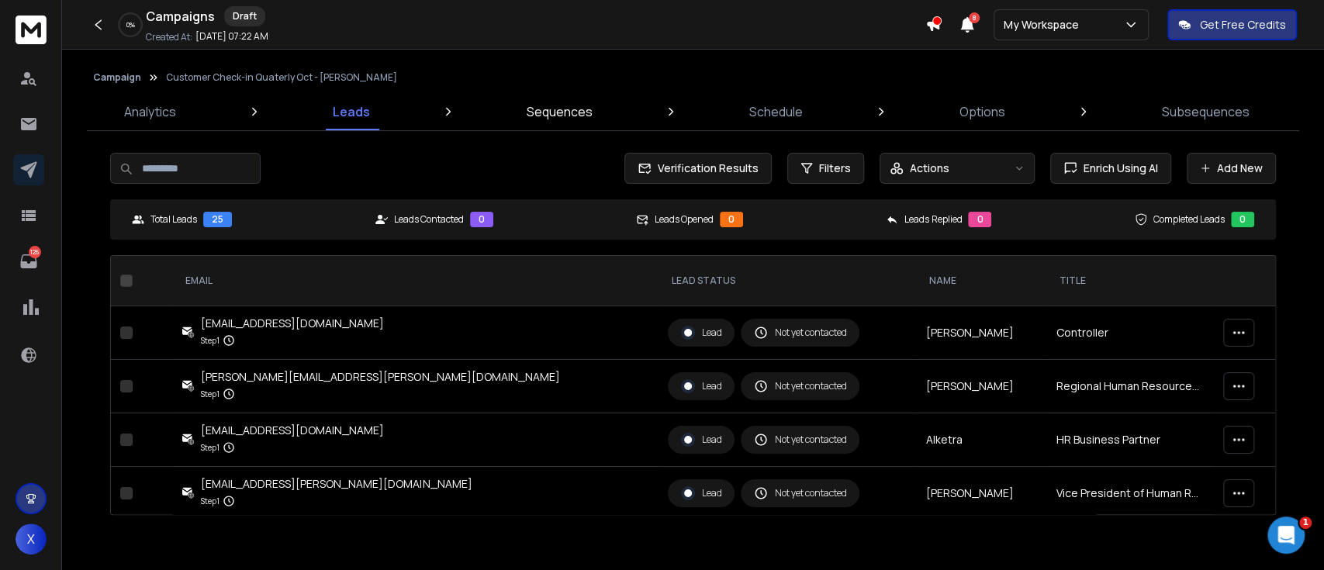
click at [552, 112] on p "Sequences" at bounding box center [560, 111] width 66 height 19
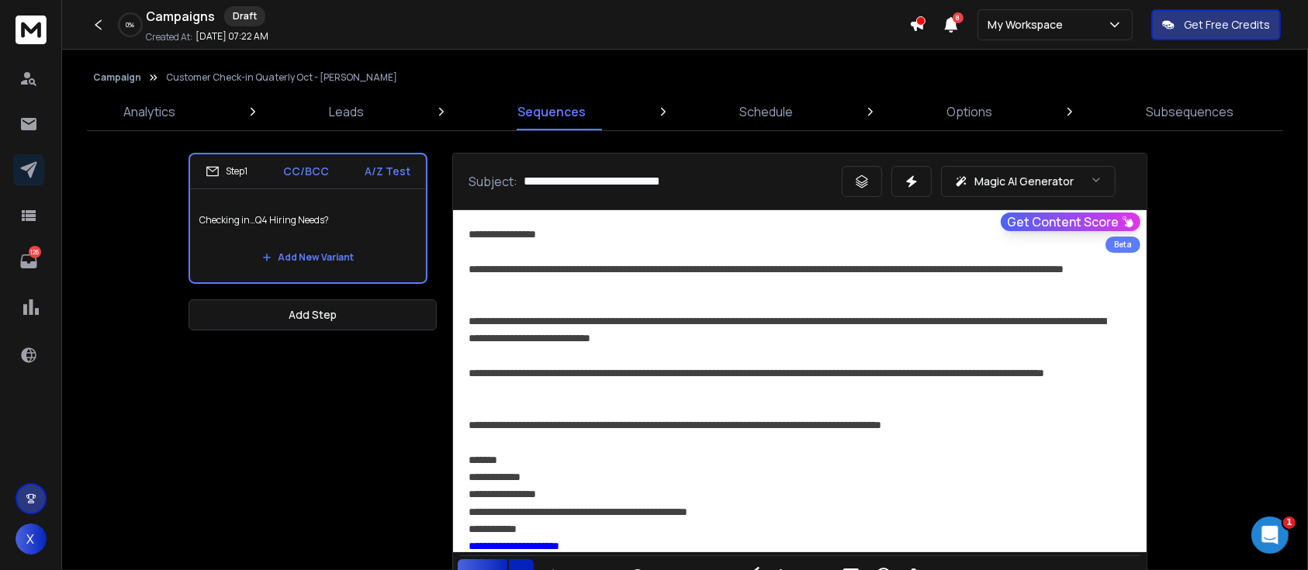
scroll to position [36, 0]
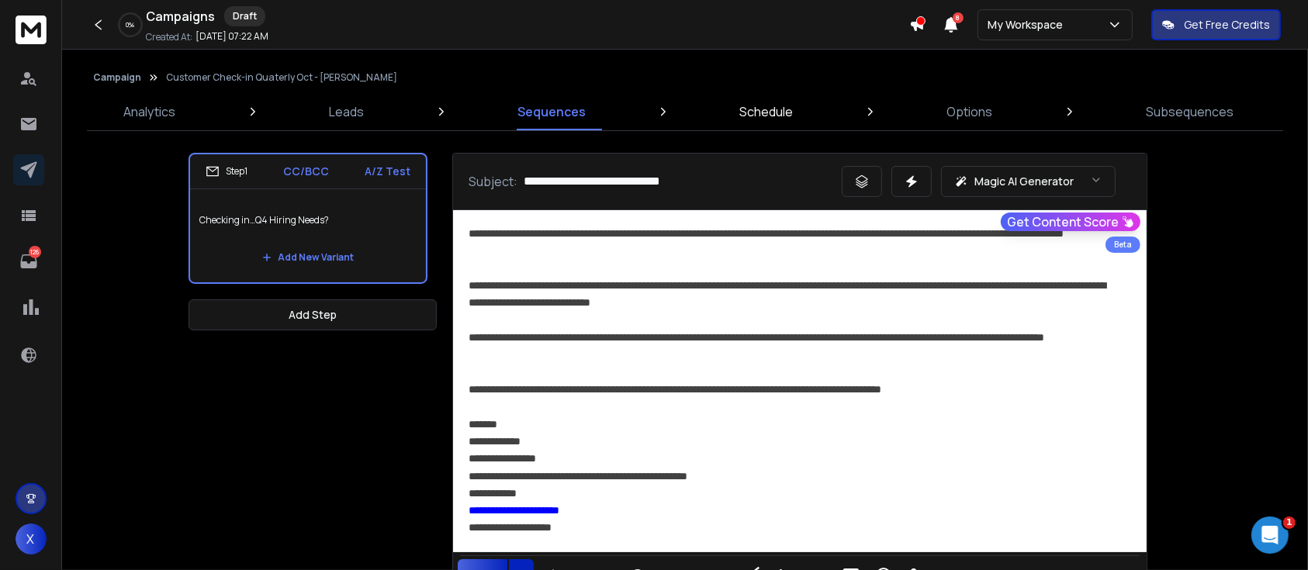
click at [782, 112] on p "Schedule" at bounding box center [767, 111] width 54 height 19
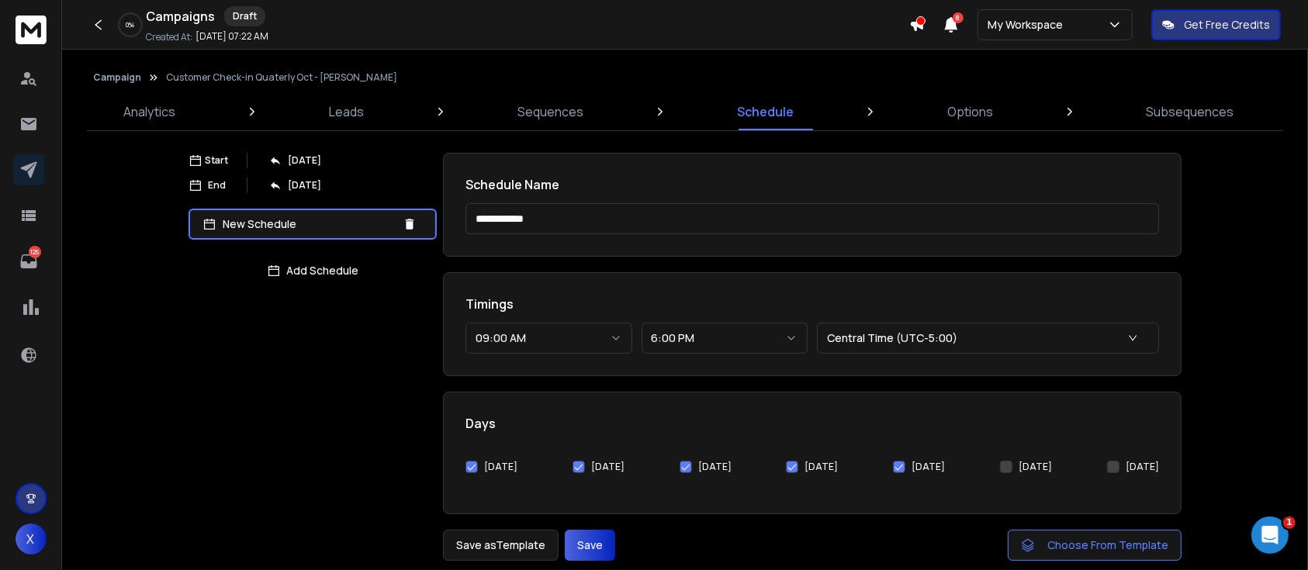
click at [321, 157] on p "[DATE]" at bounding box center [304, 160] width 33 height 12
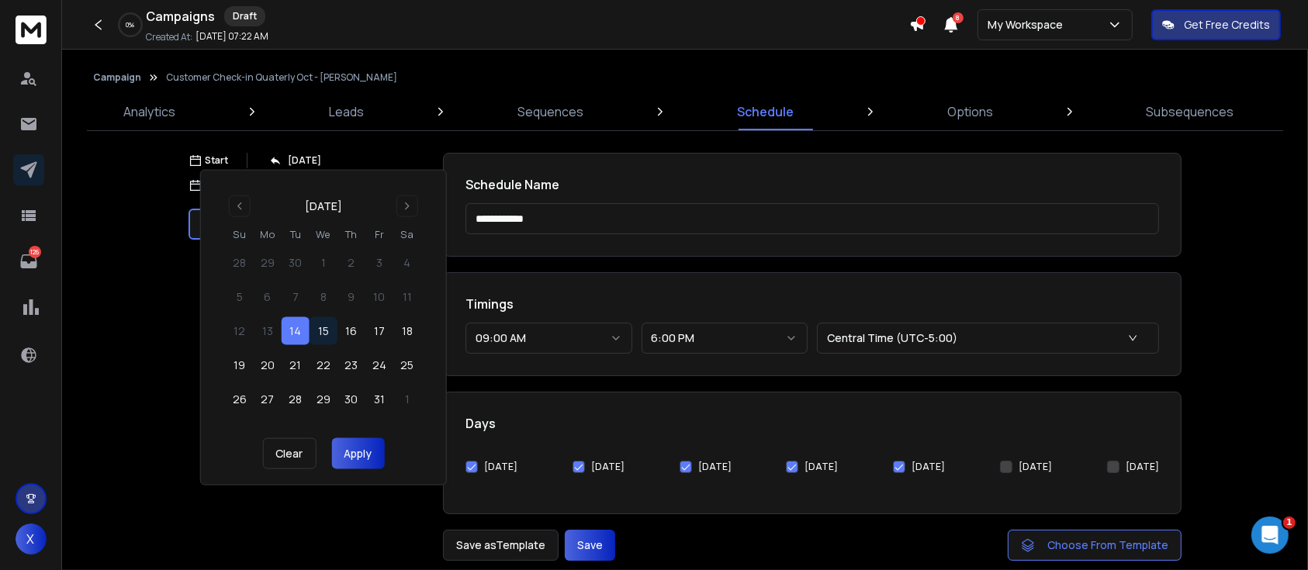
click at [319, 337] on button "15" at bounding box center [323, 331] width 28 height 28
click at [348, 447] on button "Apply" at bounding box center [357, 453] width 53 height 31
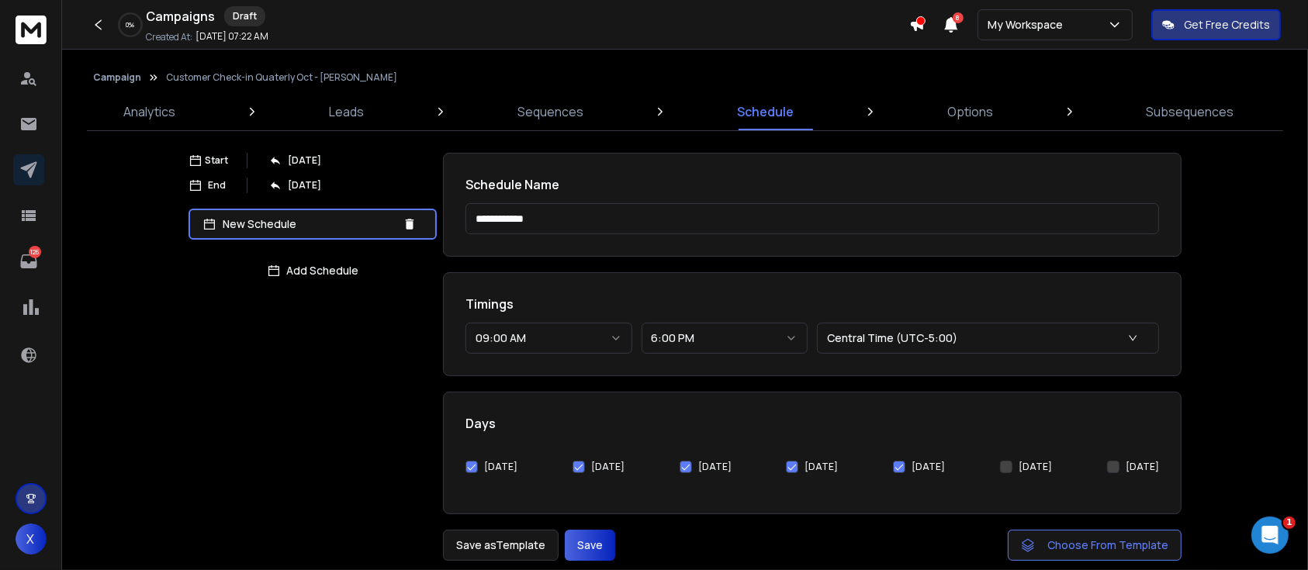
click at [581, 542] on button "Save" at bounding box center [590, 545] width 50 height 31
click at [968, 117] on p "Options" at bounding box center [970, 111] width 46 height 19
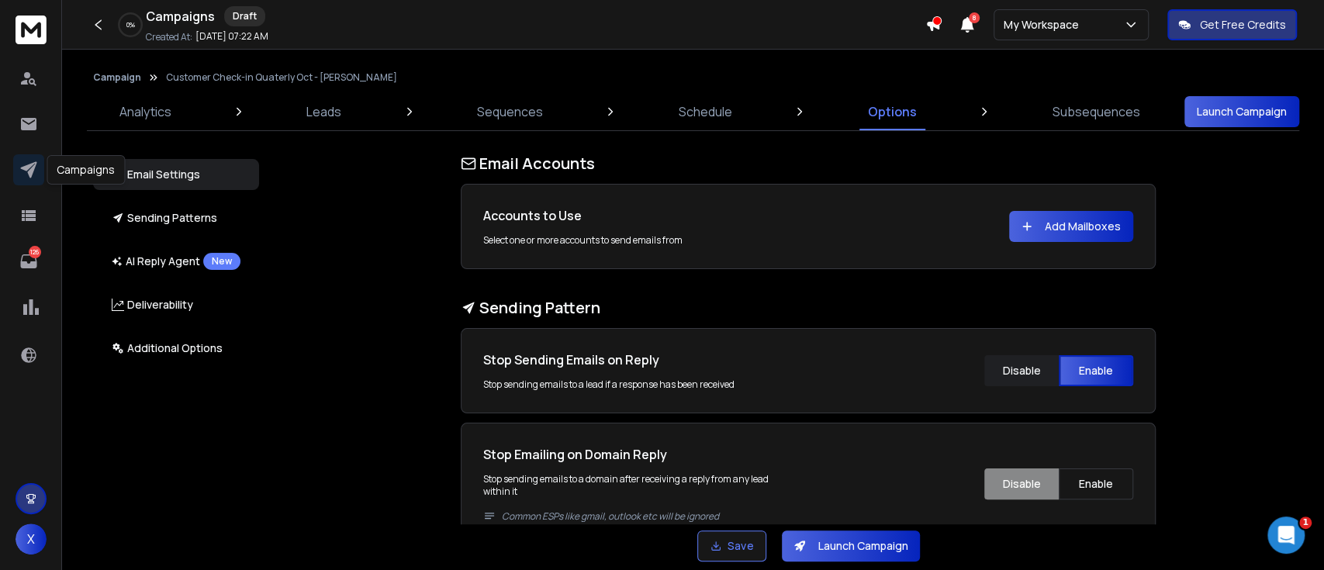
click at [19, 176] on icon at bounding box center [28, 170] width 19 height 19
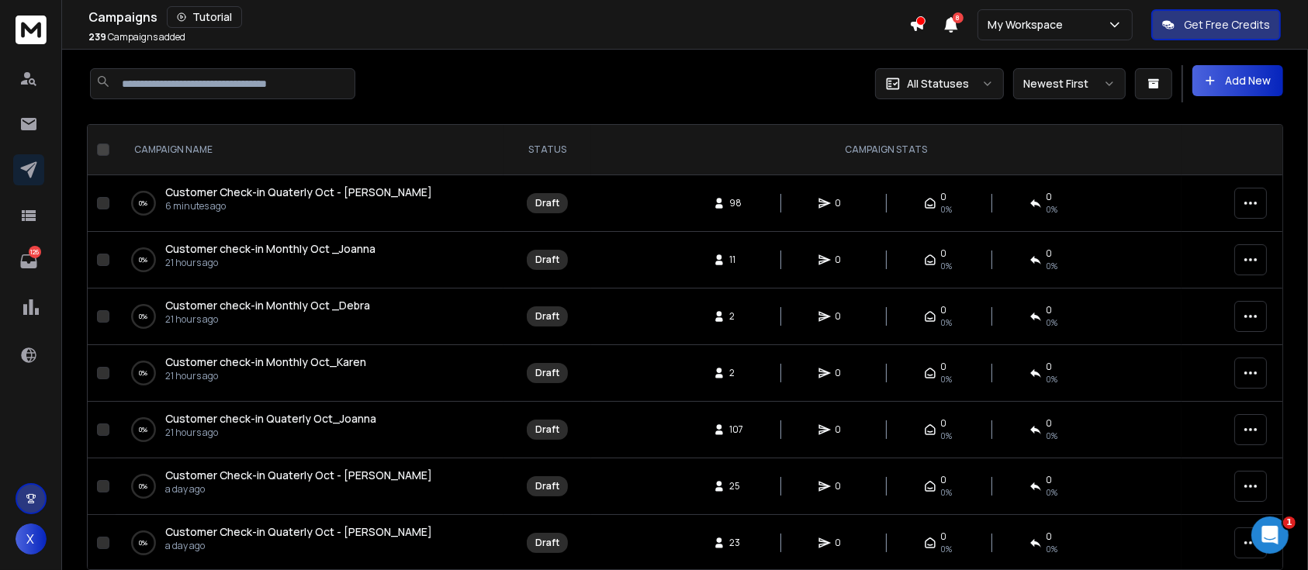
click at [1242, 257] on icon "button" at bounding box center [1250, 260] width 16 height 16
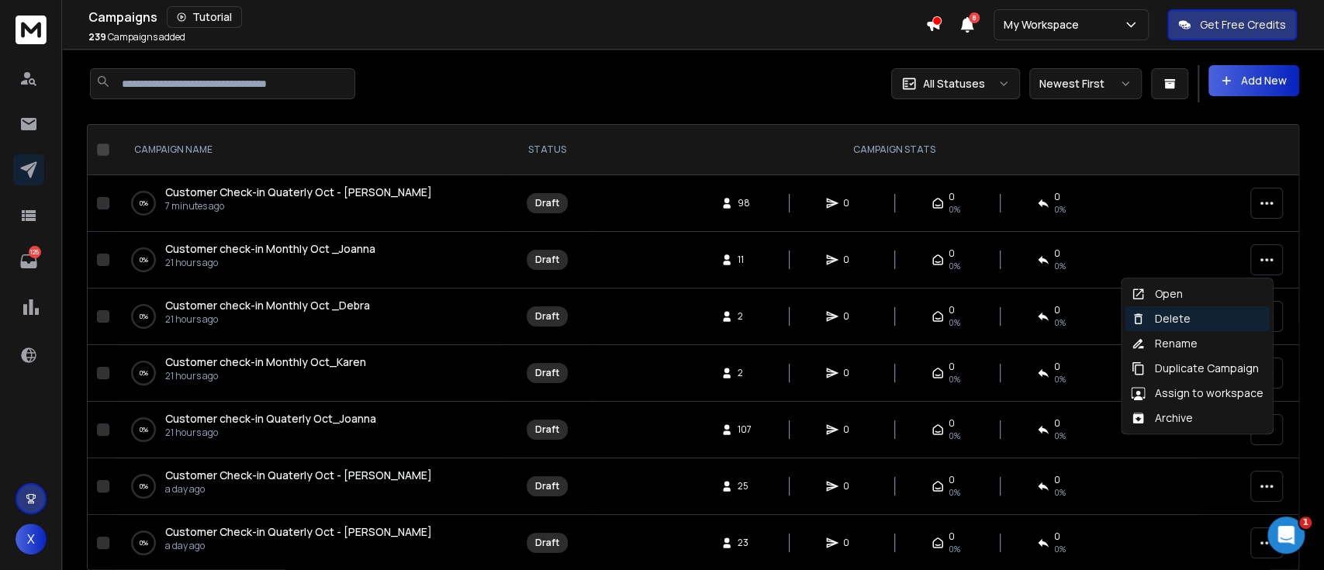
click at [1159, 313] on div "Delete" at bounding box center [1160, 319] width 59 height 16
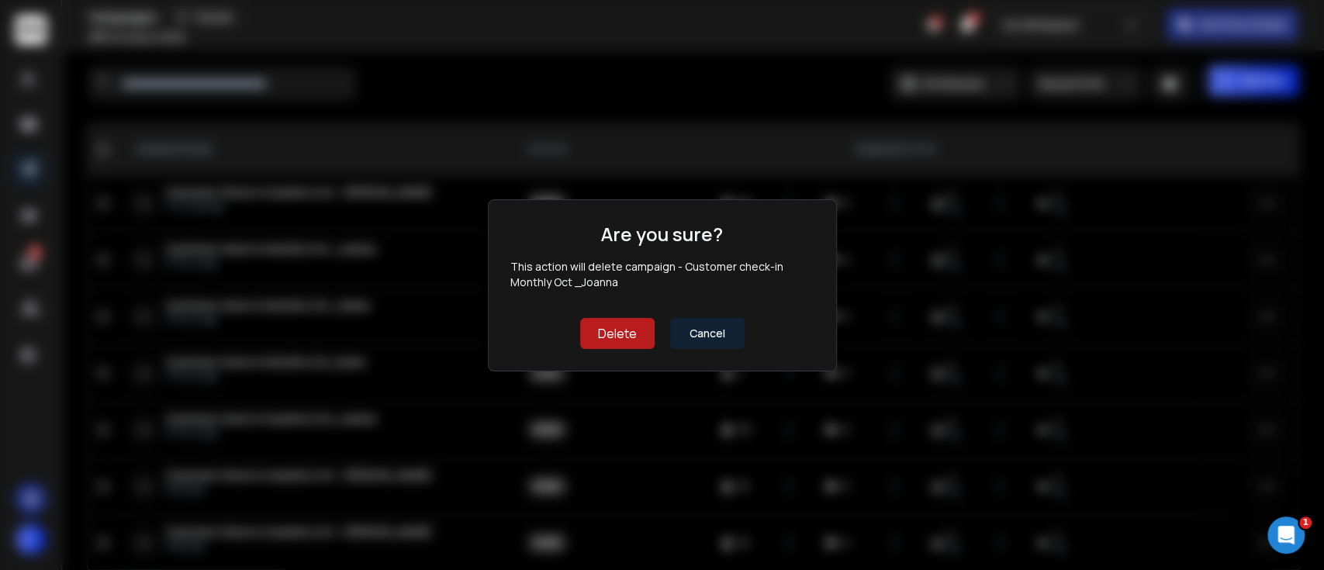
click at [634, 331] on button "Delete" at bounding box center [617, 333] width 74 height 31
